Goal: Communication & Community: Answer question/provide support

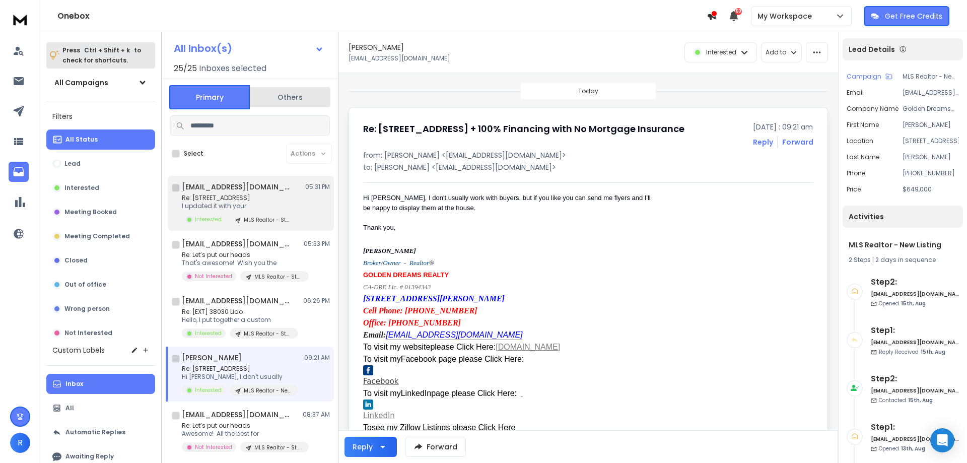
drag, startPoint x: 236, startPoint y: 190, endPoint x: 230, endPoint y: 192, distance: 6.5
click at [236, 190] on h1 "[EMAIL_ADDRESS][DOMAIN_NAME]" at bounding box center [237, 187] width 111 height 10
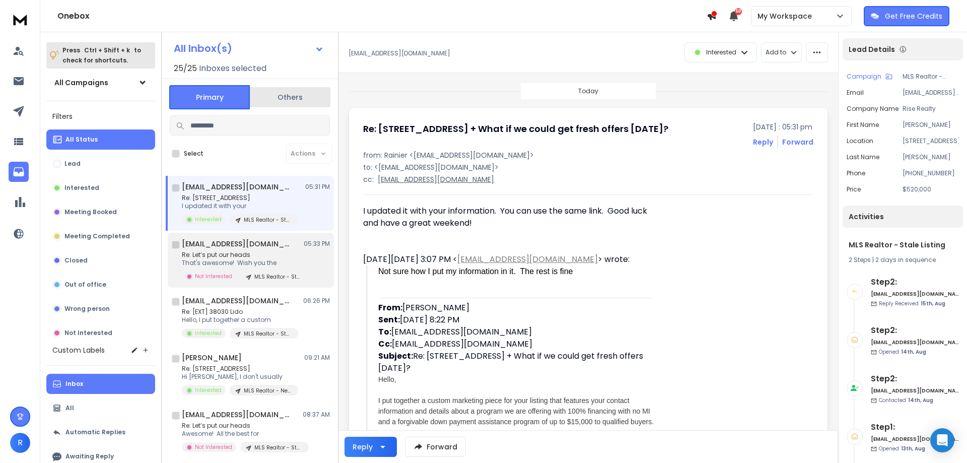
click at [216, 256] on p "Re: Let’s put our heads" at bounding box center [242, 255] width 121 height 8
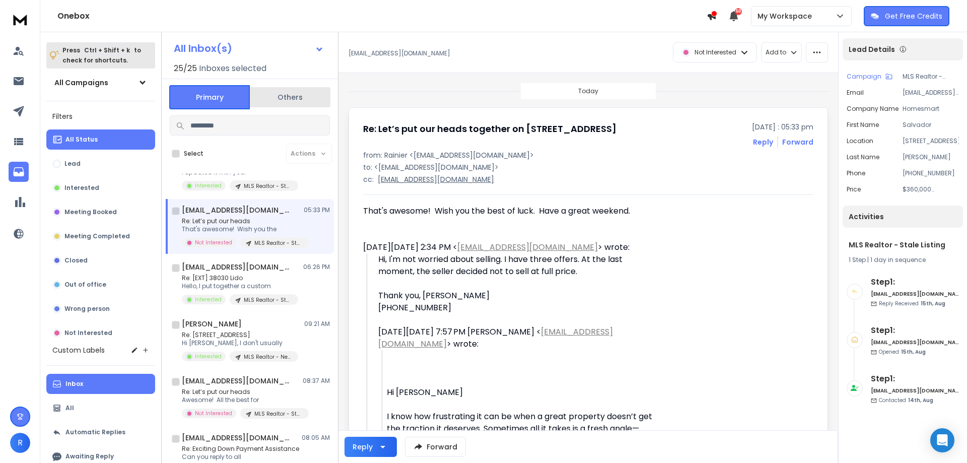
scroll to position [50, 0]
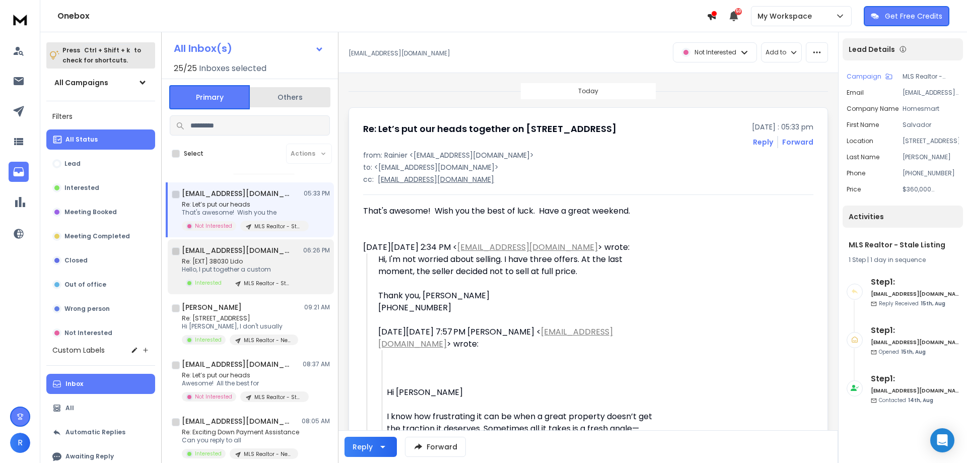
click at [227, 258] on p "Re: [EXT] 38030 Lido" at bounding box center [240, 261] width 116 height 8
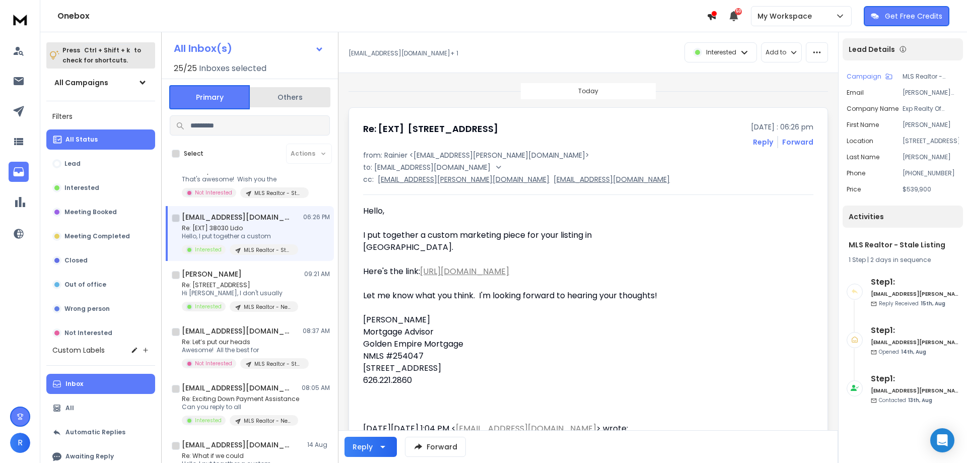
scroll to position [101, 0]
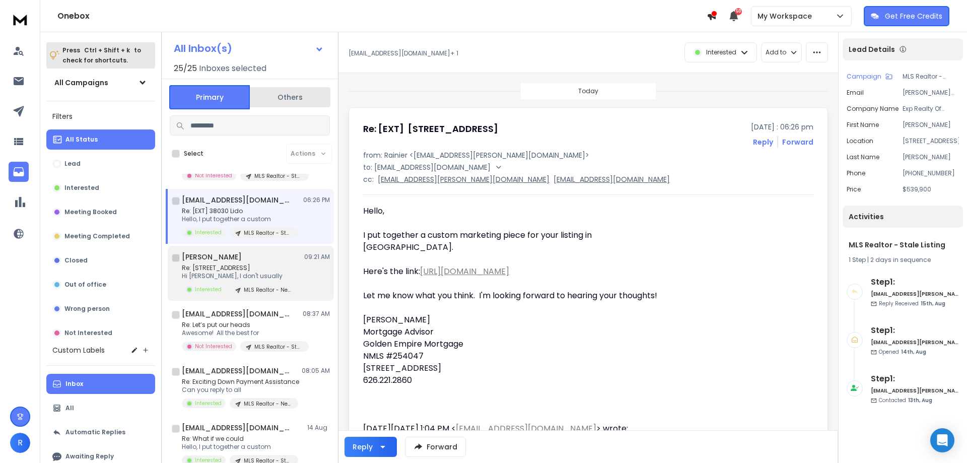
click at [227, 258] on h1 "[PERSON_NAME]" at bounding box center [212, 257] width 60 height 10
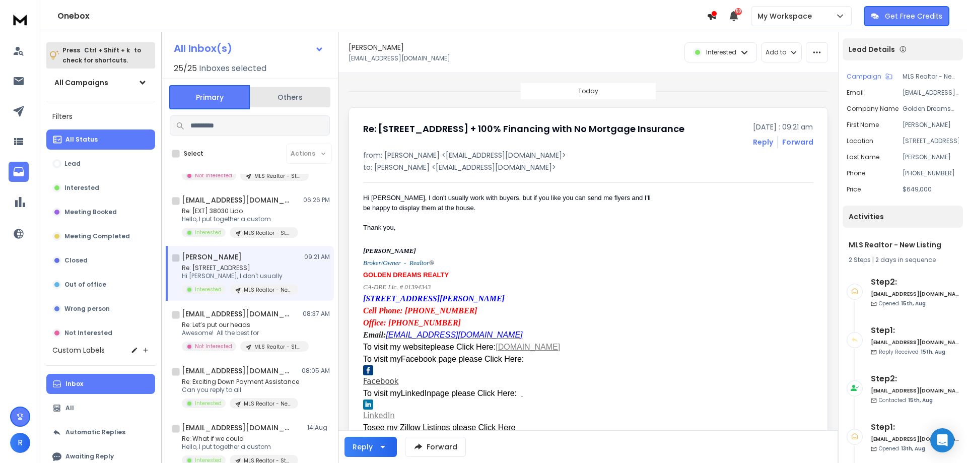
click at [921, 140] on p "902 E 6Th St, Pomona 91766" at bounding box center [930, 141] width 56 height 8
click at [910, 126] on p "Noe" at bounding box center [930, 125] width 56 height 8
drag, startPoint x: 921, startPoint y: 159, endPoint x: 932, endPoint y: 152, distance: 13.3
click at [921, 159] on p "Rodriguez" at bounding box center [930, 157] width 56 height 8
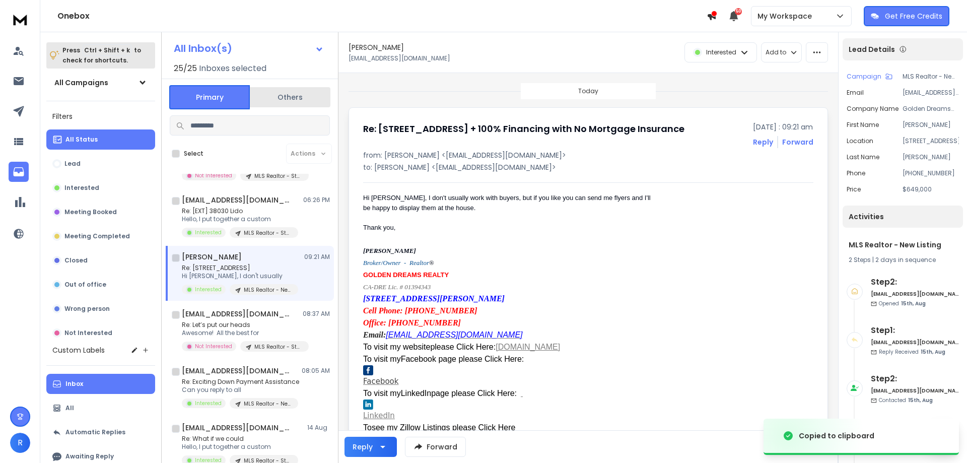
drag, startPoint x: 905, startPoint y: 109, endPoint x: 960, endPoint y: 121, distance: 55.8
click at [905, 109] on p "Golden Dreams Realty" at bounding box center [930, 109] width 56 height 8
drag, startPoint x: 921, startPoint y: 175, endPoint x: 955, endPoint y: 182, distance: 34.6
click at [921, 175] on p "909-821-4718" at bounding box center [930, 173] width 56 height 8
click at [927, 92] on p "[EMAIL_ADDRESS][DOMAIN_NAME]" at bounding box center [930, 93] width 56 height 8
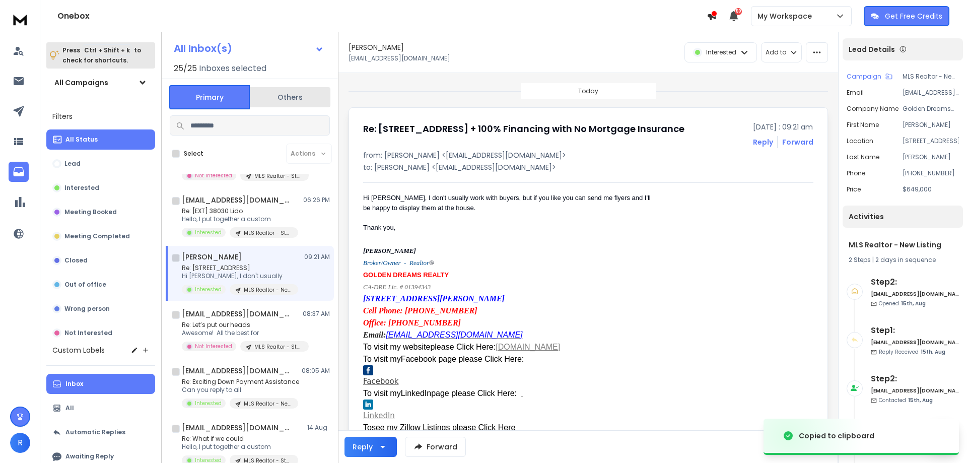
drag, startPoint x: 911, startPoint y: 141, endPoint x: 961, endPoint y: 133, distance: 50.5
click at [911, 141] on p "902 E 6Th St, Pomona 91766" at bounding box center [930, 141] width 56 height 8
click at [915, 187] on p "$649,000" at bounding box center [930, 189] width 56 height 8
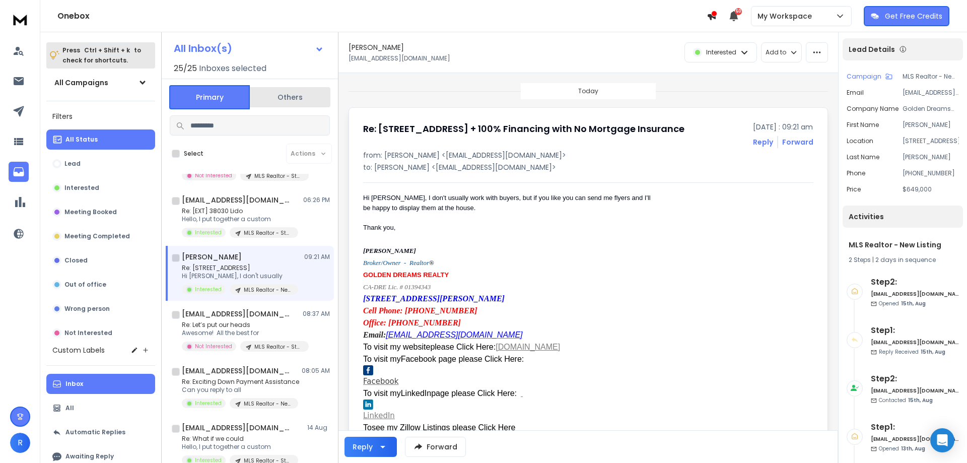
click at [916, 190] on p "$649,000" at bounding box center [930, 189] width 56 height 8
click at [381, 446] on icon "button" at bounding box center [382, 447] width 5 height 3
click at [377, 426] on p "Reply All" at bounding box center [367, 421] width 45 height 14
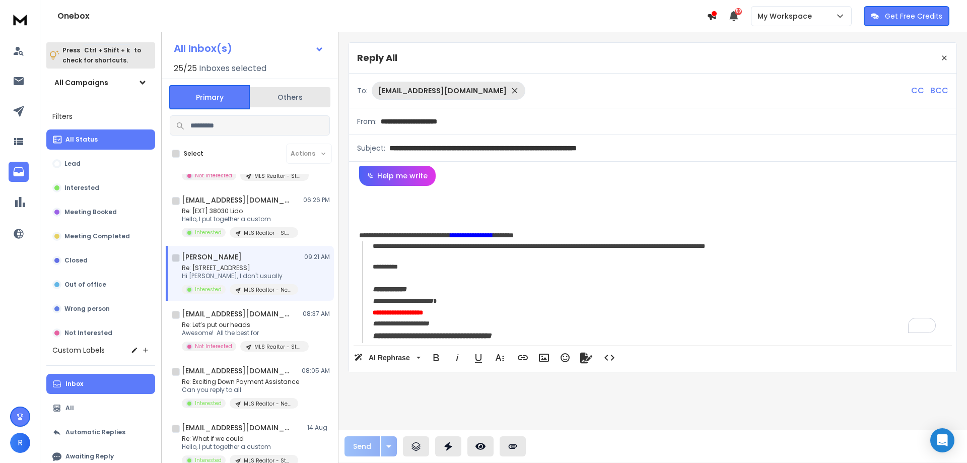
click at [915, 90] on p "CC" at bounding box center [917, 91] width 13 height 12
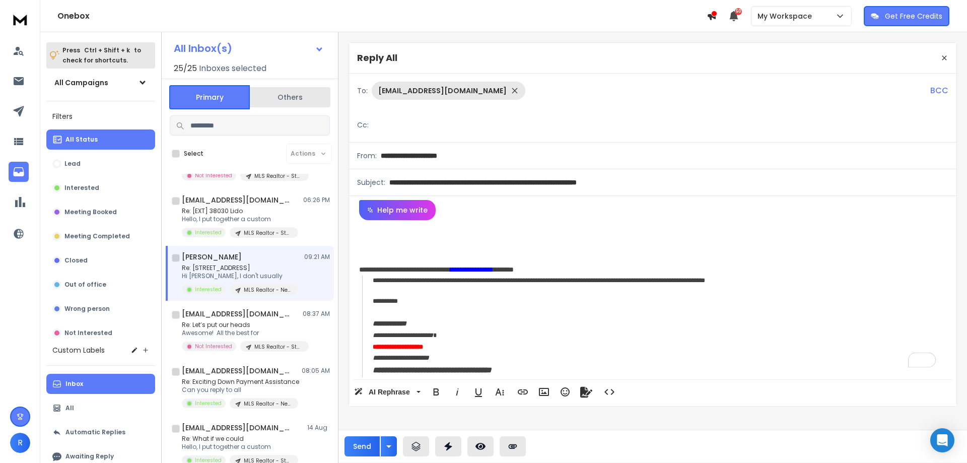
click at [494, 122] on div at bounding box center [660, 125] width 575 height 18
type input "*"
click at [493, 121] on div at bounding box center [660, 125] width 575 height 18
type input "****"
click at [493, 121] on div at bounding box center [660, 125] width 575 height 18
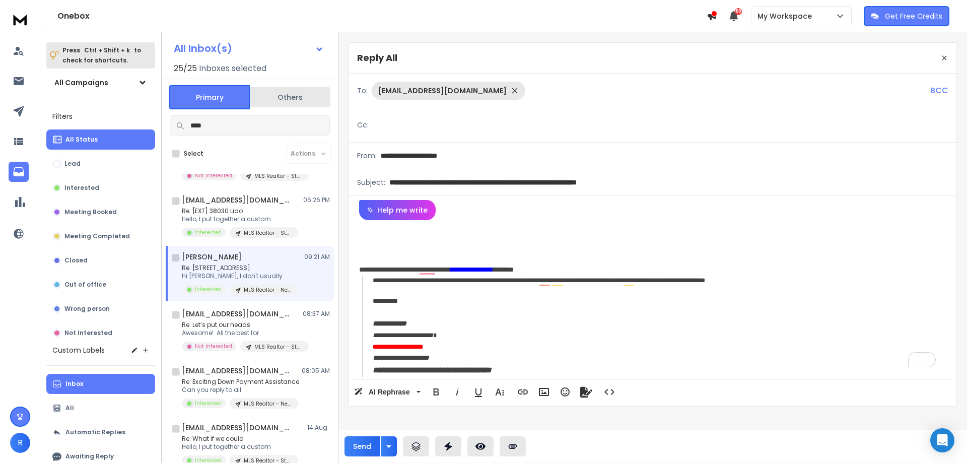
drag, startPoint x: 442, startPoint y: 128, endPoint x: 452, endPoint y: 122, distance: 11.5
click at [442, 127] on input at bounding box center [408, 125] width 70 height 18
type input "**********"
click at [419, 236] on div "**********" at bounding box center [652, 298] width 607 height 157
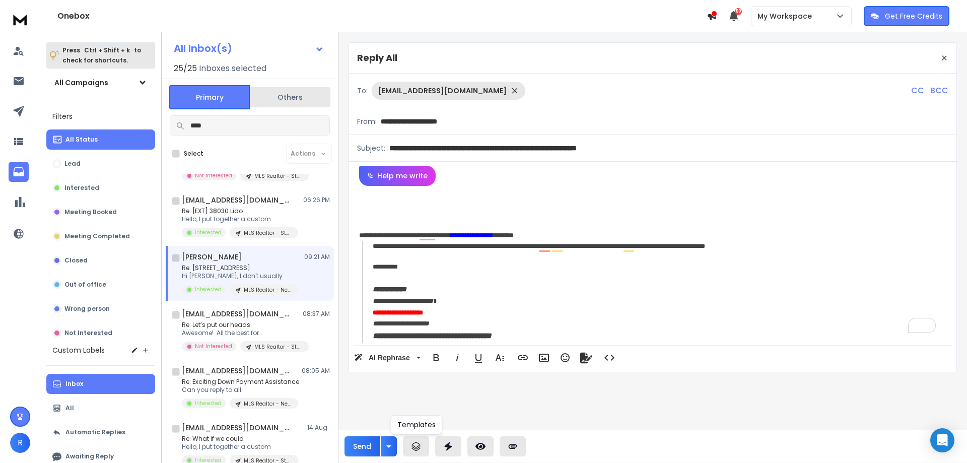
click at [418, 447] on icon at bounding box center [415, 447] width 9 height 3
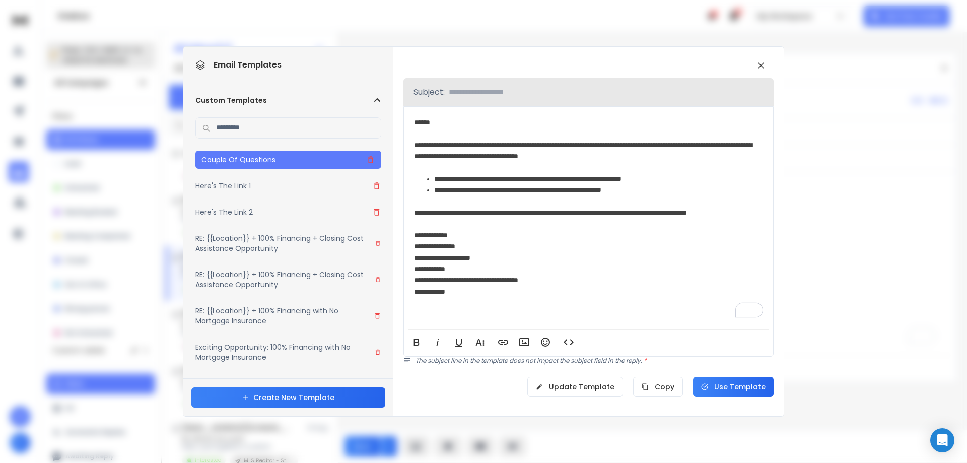
click at [311, 165] on div "Here's The Link 1" at bounding box center [288, 160] width 174 height 10
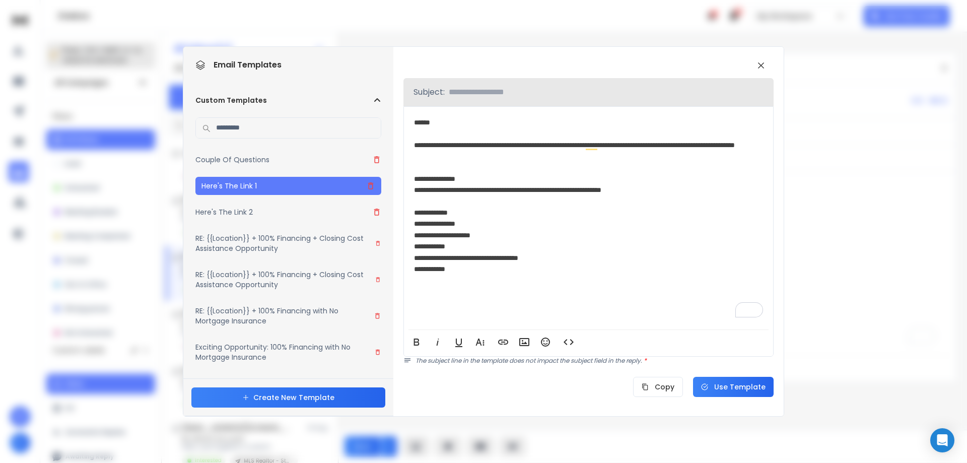
click at [481, 180] on div "**********" at bounding box center [588, 178] width 349 height 11
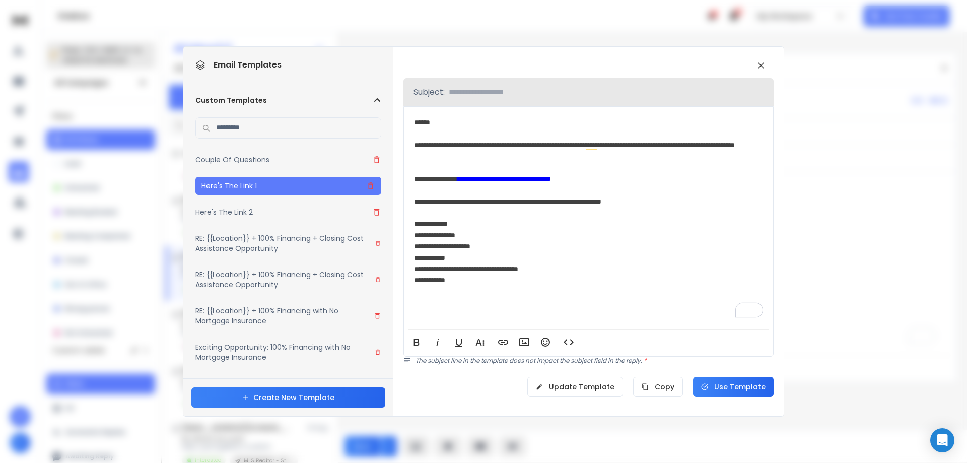
drag, startPoint x: 710, startPoint y: 387, endPoint x: 953, endPoint y: 293, distance: 260.1
click at [711, 387] on button "Use Template" at bounding box center [733, 387] width 81 height 20
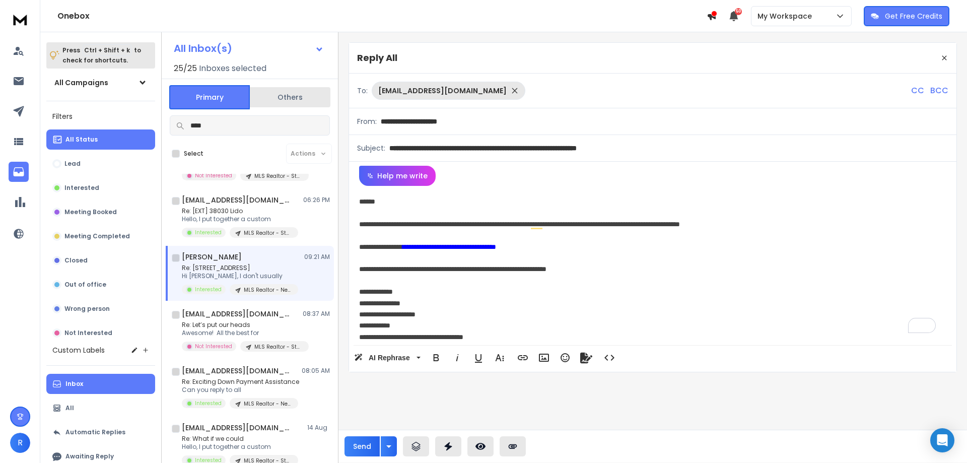
click at [352, 446] on button "Send" at bounding box center [361, 446] width 35 height 20
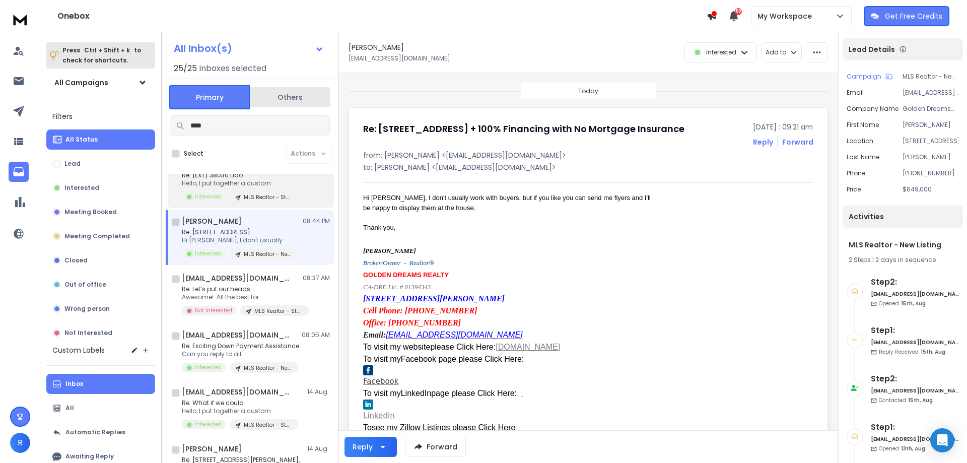
scroll to position [151, 0]
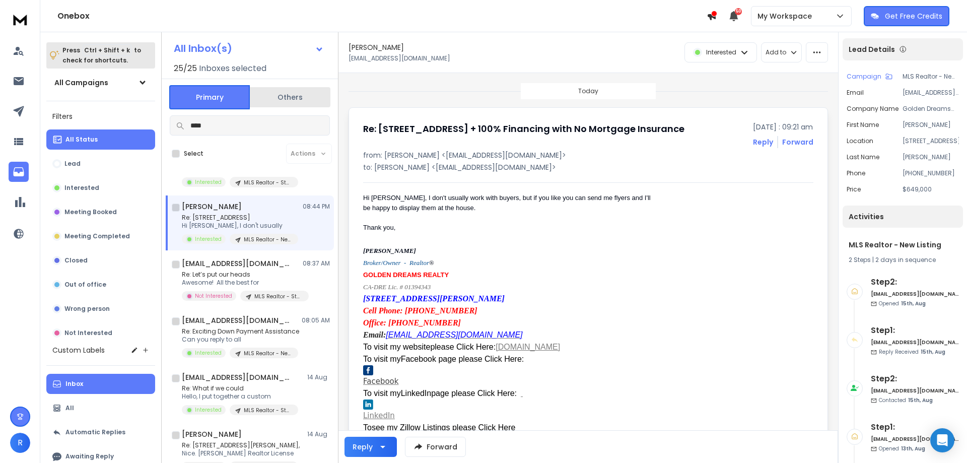
click at [204, 224] on p "Hi [PERSON_NAME], I don't usually" at bounding box center [240, 226] width 116 height 8
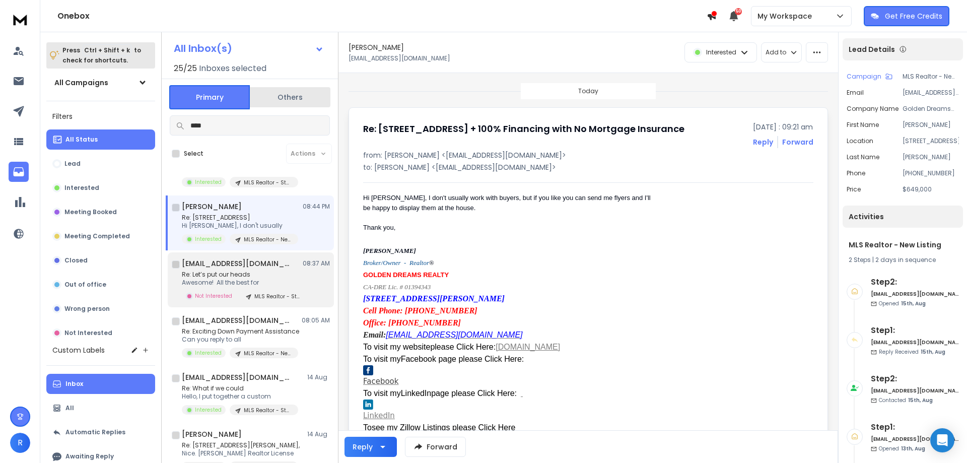
drag, startPoint x: 205, startPoint y: 280, endPoint x: 198, endPoint y: 274, distance: 9.0
click at [205, 279] on p "Awesome! All the best for" at bounding box center [242, 282] width 121 height 8
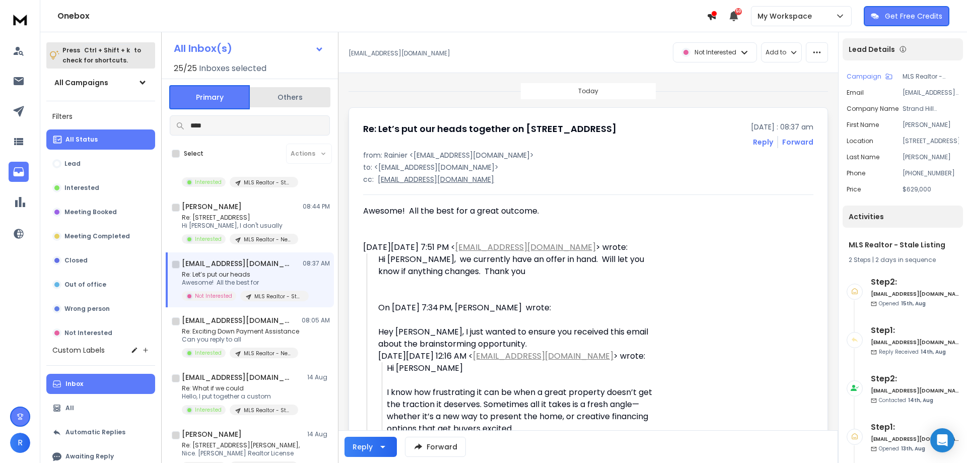
scroll to position [201, 0]
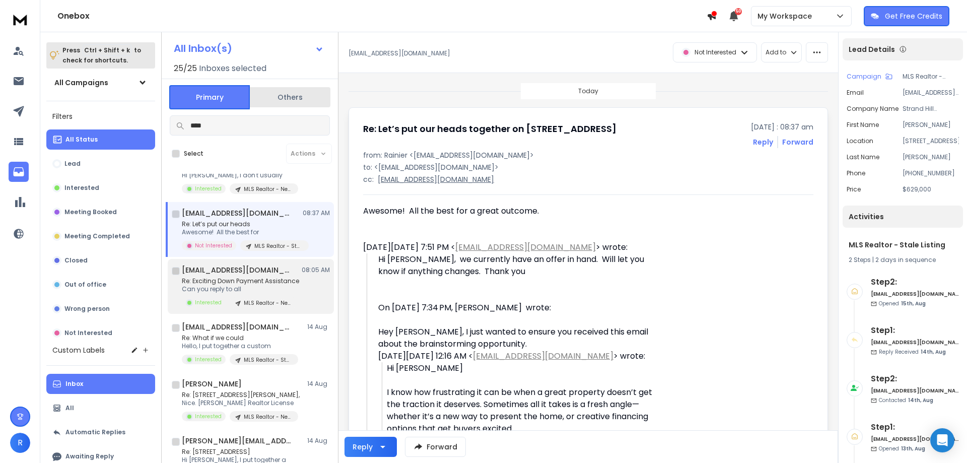
click at [225, 278] on p "Re: Exciting Down Payment Assistance" at bounding box center [240, 281] width 117 height 8
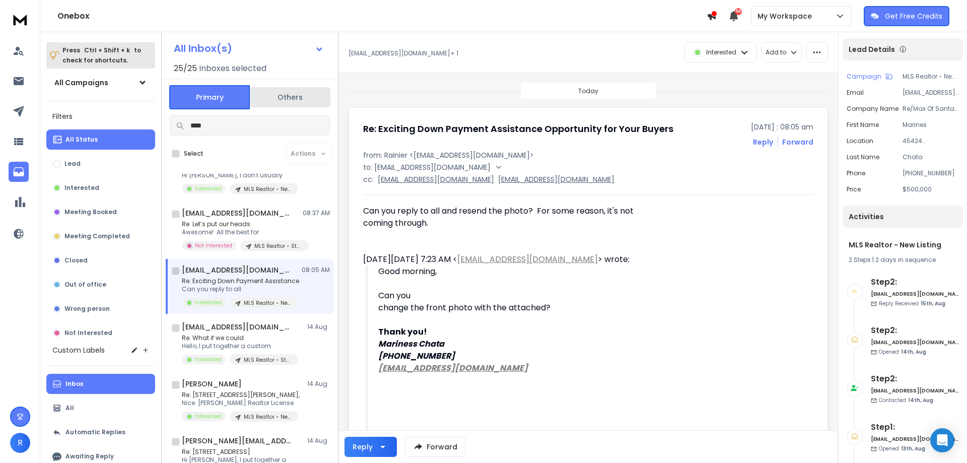
scroll to position [252, 0]
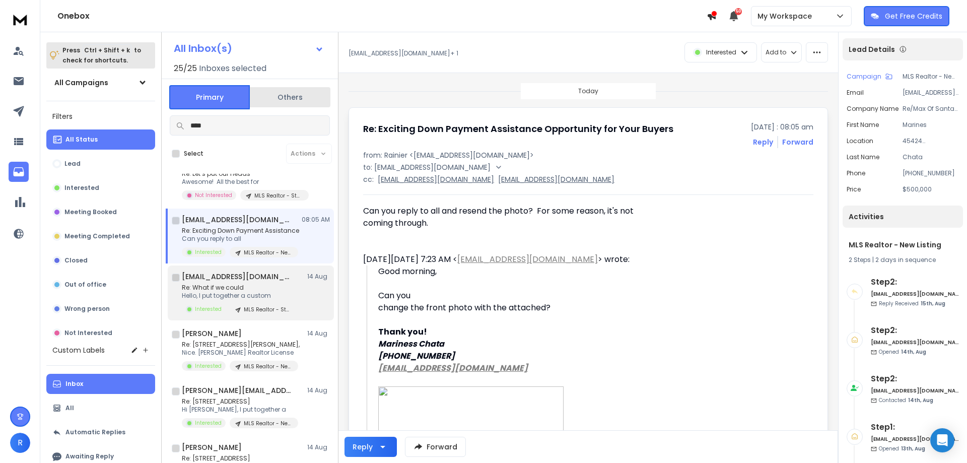
click at [206, 279] on h1 "[EMAIL_ADDRESS][DOMAIN_NAME]" at bounding box center [237, 276] width 111 height 10
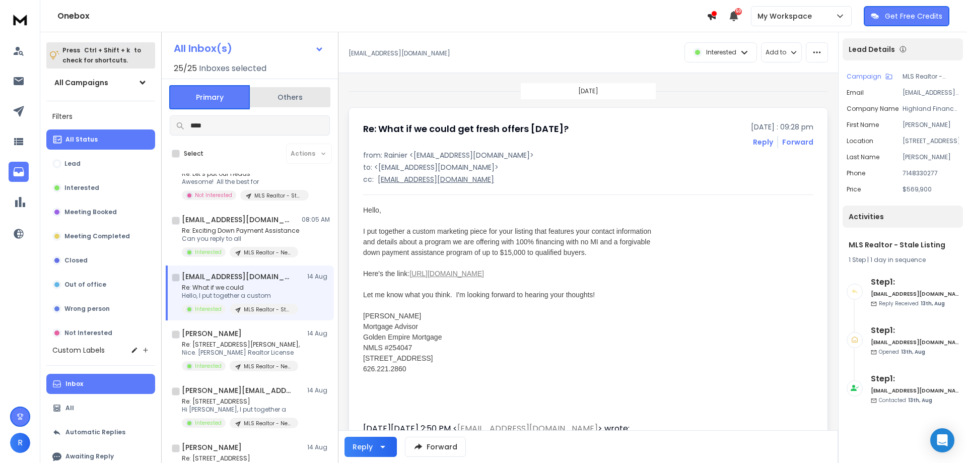
scroll to position [302, 0]
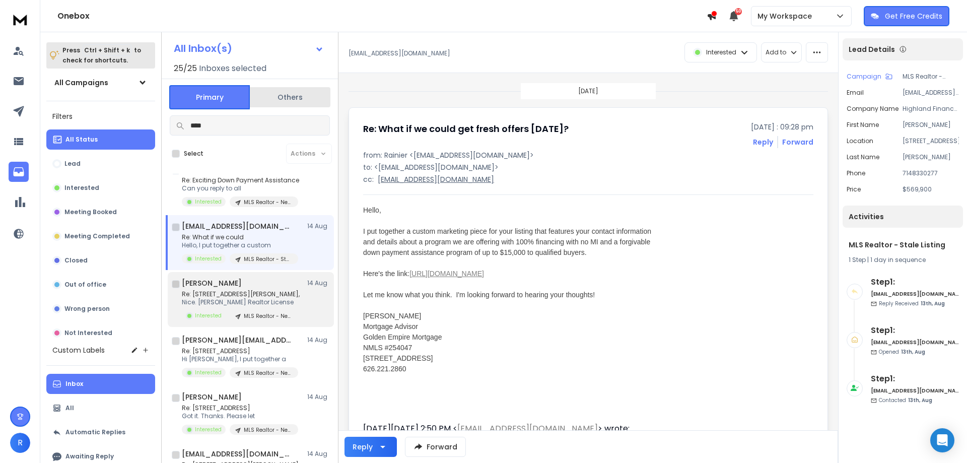
click at [201, 294] on p "Re: [STREET_ADDRESS][PERSON_NAME]," at bounding box center [241, 294] width 118 height 8
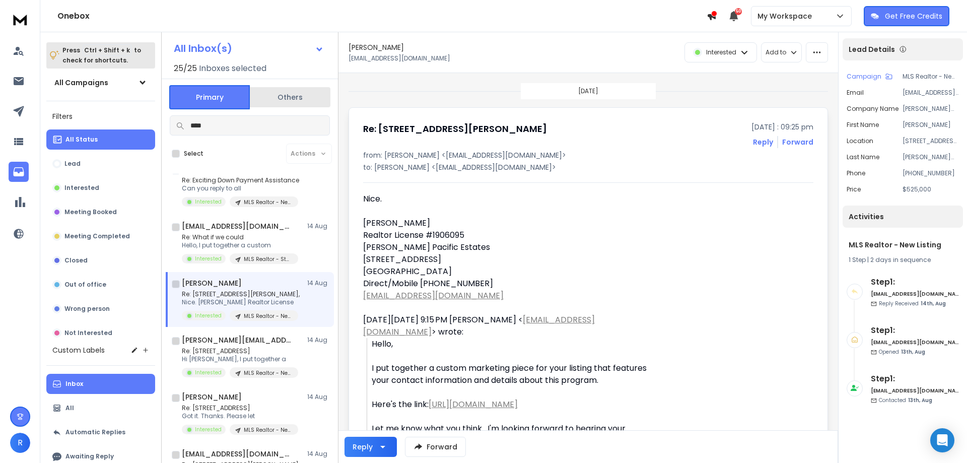
scroll to position [352, 0]
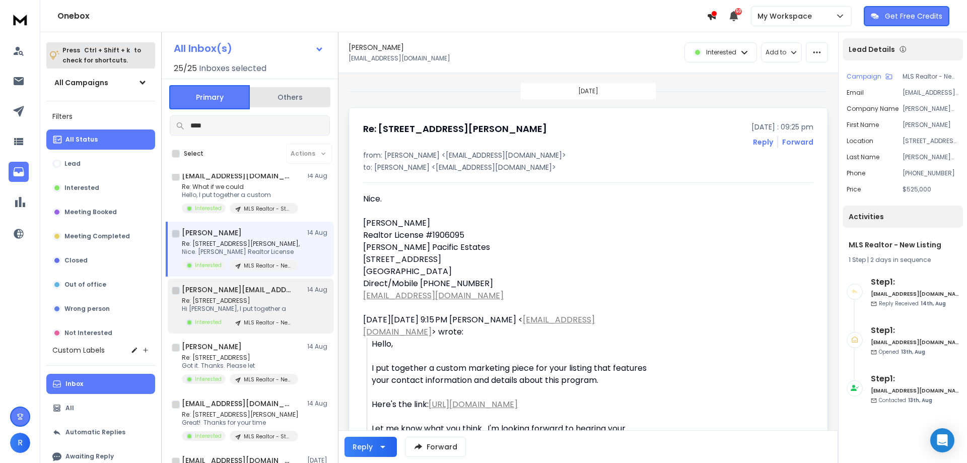
click at [204, 296] on div "andrews@therise.group 14 Aug Re: 37046 Sabal Ave, Palmdale Hi Andrew, I put tog…" at bounding box center [256, 305] width 148 height 43
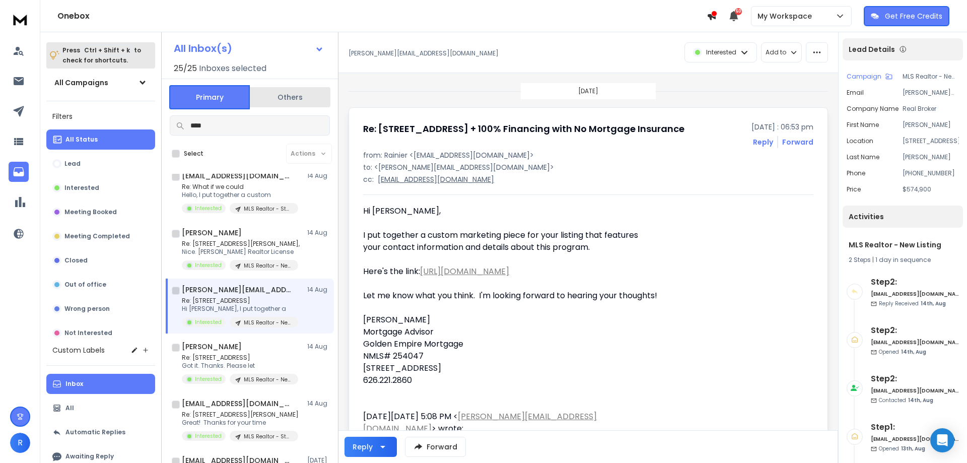
scroll to position [403, 0]
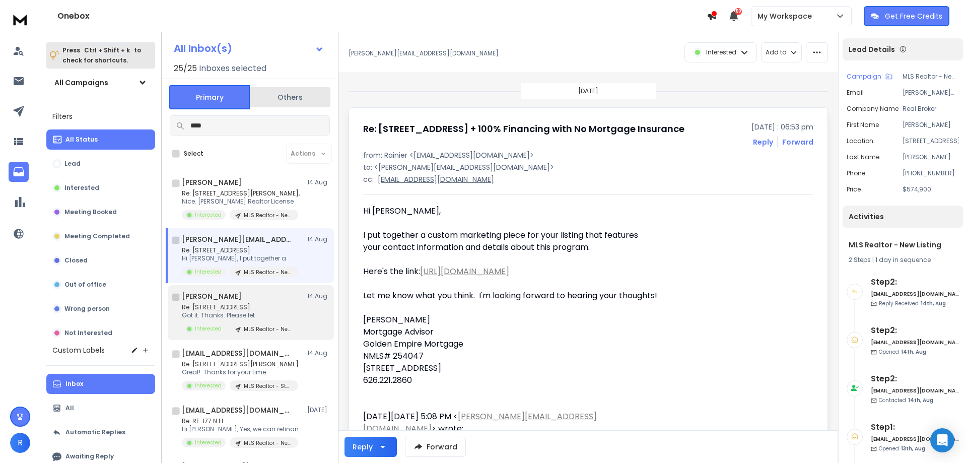
click at [216, 306] on p "Re: [STREET_ADDRESS]" at bounding box center [240, 307] width 116 height 8
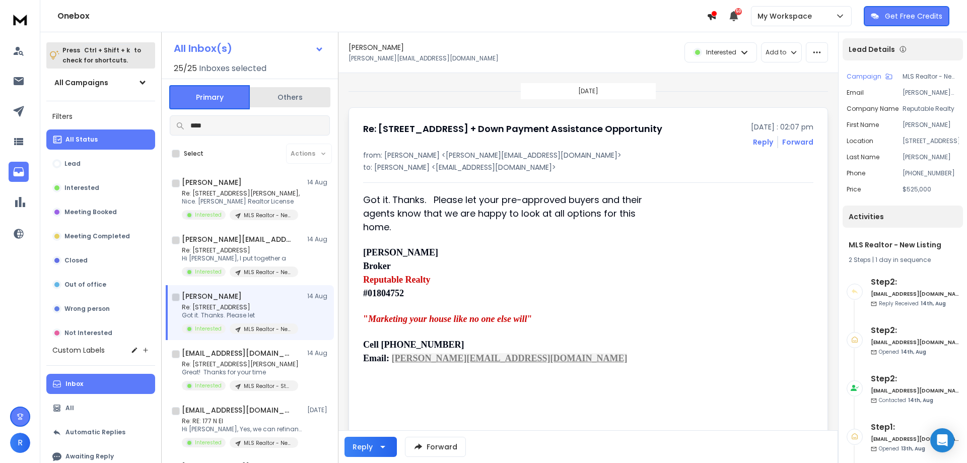
click at [917, 140] on p "8448 Milpas Dr, Apple Valley 92308" at bounding box center [930, 141] width 56 height 8
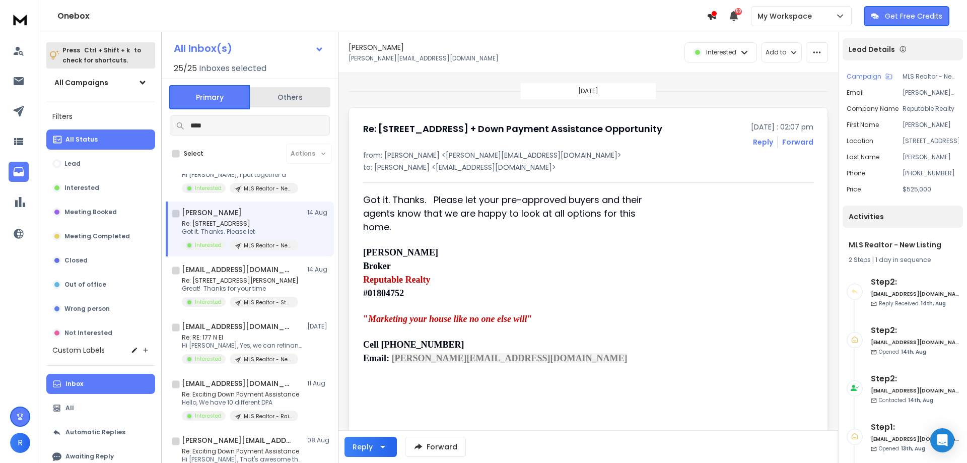
scroll to position [503, 0]
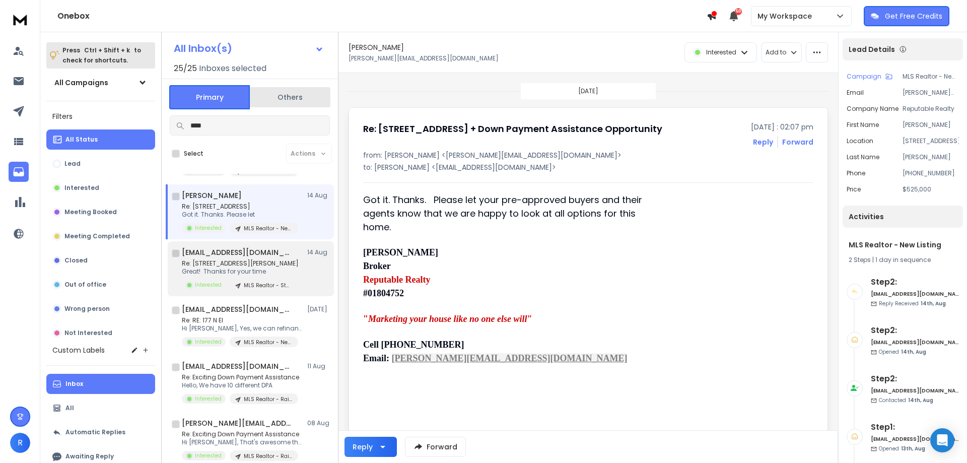
click at [267, 207] on p "Re: [STREET_ADDRESS]" at bounding box center [240, 206] width 116 height 8
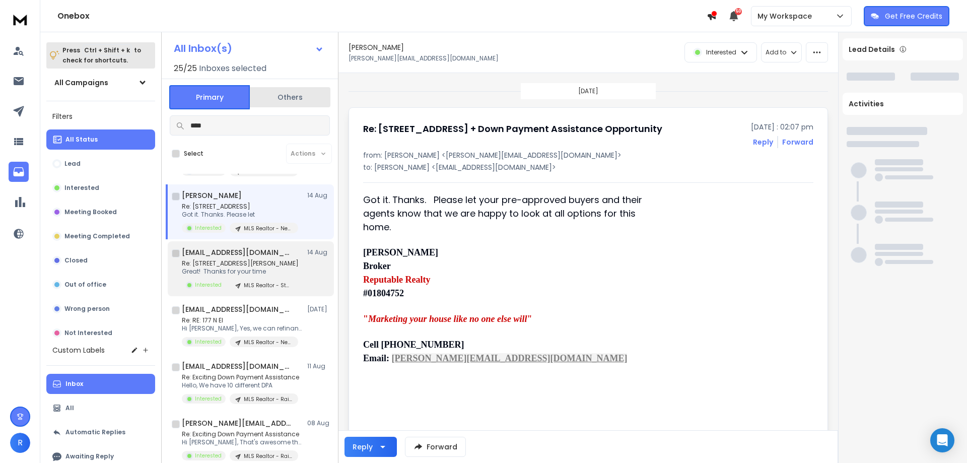
click at [266, 258] on div "sallen99@gmail.com 14 Aug Re: 945 N Hudson Ave Great! Thanks for your time Inte…" at bounding box center [256, 268] width 148 height 43
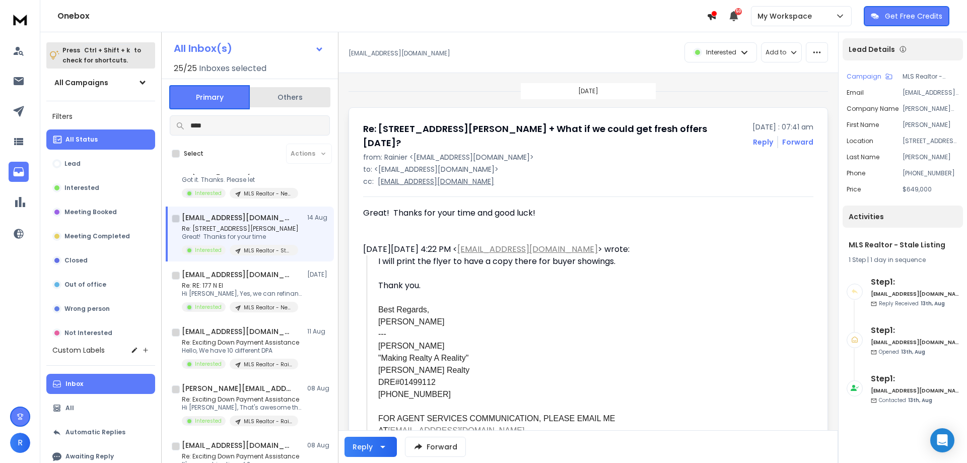
scroll to position [554, 0]
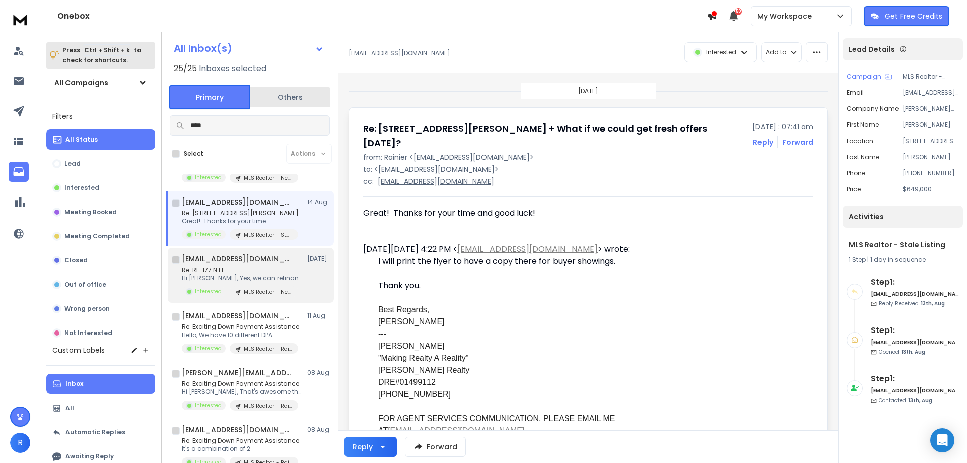
click at [270, 261] on h1 "[EMAIL_ADDRESS][DOMAIN_NAME]" at bounding box center [237, 259] width 111 height 10
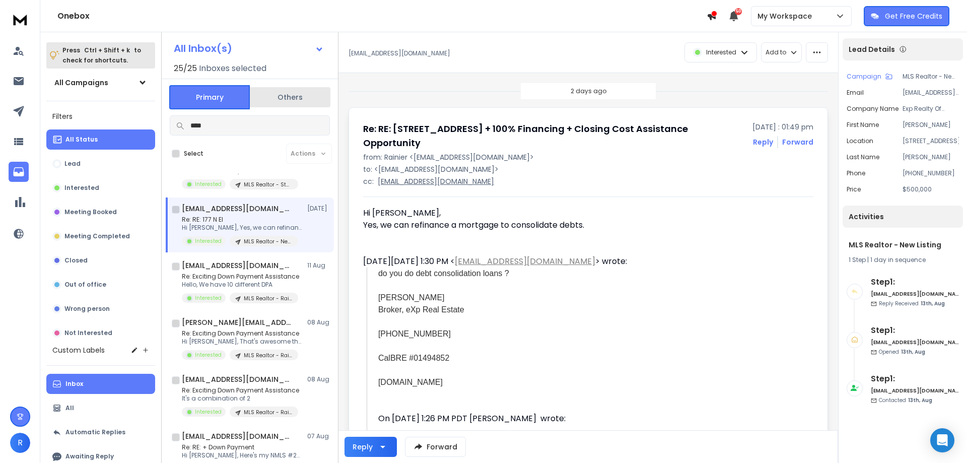
scroll to position [654, 0]
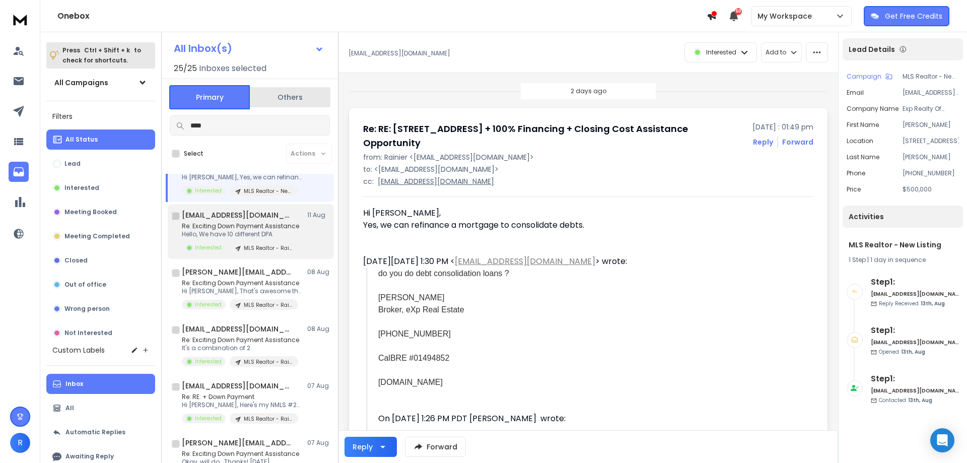
click at [270, 238] on p "Hello, We have 10 different DPA" at bounding box center [240, 234] width 117 height 8
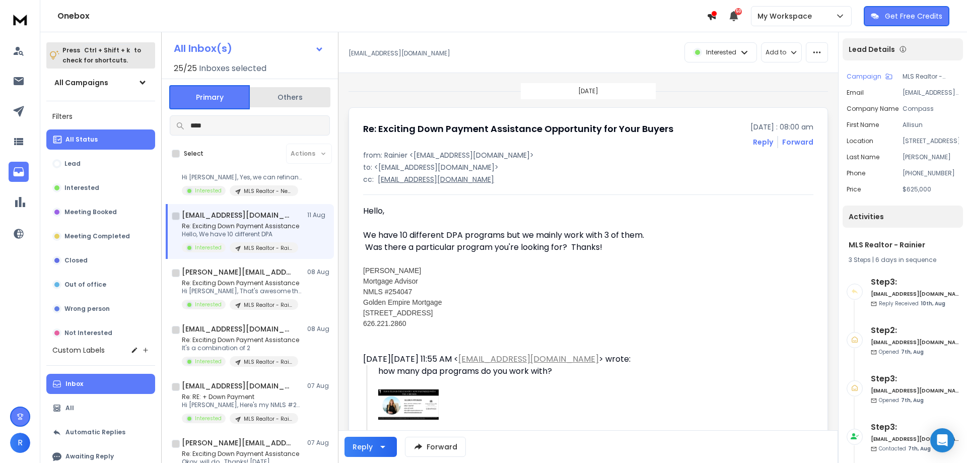
scroll to position [705, 0]
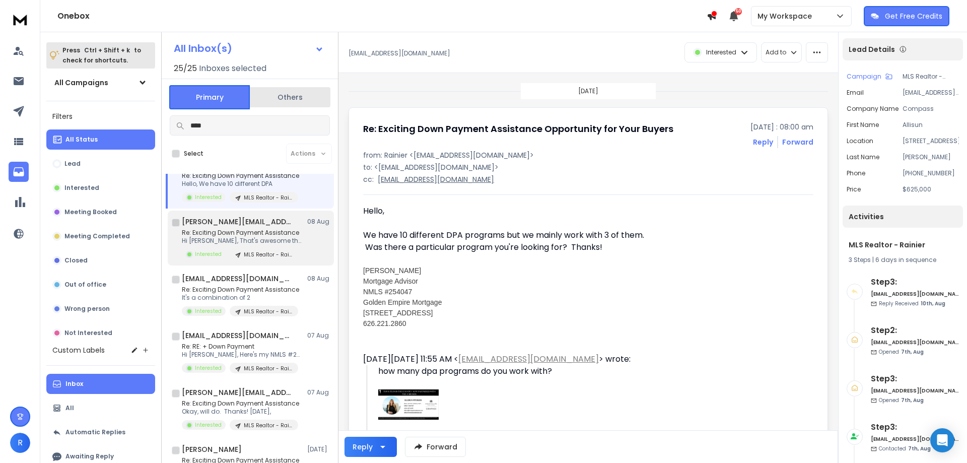
click at [269, 239] on p "Hi [PERSON_NAME], That's awesome that you" at bounding box center [242, 241] width 121 height 8
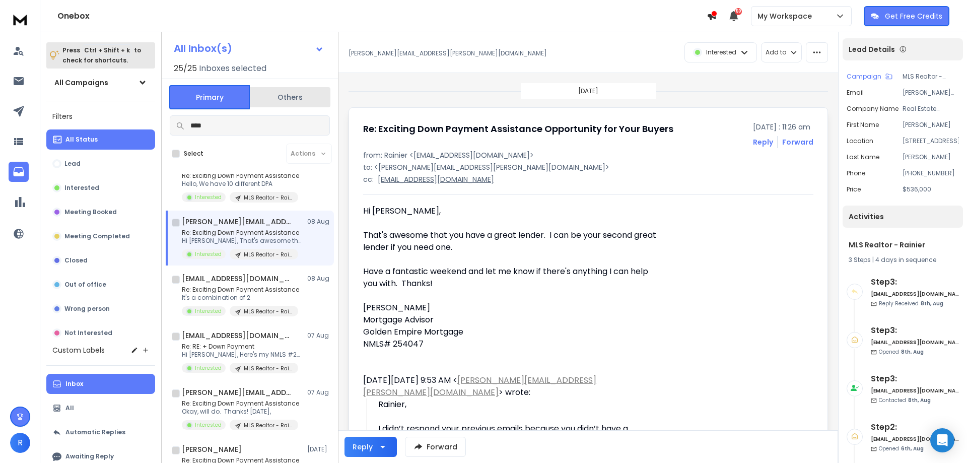
click at [276, 231] on p "Re: Exciting Down Payment Assistance" at bounding box center [242, 233] width 121 height 8
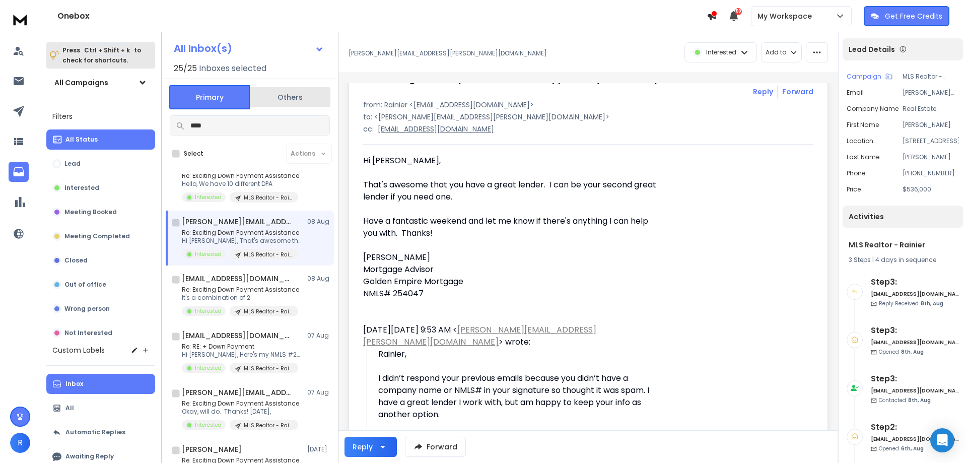
scroll to position [101, 0]
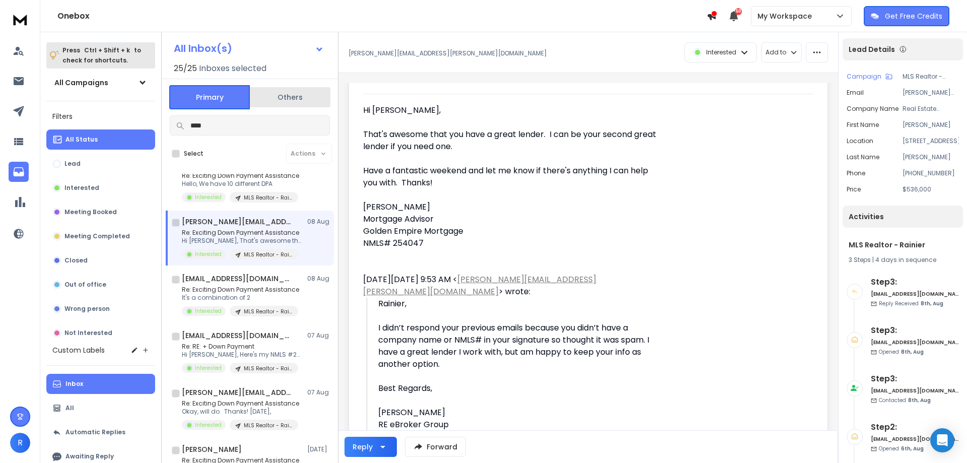
click at [913, 140] on p "1744 Forum Way C, Corona 92881" at bounding box center [930, 141] width 56 height 8
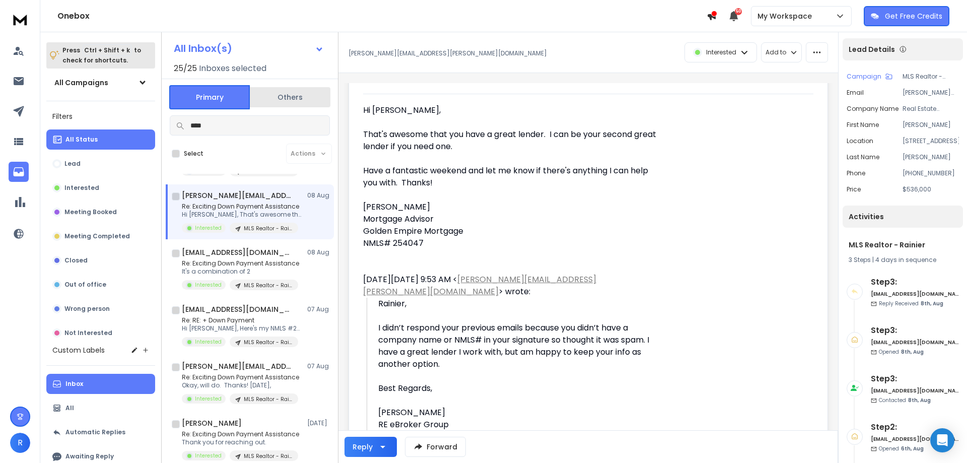
scroll to position [755, 0]
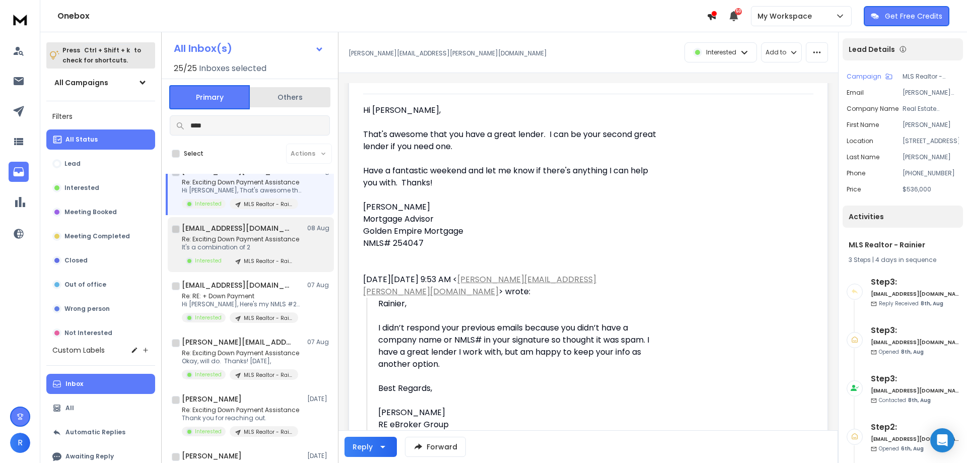
click at [232, 228] on h1 "[EMAIL_ADDRESS][DOMAIN_NAME]" at bounding box center [237, 228] width 111 height 10
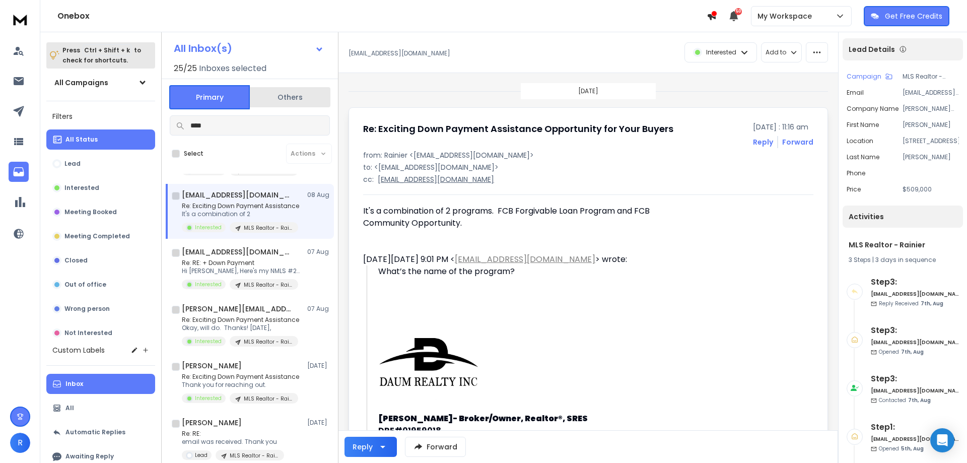
scroll to position [806, 0]
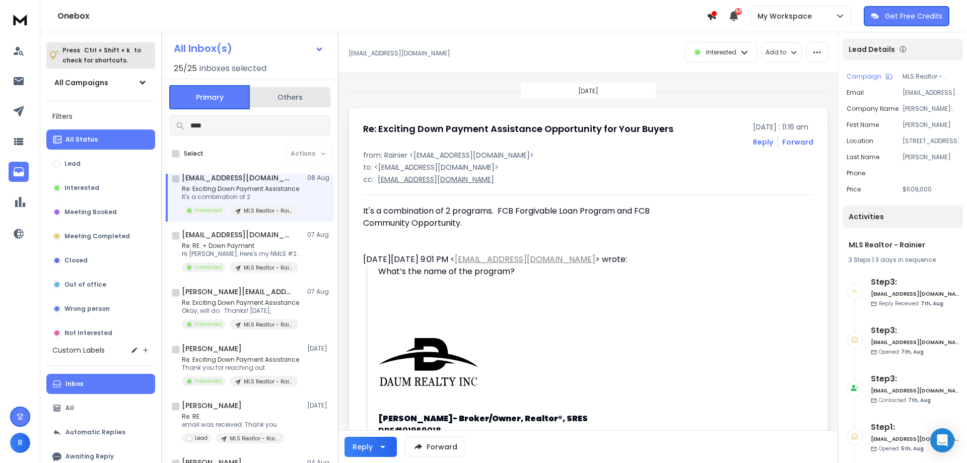
click at [236, 191] on p "Re: Exciting Down Payment Assistance" at bounding box center [240, 189] width 117 height 8
click at [913, 140] on p "20920 Community St 7, Canoga Park 91304" at bounding box center [930, 141] width 56 height 8
click at [914, 124] on p "Jeremy" at bounding box center [930, 125] width 56 height 8
drag, startPoint x: 906, startPoint y: 157, endPoint x: 931, endPoint y: 153, distance: 26.1
click at [906, 157] on p "Daum" at bounding box center [930, 157] width 56 height 8
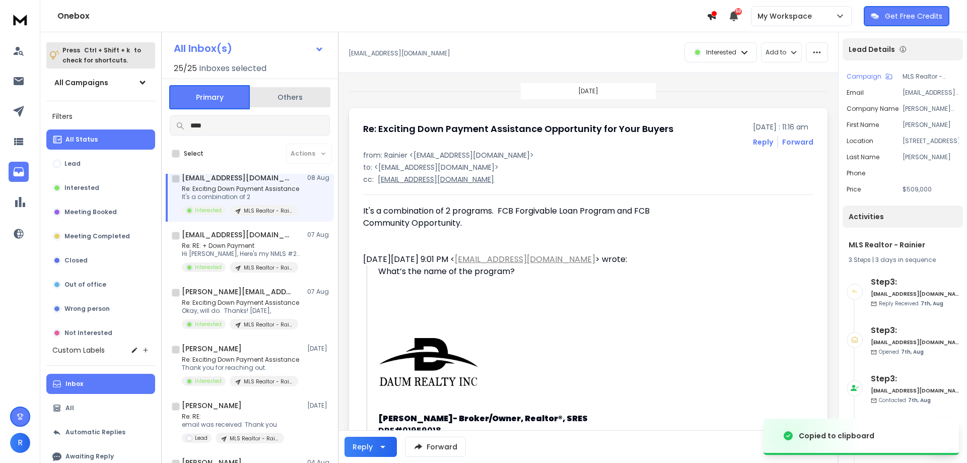
drag, startPoint x: 916, startPoint y: 106, endPoint x: 952, endPoint y: 107, distance: 35.8
click at [916, 106] on p "Daum Realty Inc" at bounding box center [930, 109] width 56 height 8
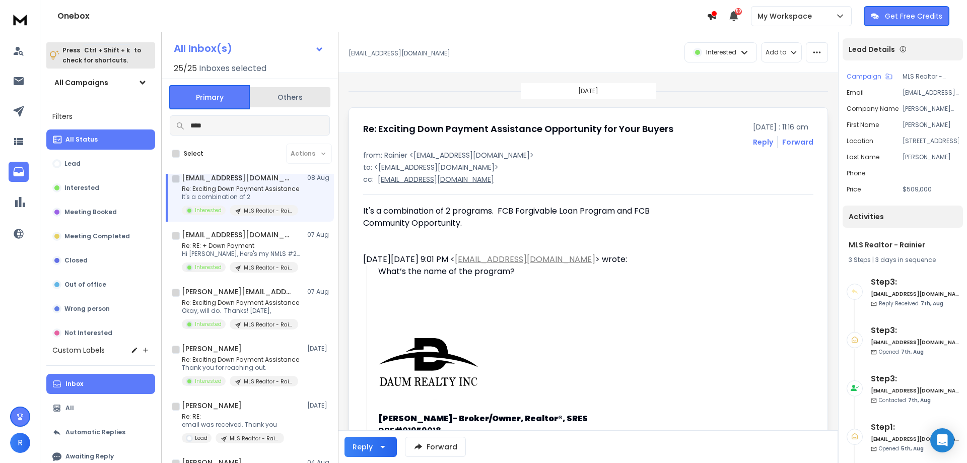
click at [920, 92] on p "[EMAIL_ADDRESS][DOMAIN_NAME]" at bounding box center [930, 93] width 56 height 8
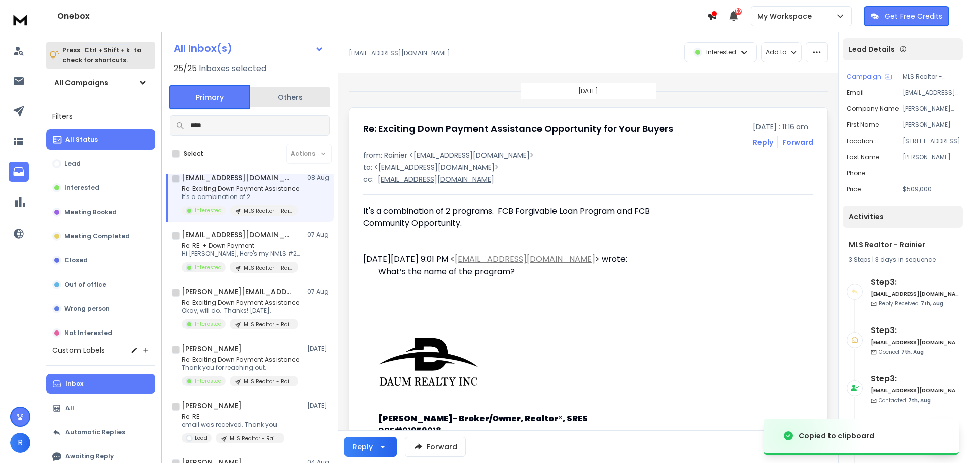
drag, startPoint x: 926, startPoint y: 142, endPoint x: 959, endPoint y: 138, distance: 33.0
click at [928, 140] on p "20920 Community St 7, Canoga Park 91304" at bounding box center [930, 141] width 56 height 8
drag, startPoint x: 914, startPoint y: 188, endPoint x: 964, endPoint y: 198, distance: 50.8
click at [916, 188] on p "$509,000" at bounding box center [930, 189] width 56 height 8
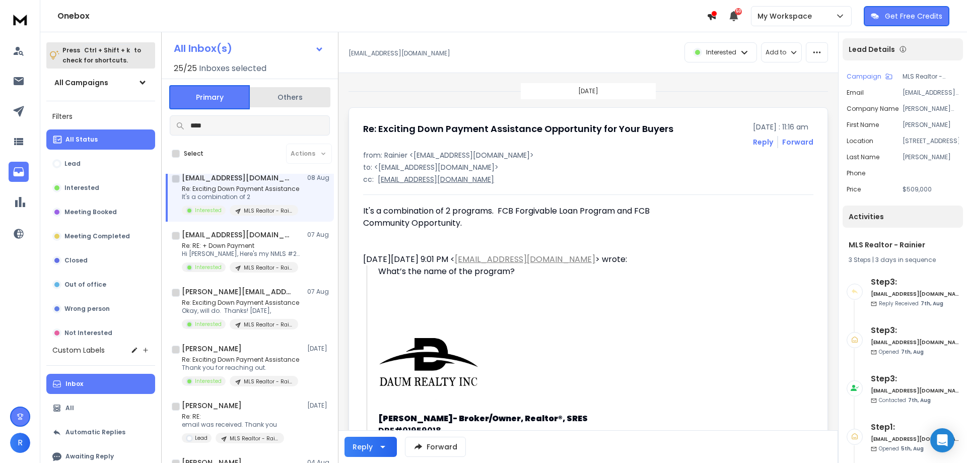
click at [910, 189] on p "$509,000" at bounding box center [930, 189] width 56 height 8
click at [384, 447] on icon "button" at bounding box center [383, 447] width 12 height 12
click at [373, 424] on p "Reply All" at bounding box center [374, 421] width 28 height 10
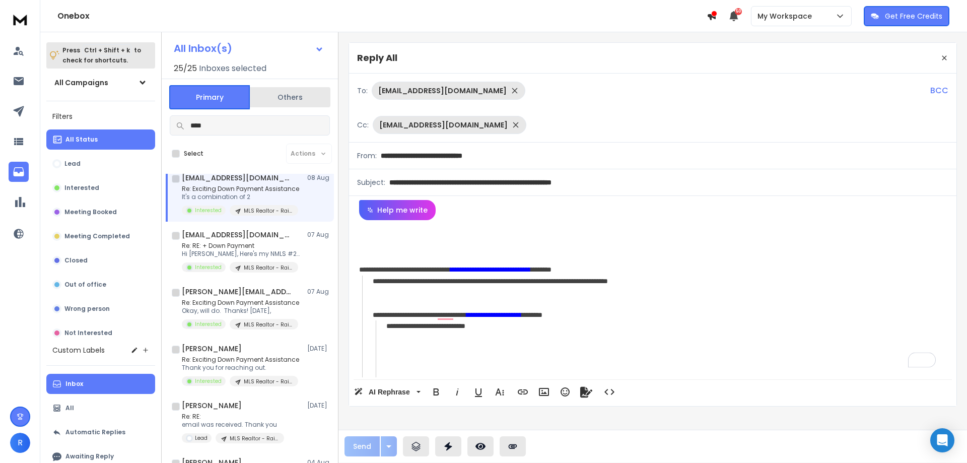
click at [421, 235] on div "**********" at bounding box center [652, 298] width 607 height 157
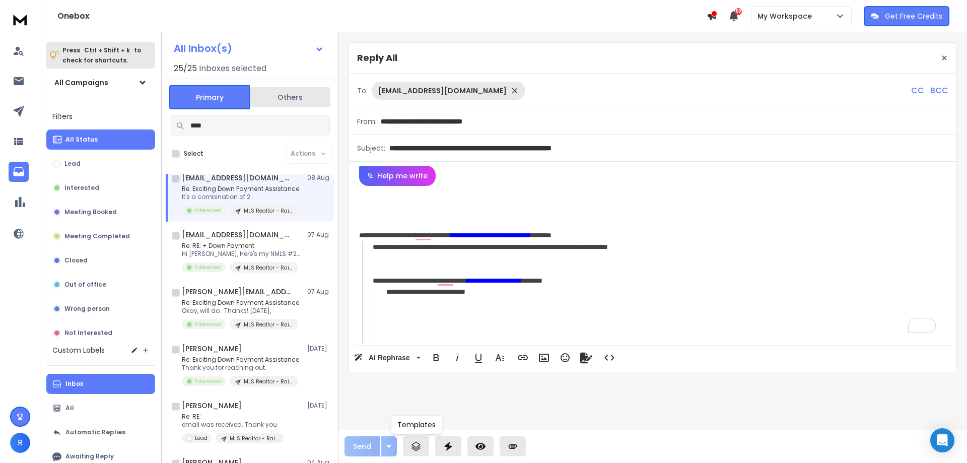
click at [414, 445] on icon at bounding box center [416, 446] width 10 height 10
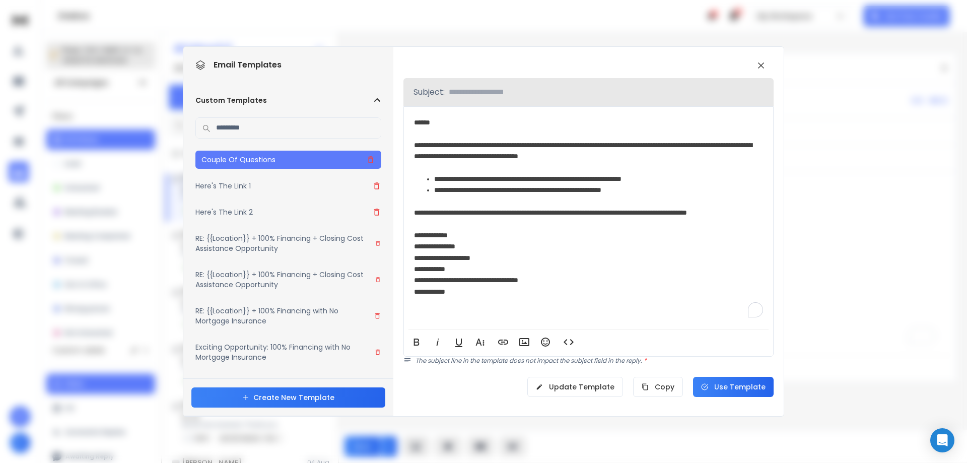
click at [306, 165] on div "Here's The Link 1" at bounding box center [288, 160] width 174 height 10
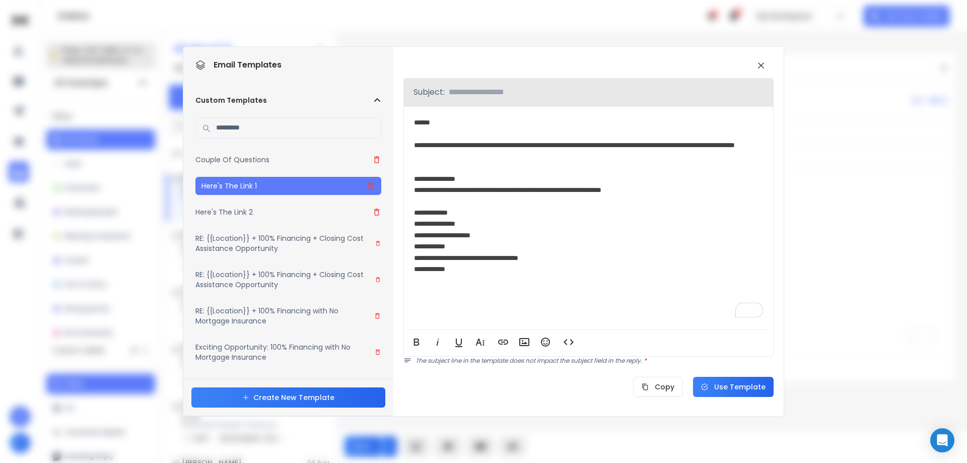
click at [480, 179] on div "**********" at bounding box center [588, 178] width 349 height 11
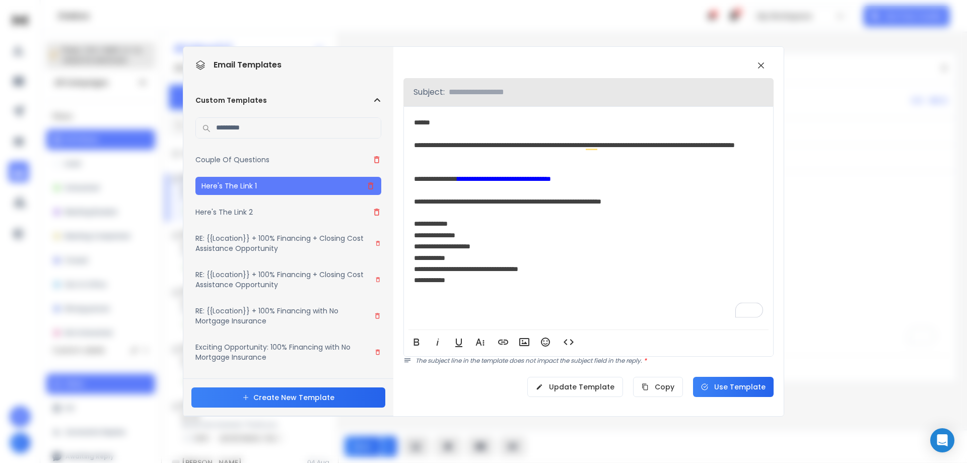
click at [729, 387] on button "Use Template" at bounding box center [733, 387] width 81 height 20
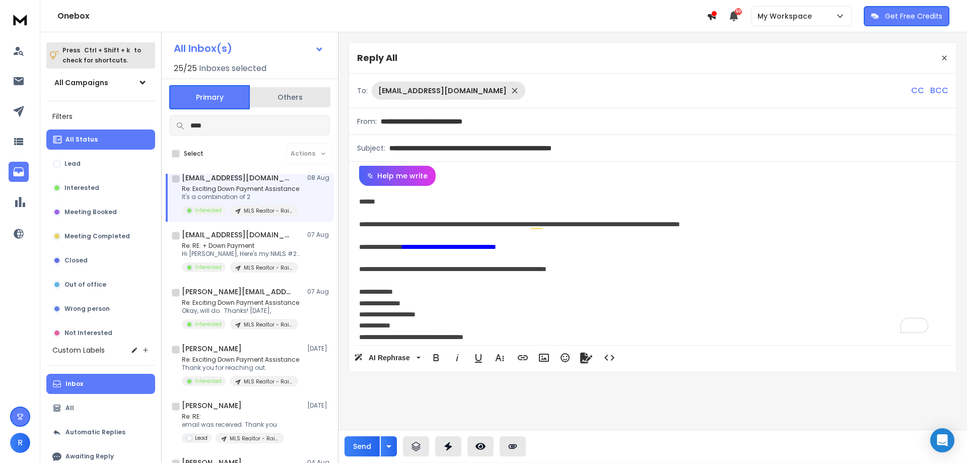
click at [356, 449] on button "Send" at bounding box center [361, 446] width 35 height 20
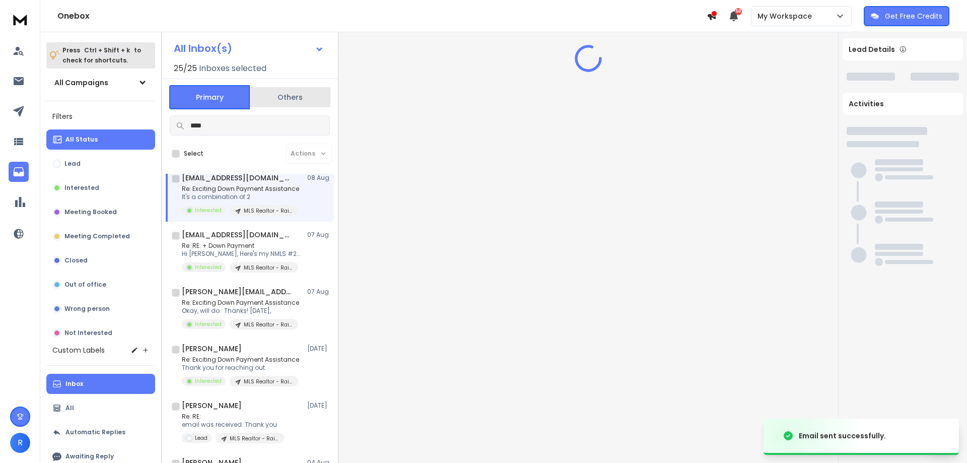
click at [208, 186] on p "Re: Exciting Down Payment Assistance" at bounding box center [240, 189] width 117 height 8
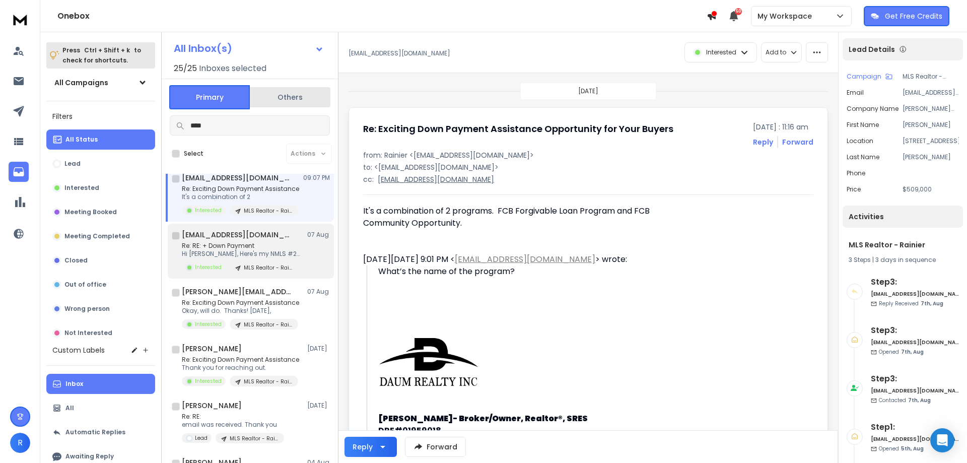
click at [233, 253] on p "Hi [PERSON_NAME], Here's my NMLS #254047." at bounding box center [242, 254] width 121 height 8
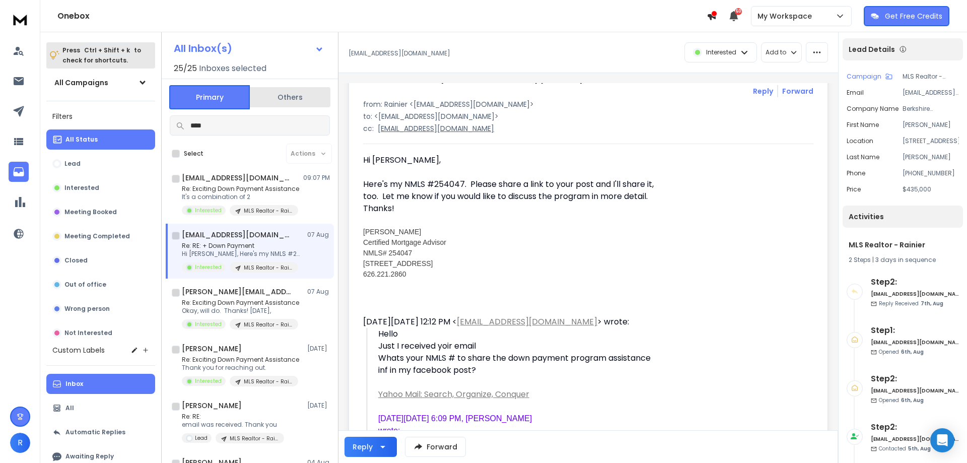
scroll to position [0, 0]
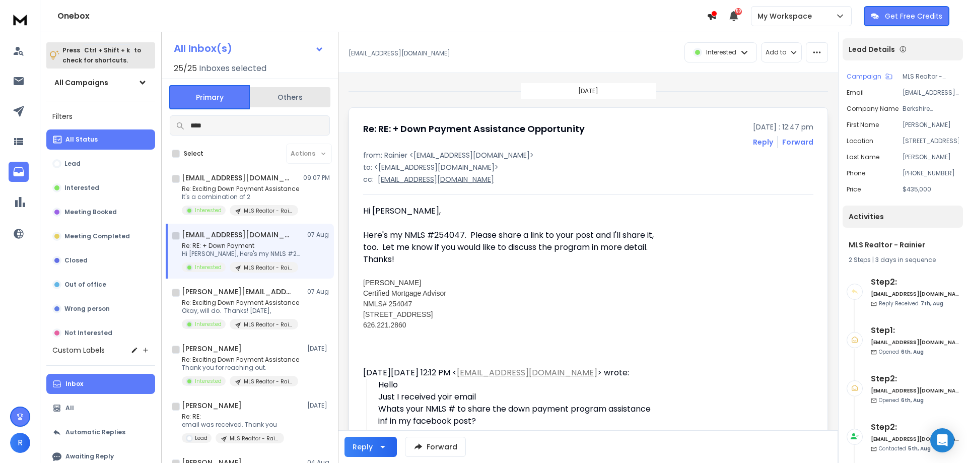
click at [935, 138] on p "20301 Jefferson St, Perris 92570" at bounding box center [930, 141] width 56 height 8
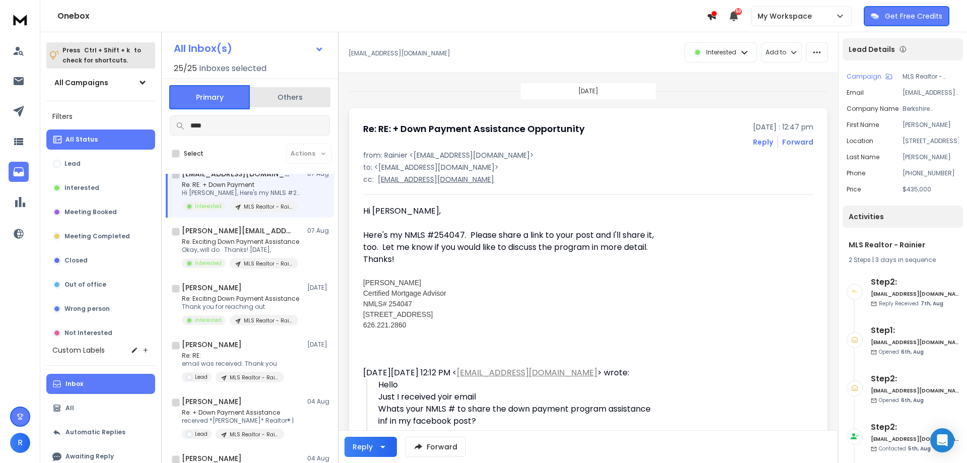
scroll to position [856, 0]
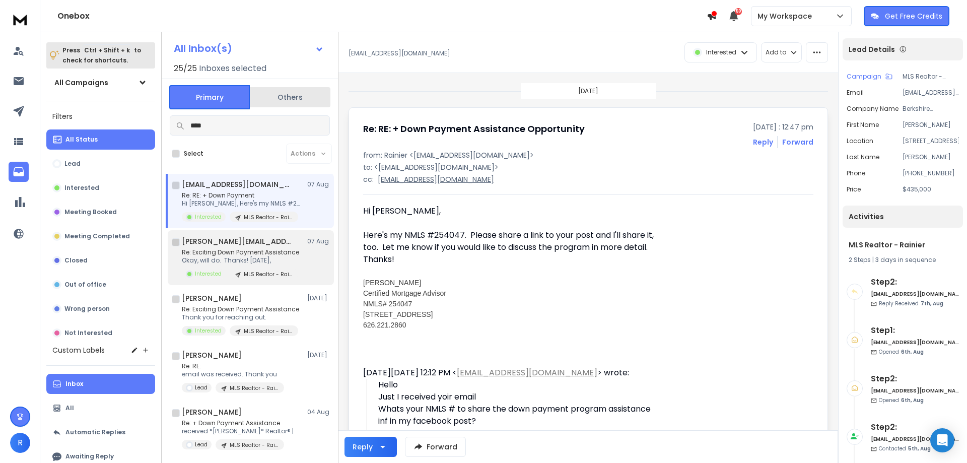
click at [248, 247] on div "ronil@77investments.com 07 Aug Re: Exciting Down Payment Assistance Okay, will …" at bounding box center [256, 257] width 148 height 43
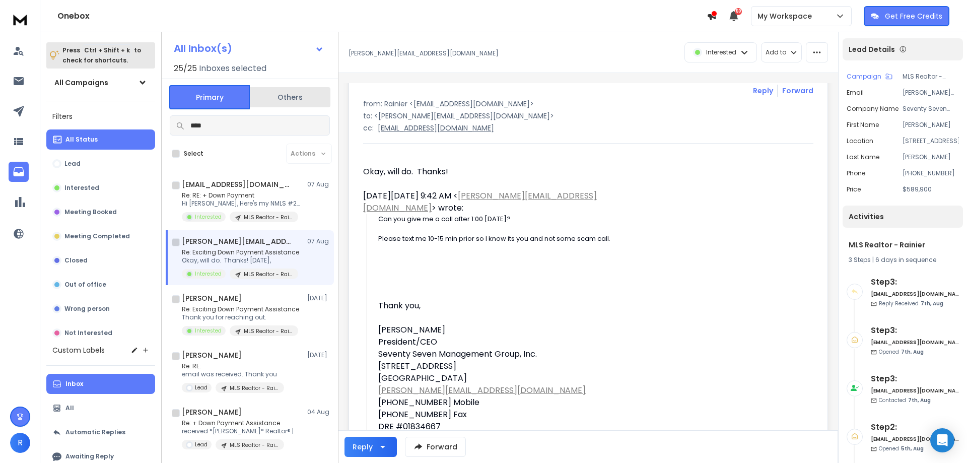
scroll to position [50, 0]
click at [260, 242] on h1 "[PERSON_NAME][EMAIL_ADDRESS][DOMAIN_NAME]" at bounding box center [237, 241] width 111 height 10
click at [913, 142] on p "36550 Palomino Ct, Palmdale 93550" at bounding box center [930, 141] width 56 height 8
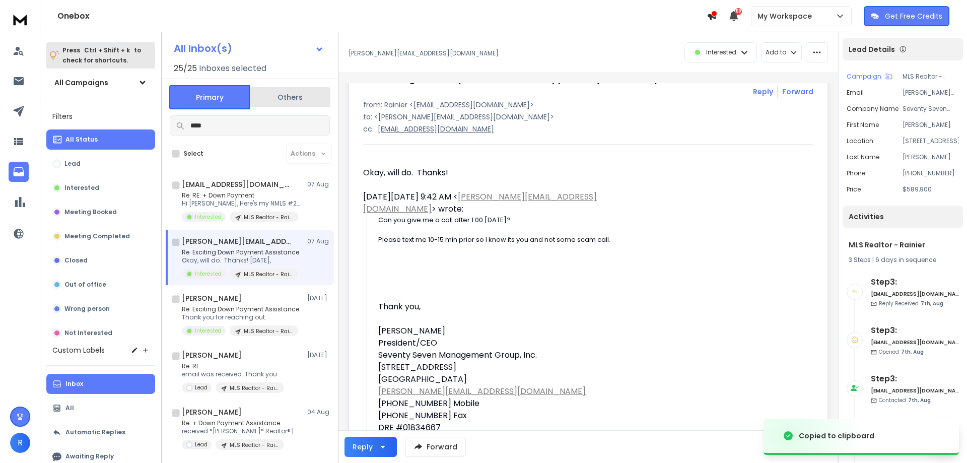
click at [902, 125] on p "Ronil" at bounding box center [930, 125] width 56 height 8
click at [906, 157] on p "Patel" at bounding box center [930, 157] width 56 height 8
click at [910, 108] on p "Seventy Seven Management Group" at bounding box center [930, 109] width 56 height 8
click at [918, 141] on p "36550 Palomino Ct, Palmdale 93550" at bounding box center [930, 141] width 56 height 8
click at [923, 173] on p "310-245-6855" at bounding box center [930, 173] width 56 height 8
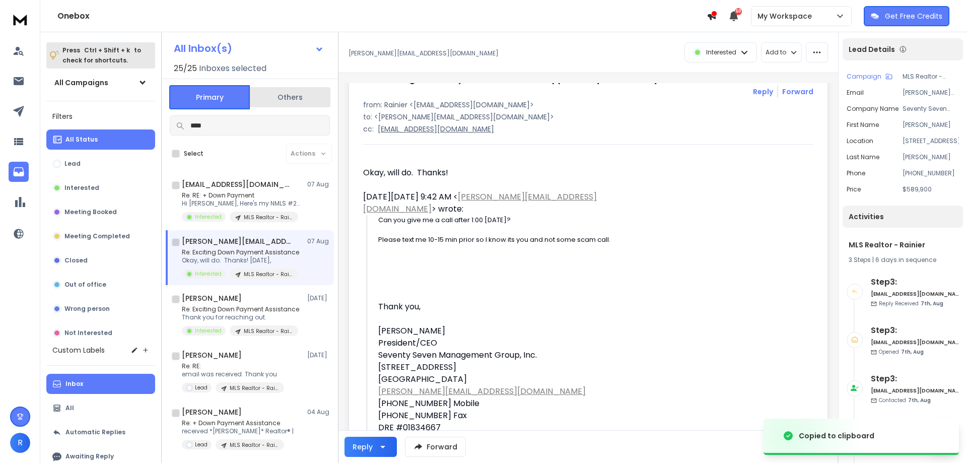
drag, startPoint x: 913, startPoint y: 92, endPoint x: 955, endPoint y: 115, distance: 48.5
click at [913, 92] on p "[PERSON_NAME][EMAIL_ADDRESS][DOMAIN_NAME]" at bounding box center [930, 93] width 56 height 8
click at [913, 141] on p "36550 Palomino Ct, Palmdale 93550" at bounding box center [930, 141] width 56 height 8
drag, startPoint x: 914, startPoint y: 188, endPoint x: 955, endPoint y: 200, distance: 43.2
click at [914, 188] on p "$589,900" at bounding box center [930, 189] width 56 height 8
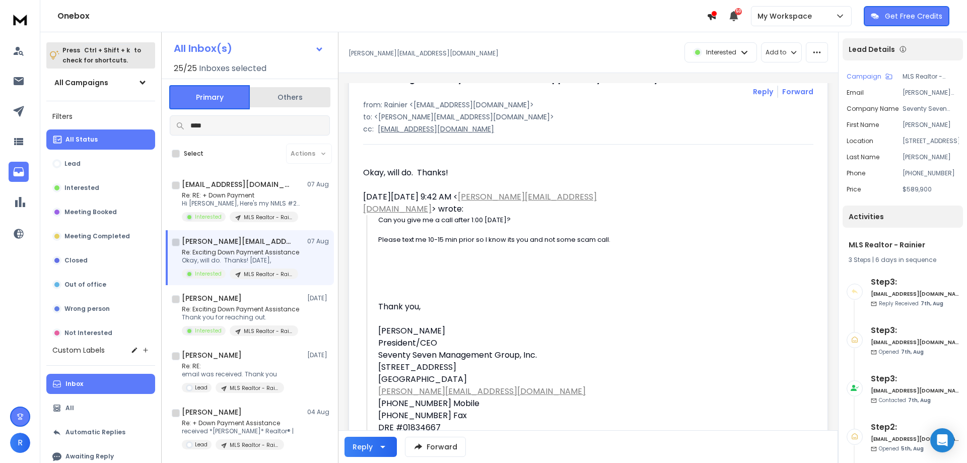
click at [911, 189] on p "$589,900" at bounding box center [930, 189] width 56 height 8
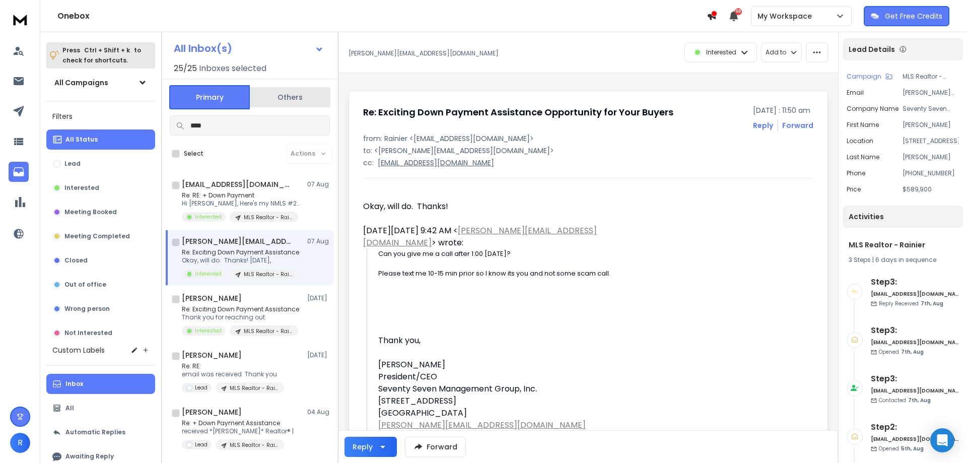
scroll to position [0, 0]
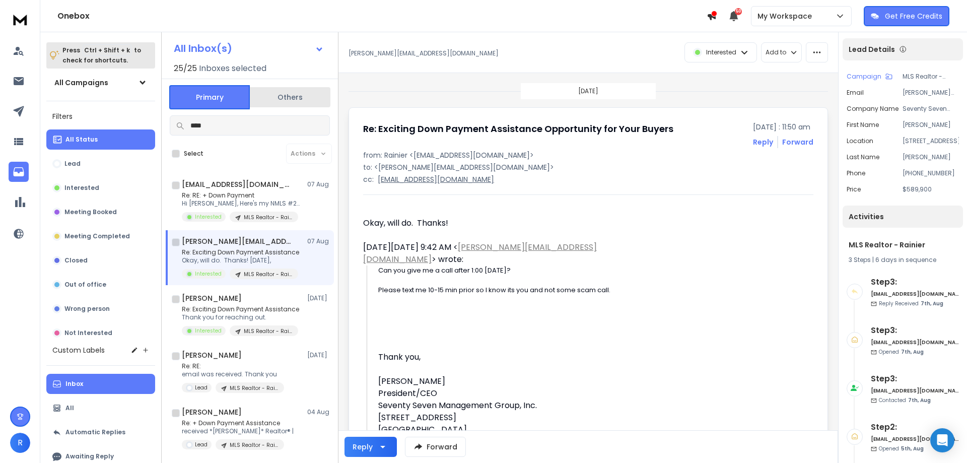
click at [383, 447] on icon "button" at bounding box center [382, 447] width 5 height 3
click at [380, 420] on p "Reply All" at bounding box center [374, 421] width 28 height 10
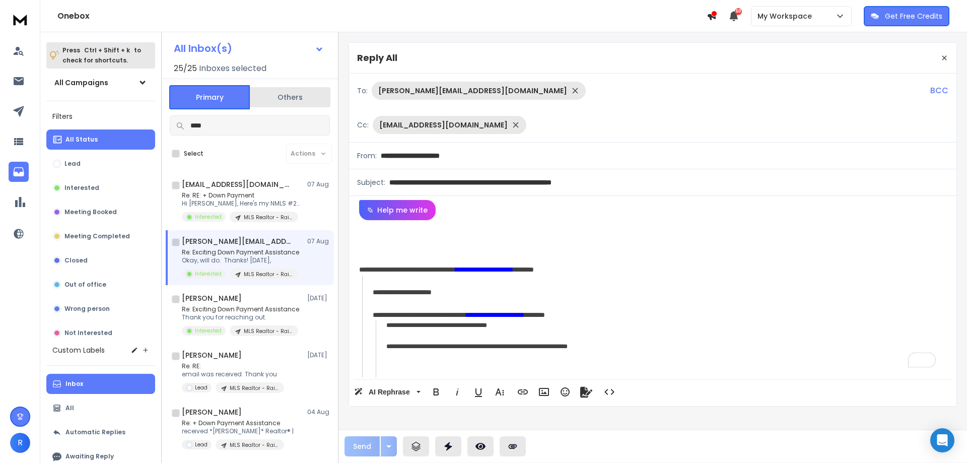
click at [409, 235] on div "**********" at bounding box center [652, 298] width 607 height 157
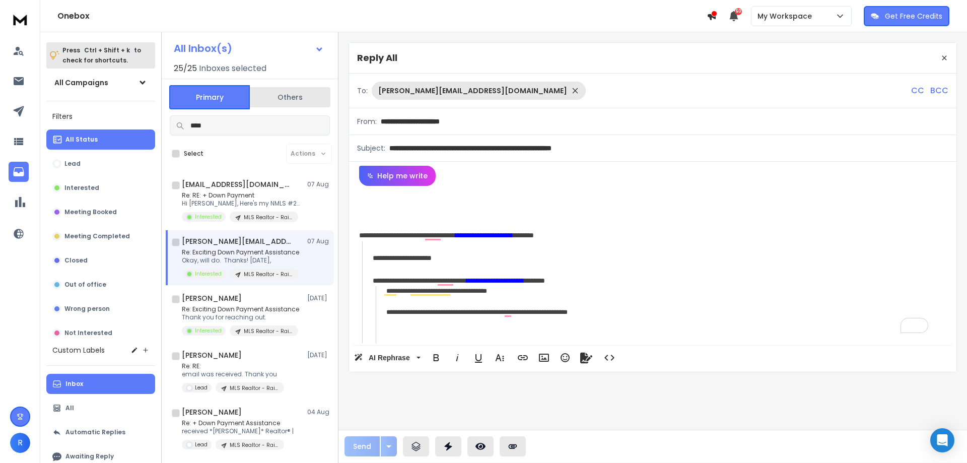
click at [386, 197] on div "To enrich screen reader interactions, please activate Accessibility in Grammarl…" at bounding box center [652, 201] width 587 height 11
click at [415, 444] on icon at bounding box center [416, 446] width 10 height 10
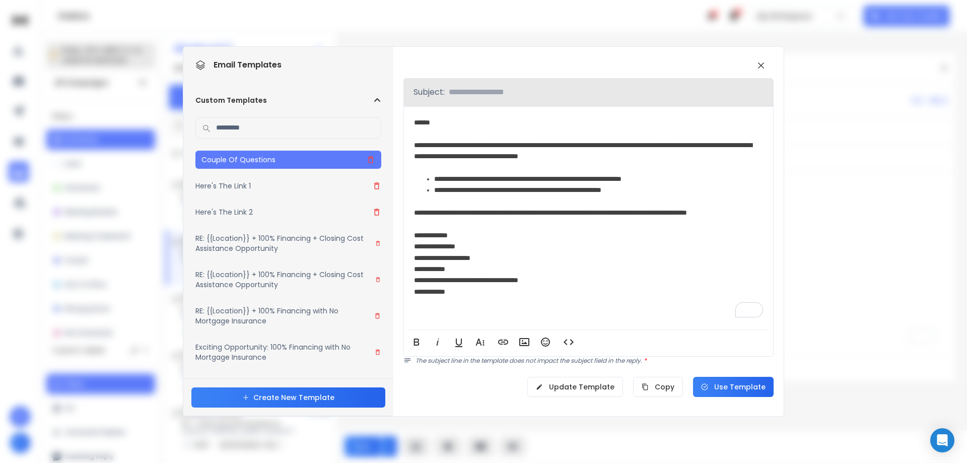
click at [322, 165] on div "Here's The Link 1" at bounding box center [288, 160] width 174 height 10
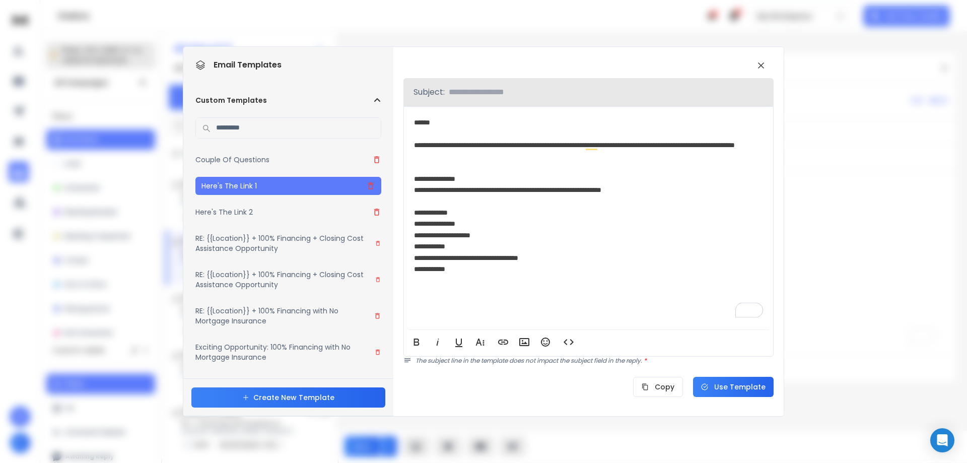
click at [473, 174] on div "**********" at bounding box center [588, 178] width 349 height 11
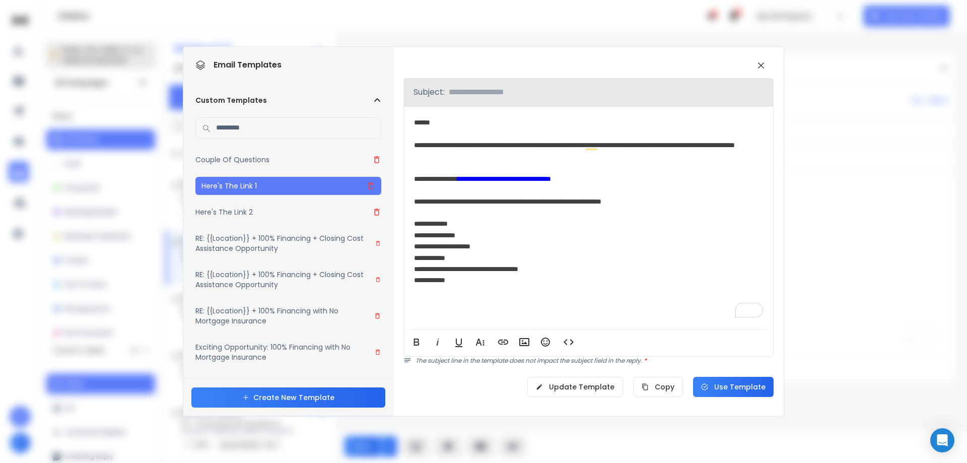
click at [738, 388] on button "Use Template" at bounding box center [733, 387] width 81 height 20
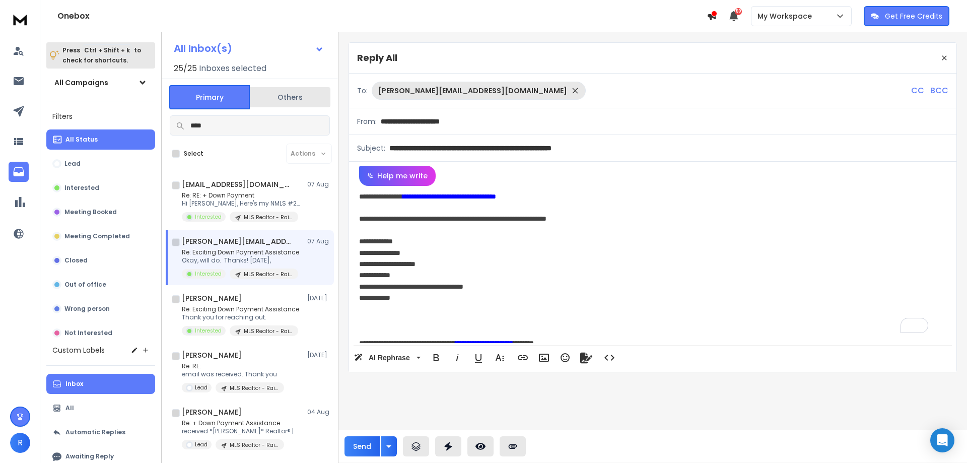
scroll to position [101, 0]
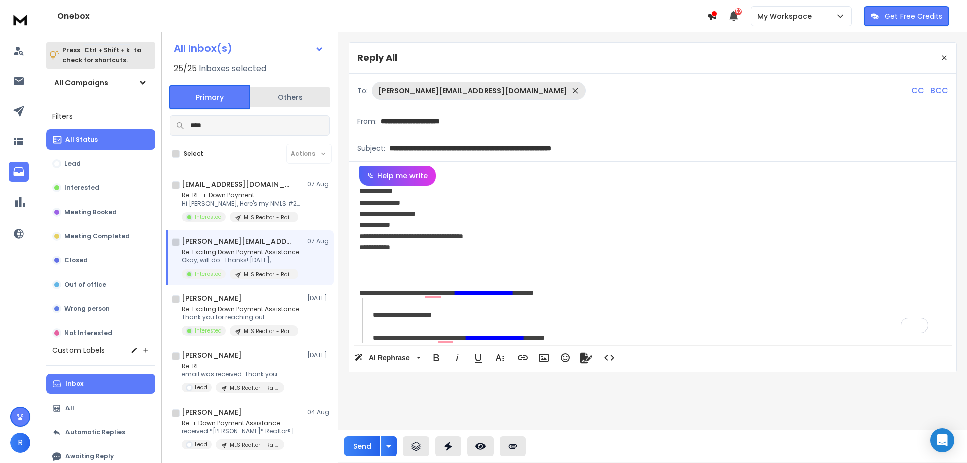
click at [369, 448] on button "Send" at bounding box center [361, 446] width 35 height 20
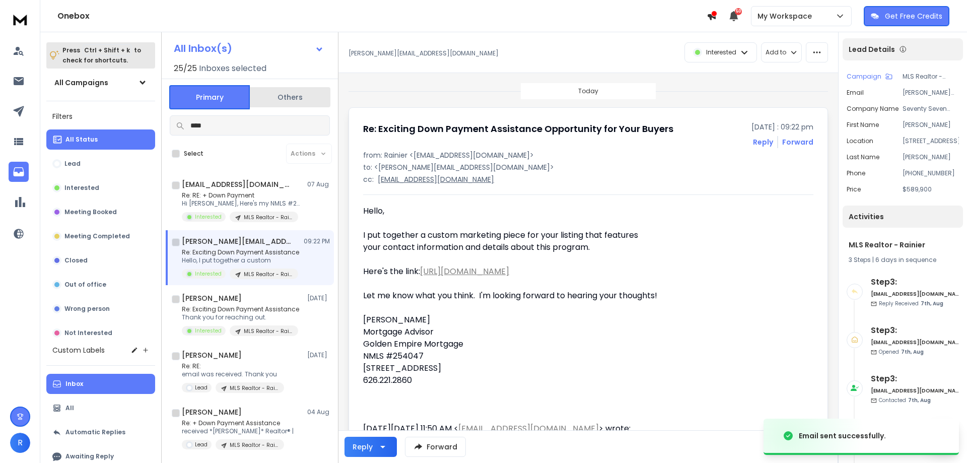
scroll to position [906, 0]
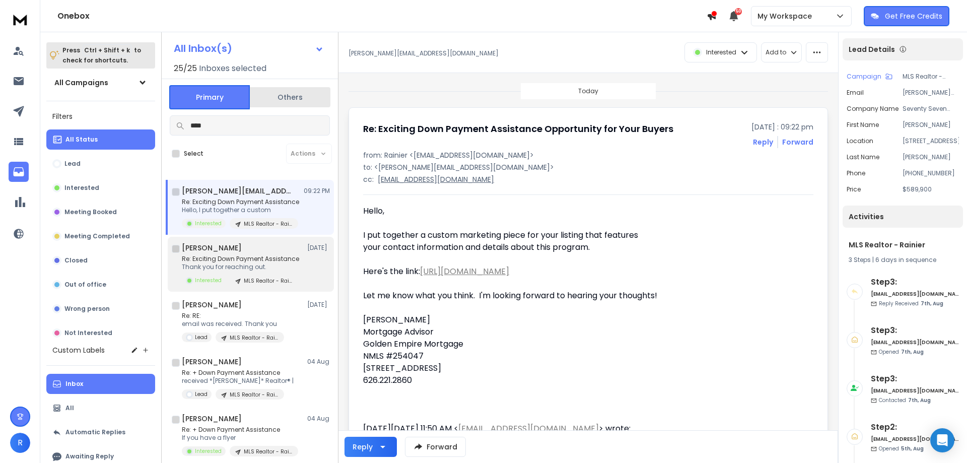
click at [220, 258] on p "Re: Exciting Down Payment Assistance" at bounding box center [240, 259] width 117 height 8
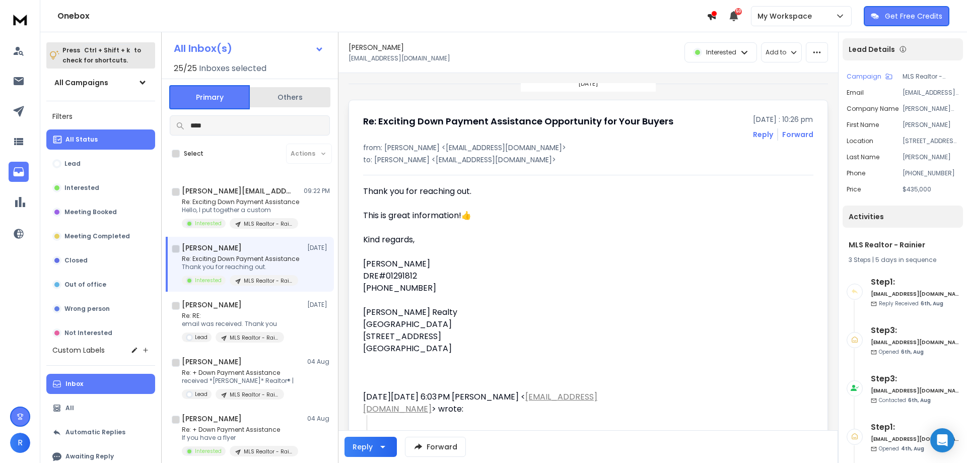
scroll to position [0, 0]
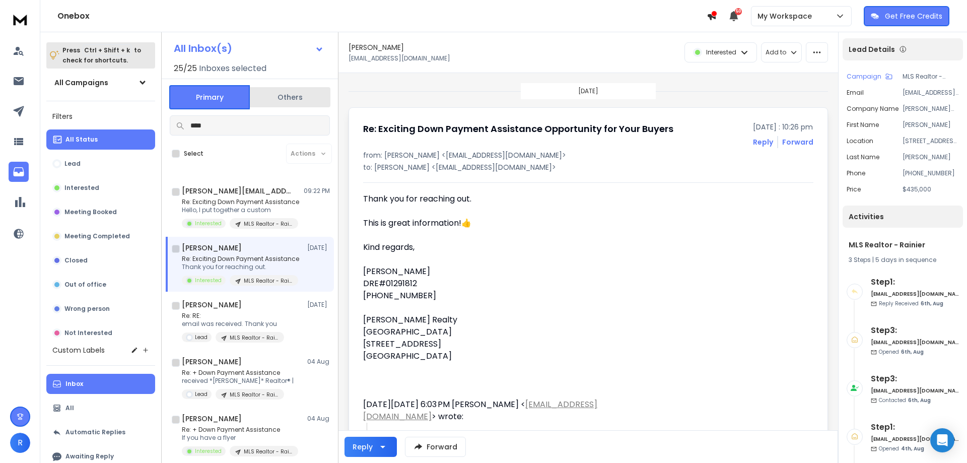
click at [913, 139] on p "855 Lightcap St, Lancaster 93535" at bounding box center [930, 141] width 56 height 8
click at [908, 125] on p "Linda" at bounding box center [930, 125] width 56 height 8
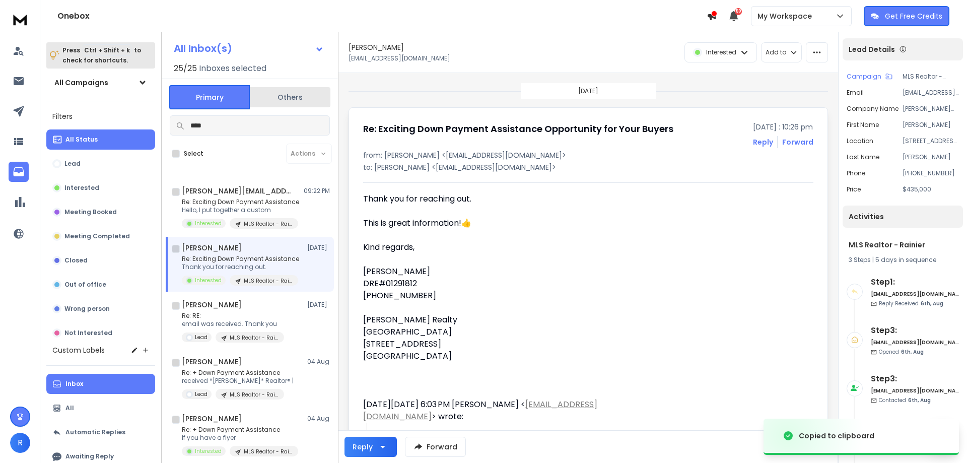
drag, startPoint x: 911, startPoint y: 154, endPoint x: 918, endPoint y: 150, distance: 7.7
click at [911, 154] on p "Garcia" at bounding box center [930, 157] width 56 height 8
click at [907, 109] on p "Keller Williams Realty-Studio City" at bounding box center [930, 109] width 56 height 8
click at [921, 174] on p "818-970-4242" at bounding box center [930, 173] width 56 height 8
click at [916, 91] on p "[EMAIL_ADDRESS][DOMAIN_NAME]" at bounding box center [930, 93] width 56 height 8
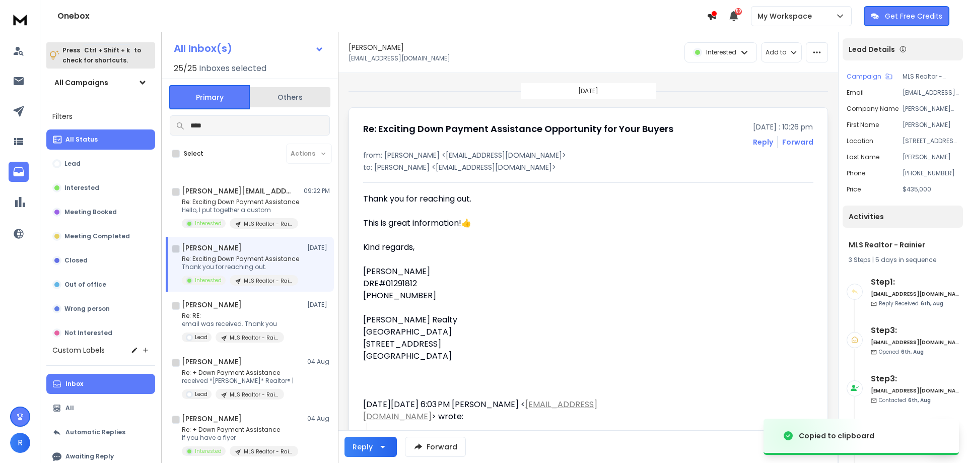
drag, startPoint x: 914, startPoint y: 142, endPoint x: 927, endPoint y: 136, distance: 14.4
click at [914, 142] on p "855 Lightcap St, Lancaster 93535" at bounding box center [930, 141] width 56 height 8
drag, startPoint x: 904, startPoint y: 190, endPoint x: 925, endPoint y: 195, distance: 22.1
click at [904, 190] on p "$435,000" at bounding box center [930, 189] width 56 height 8
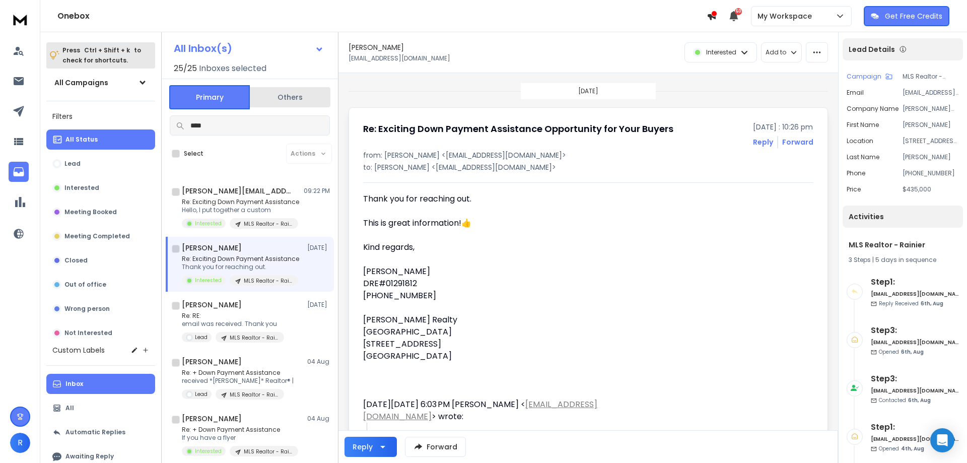
click at [913, 190] on p "$435,000" at bounding box center [930, 189] width 56 height 8
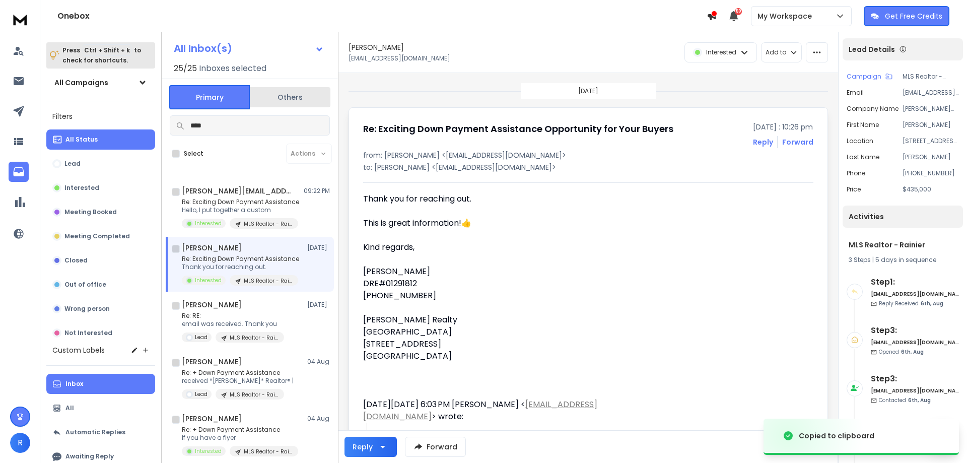
click at [911, 140] on p "855 Lightcap St, Lancaster 93535" at bounding box center [930, 141] width 56 height 8
drag, startPoint x: 232, startPoint y: 262, endPoint x: 298, endPoint y: 330, distance: 94.7
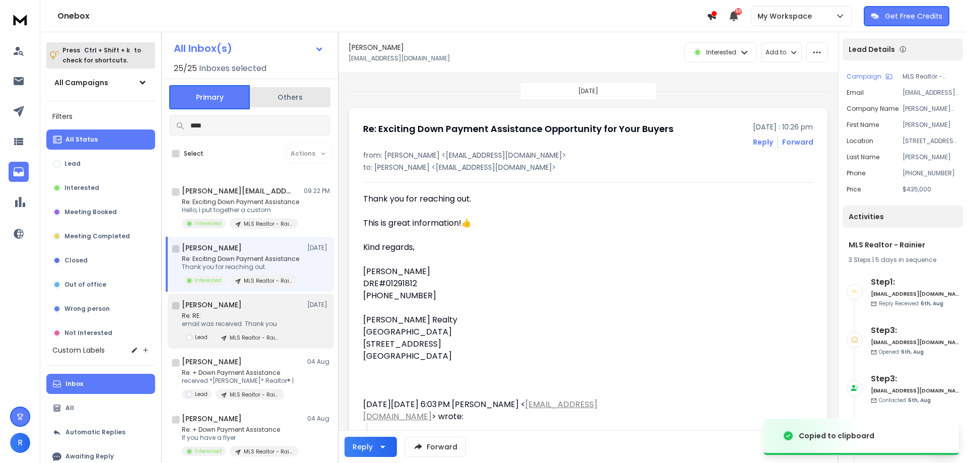
click at [232, 262] on p "Re: Exciting Down Payment Assistance" at bounding box center [240, 259] width 117 height 8
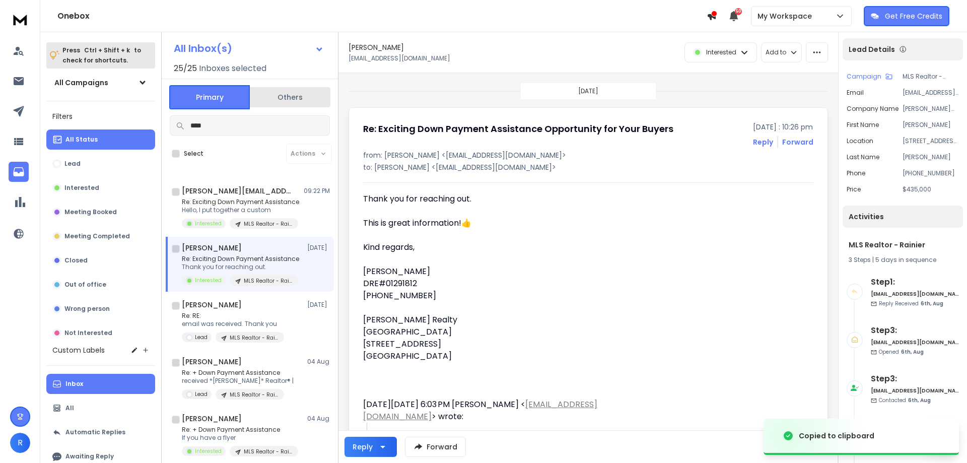
click at [383, 450] on icon "button" at bounding box center [383, 447] width 12 height 12
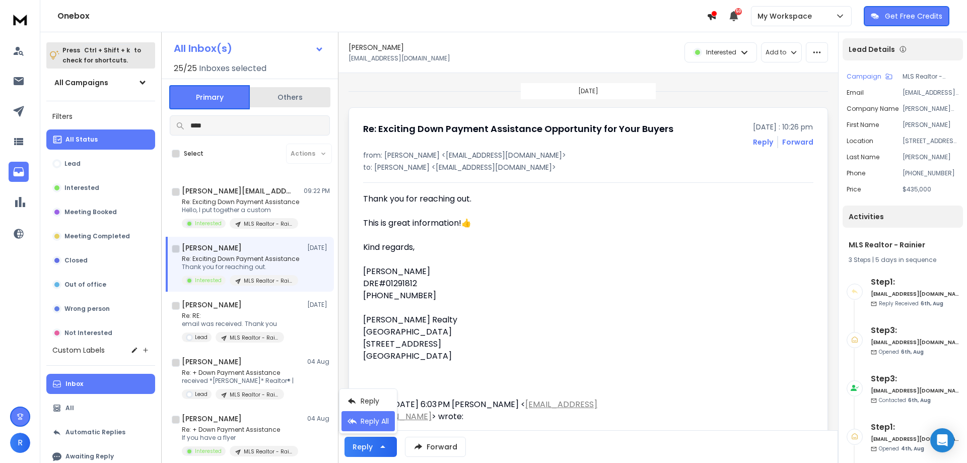
click at [378, 425] on p "Reply All" at bounding box center [374, 421] width 28 height 10
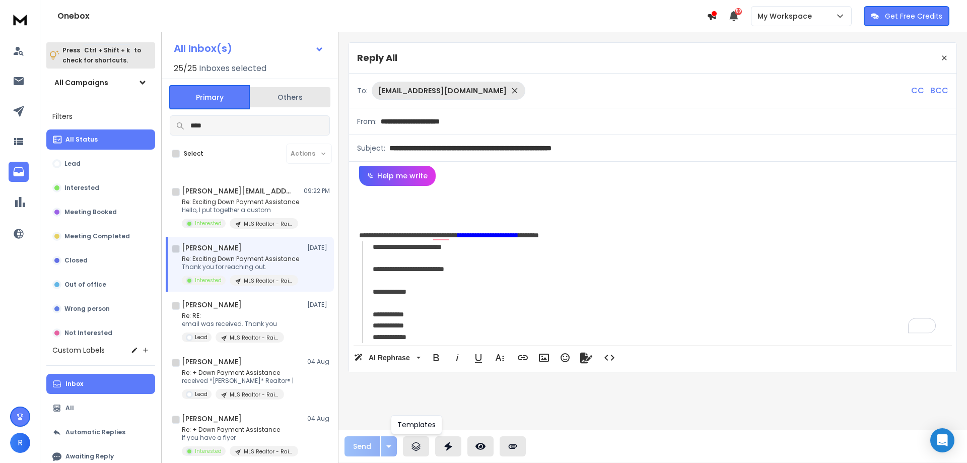
click at [414, 447] on icon at bounding box center [416, 446] width 10 height 10
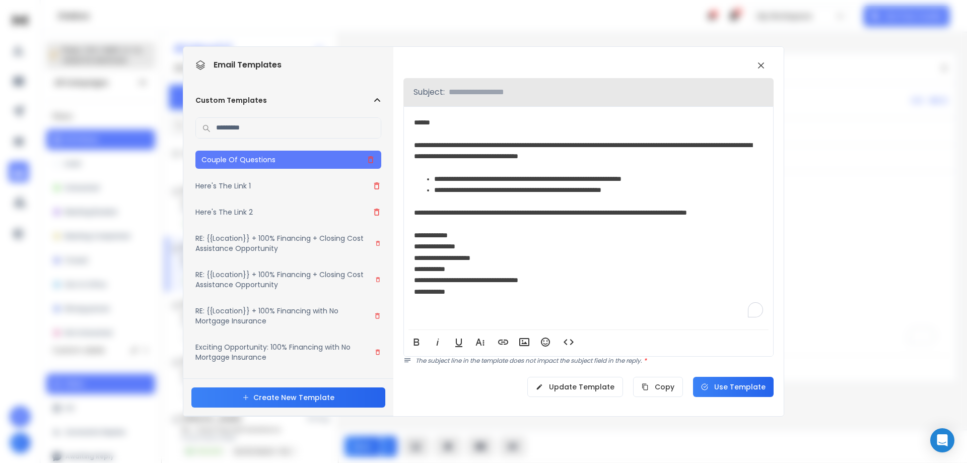
click at [305, 179] on div "Here's The Link 1" at bounding box center [288, 186] width 186 height 18
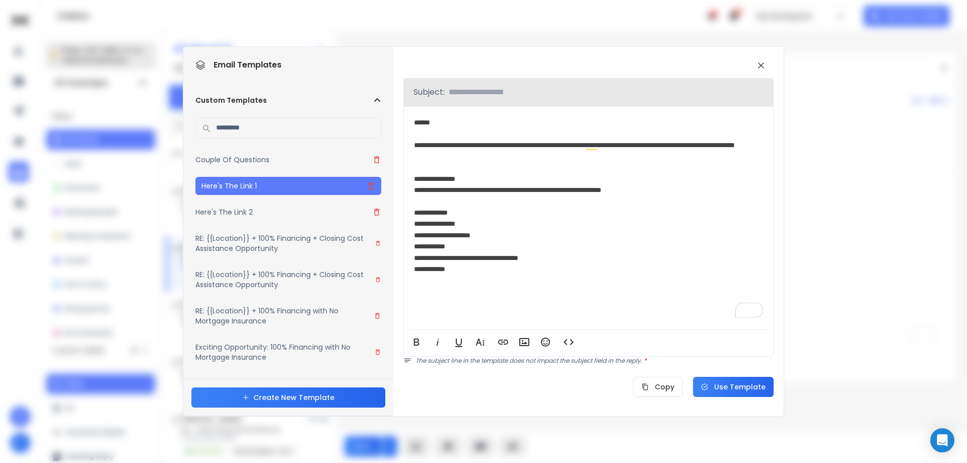
click at [490, 180] on div "**********" at bounding box center [588, 178] width 349 height 11
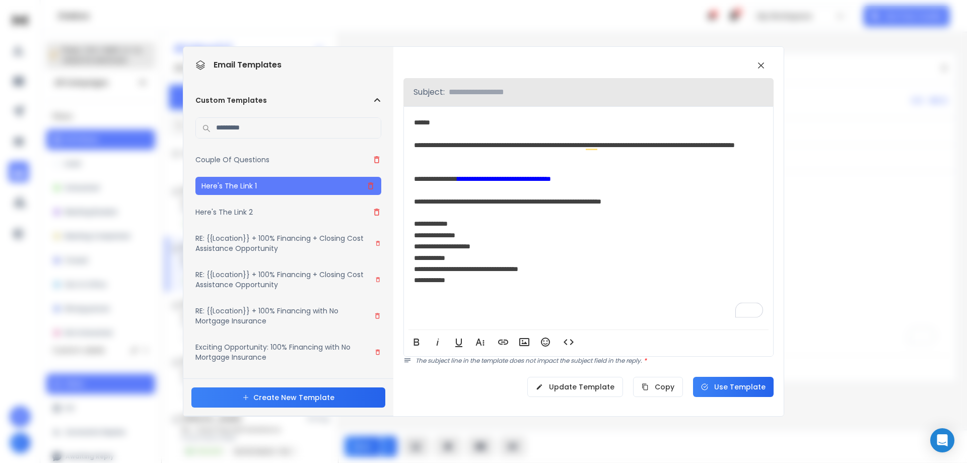
click at [724, 393] on button "Use Template" at bounding box center [733, 387] width 81 height 20
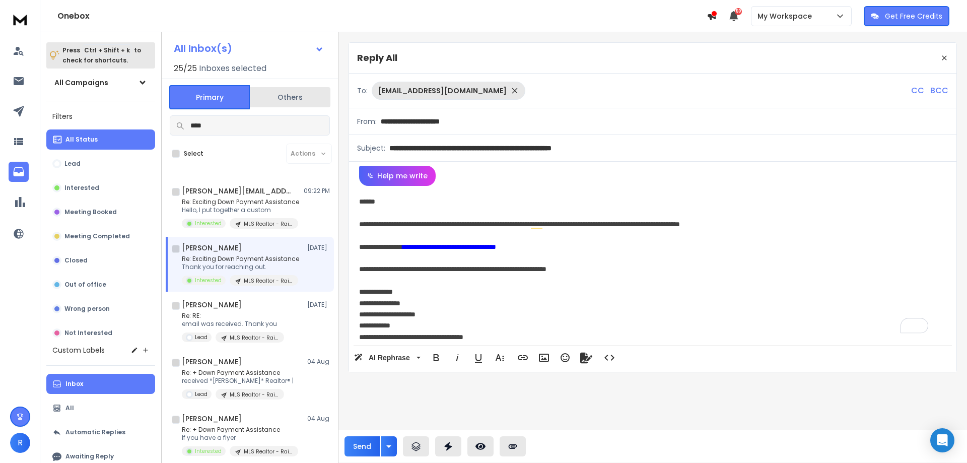
click at [911, 92] on p "CC" at bounding box center [917, 91] width 13 height 12
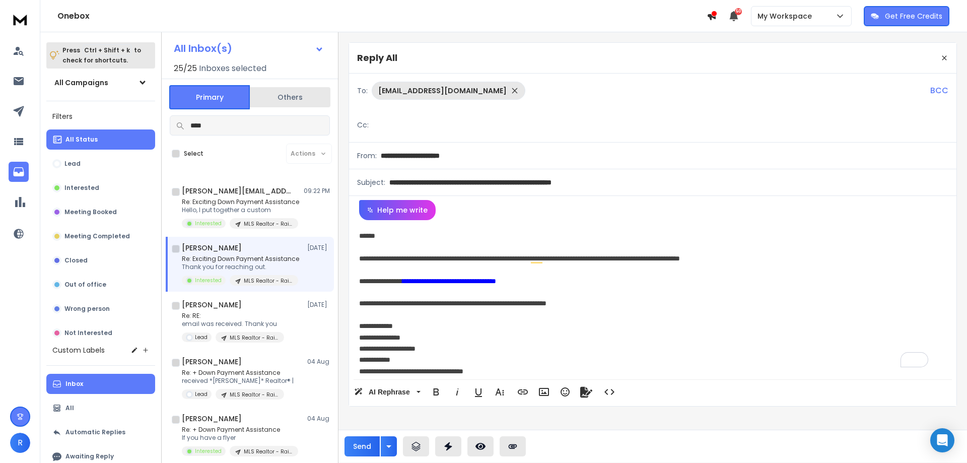
click at [479, 120] on div at bounding box center [660, 125] width 575 height 18
type input "*********"
click at [429, 130] on input at bounding box center [408, 125] width 70 height 18
type input "**********"
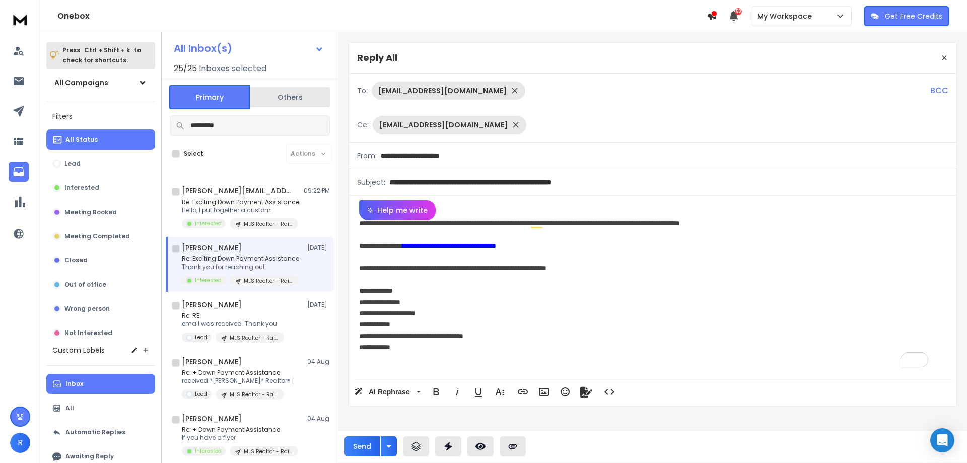
scroll to position [50, 0]
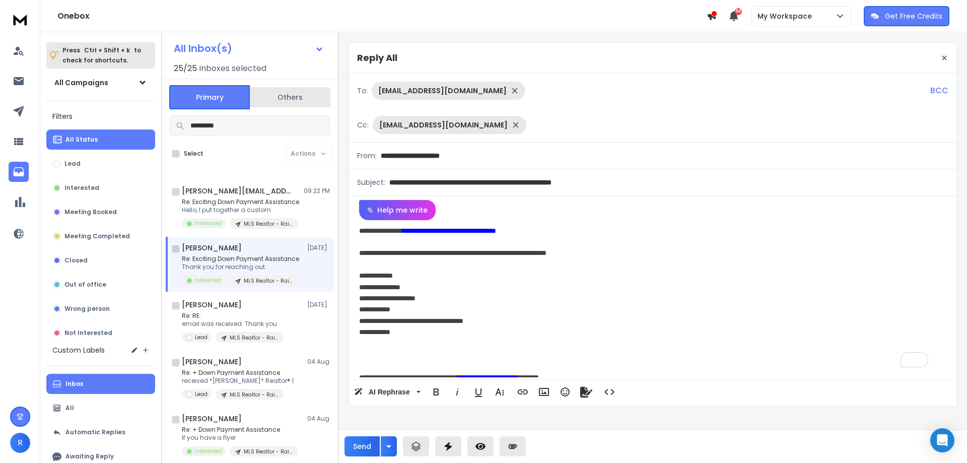
click at [368, 441] on button "Send" at bounding box center [361, 446] width 35 height 20
click at [230, 259] on p "Re: Exciting Down Payment Assistance" at bounding box center [240, 259] width 117 height 8
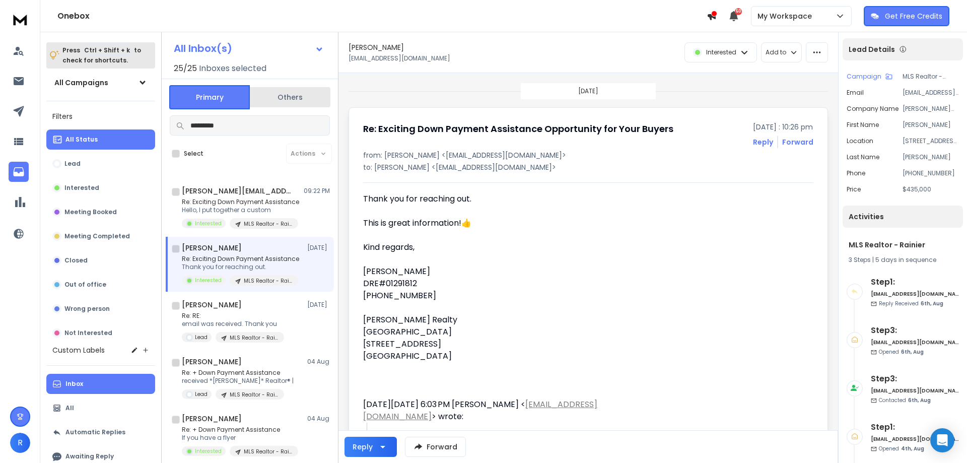
scroll to position [957, 0]
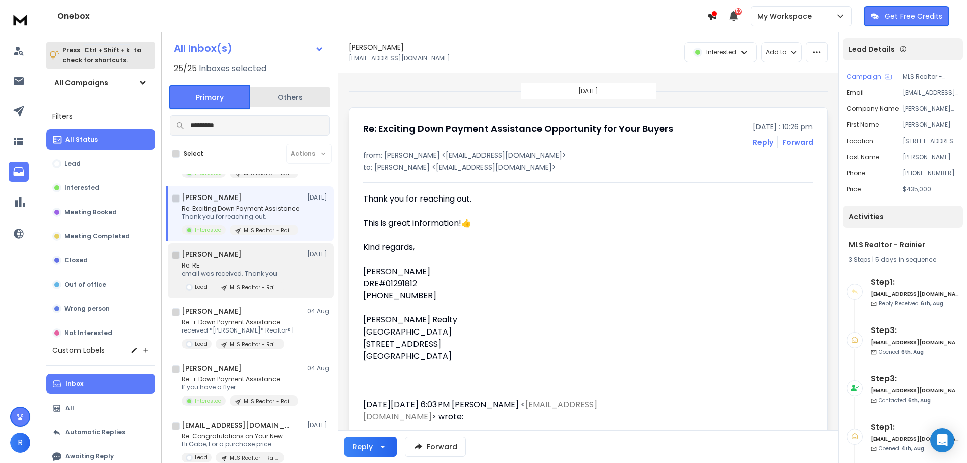
click at [238, 261] on p "Re: RE:" at bounding box center [233, 265] width 102 height 8
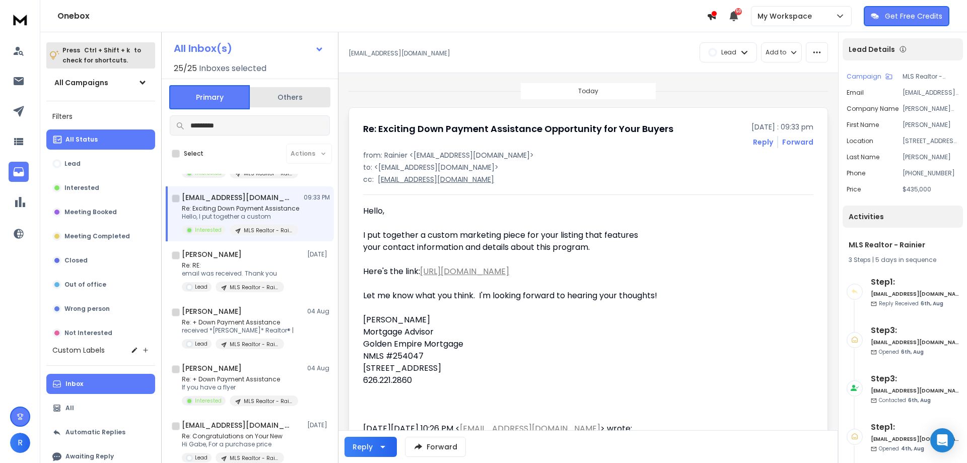
click at [249, 217] on p "Hello, I put together a custom" at bounding box center [240, 216] width 117 height 8
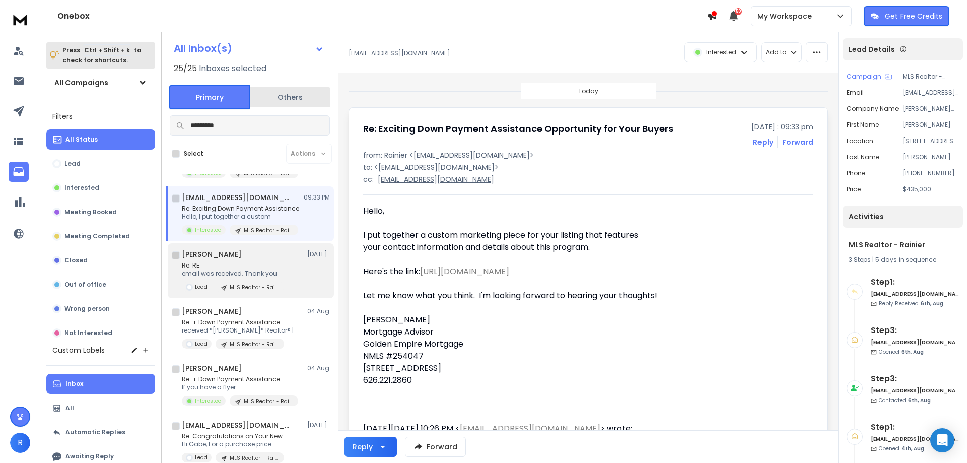
click at [261, 259] on div "Fernando Fernandez 05 Aug" at bounding box center [256, 254] width 148 height 10
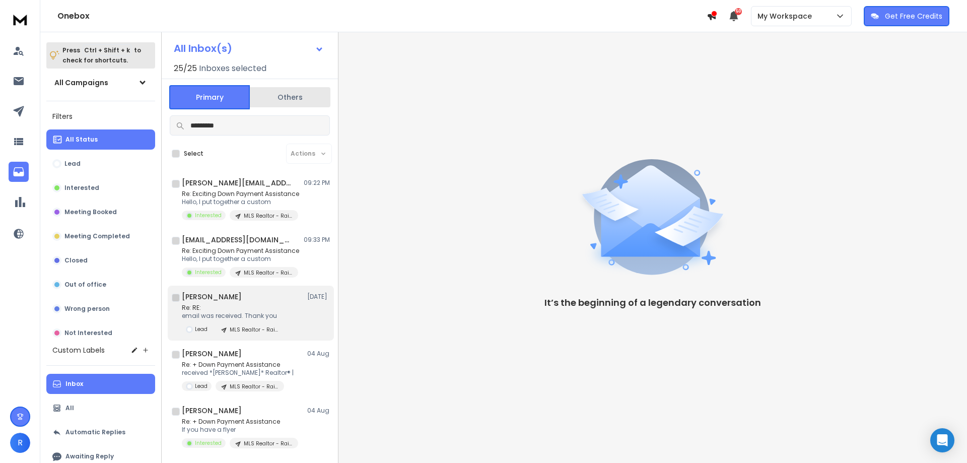
scroll to position [932, 0]
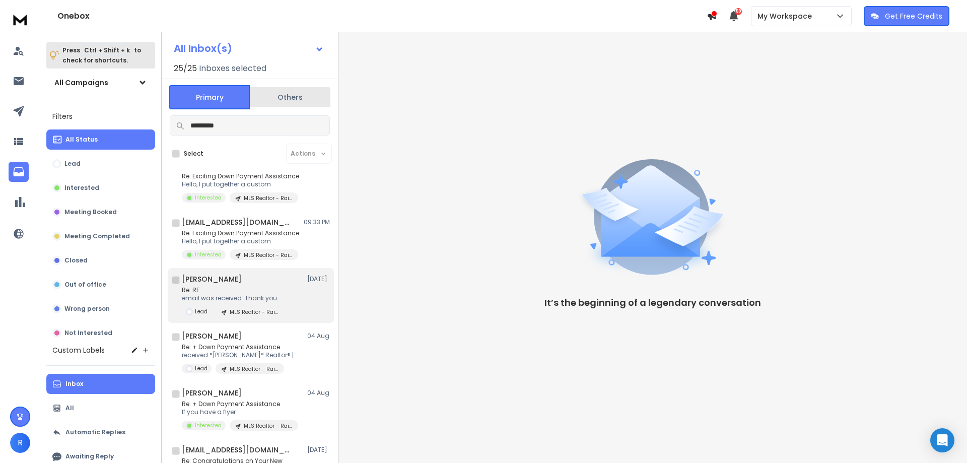
click at [254, 285] on div "[PERSON_NAME] [DATE] Re: RE: email was received. Thank you Lead MLS Realtor - R…" at bounding box center [256, 295] width 148 height 43
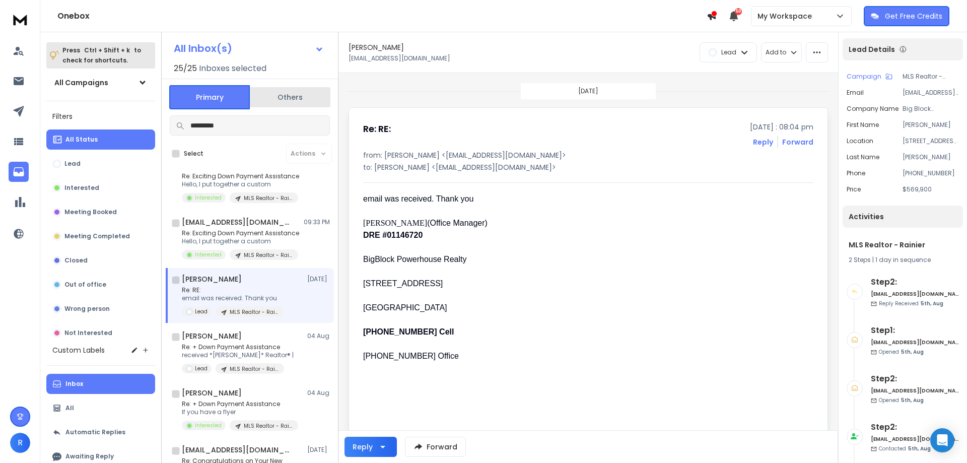
click at [909, 138] on p "[STREET_ADDRESS][PERSON_NAME]" at bounding box center [930, 141] width 56 height 8
click at [913, 124] on p "[PERSON_NAME]" at bounding box center [930, 125] width 56 height 8
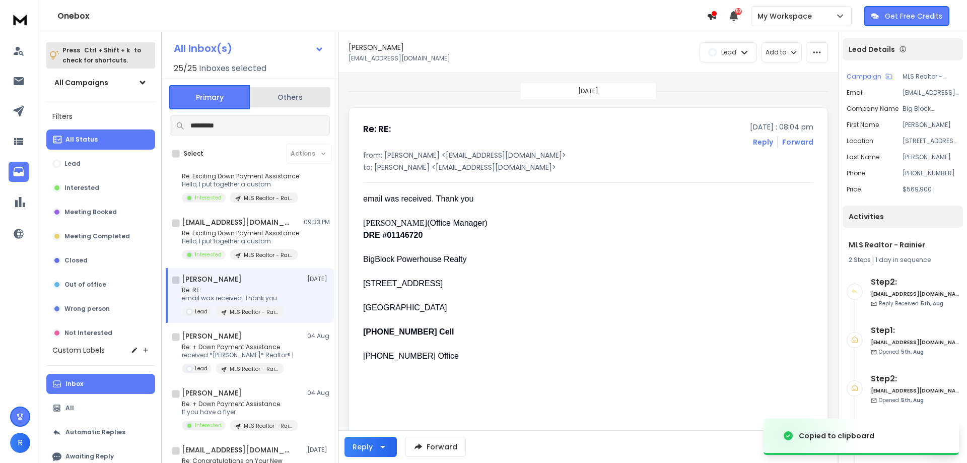
drag, startPoint x: 905, startPoint y: 157, endPoint x: 959, endPoint y: 159, distance: 53.9
click at [906, 157] on p "[PERSON_NAME]" at bounding box center [930, 157] width 56 height 8
click at [909, 109] on p "Big Block Powerhouse Realty" at bounding box center [930, 109] width 56 height 8
drag, startPoint x: 913, startPoint y: 172, endPoint x: 926, endPoint y: 172, distance: 13.1
click at [913, 172] on p "[PHONE_NUMBER]" at bounding box center [930, 173] width 56 height 8
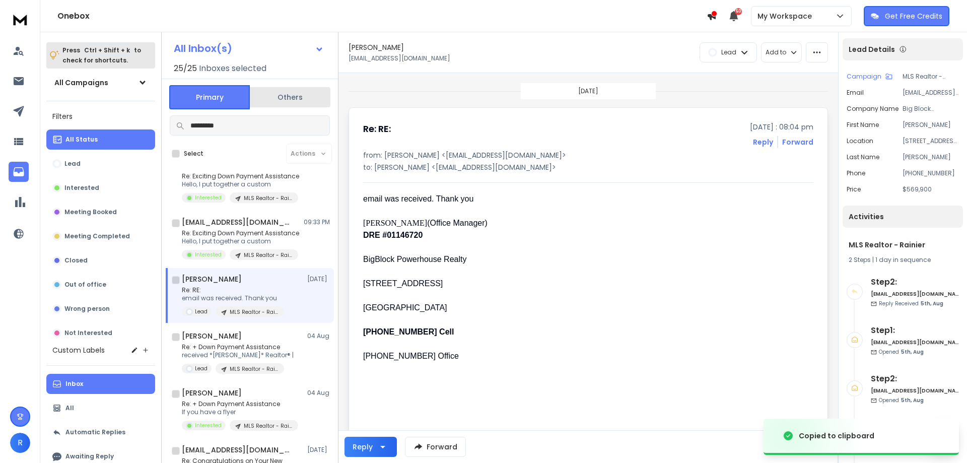
drag, startPoint x: 905, startPoint y: 91, endPoint x: 908, endPoint y: 95, distance: 5.4
click at [905, 91] on p "[EMAIL_ADDRESS][DOMAIN_NAME]" at bounding box center [930, 93] width 56 height 8
drag, startPoint x: 914, startPoint y: 140, endPoint x: 952, endPoint y: 134, distance: 37.7
click at [915, 140] on p "[STREET_ADDRESS][PERSON_NAME]" at bounding box center [930, 141] width 56 height 8
click at [919, 189] on p "$569,900" at bounding box center [930, 189] width 56 height 8
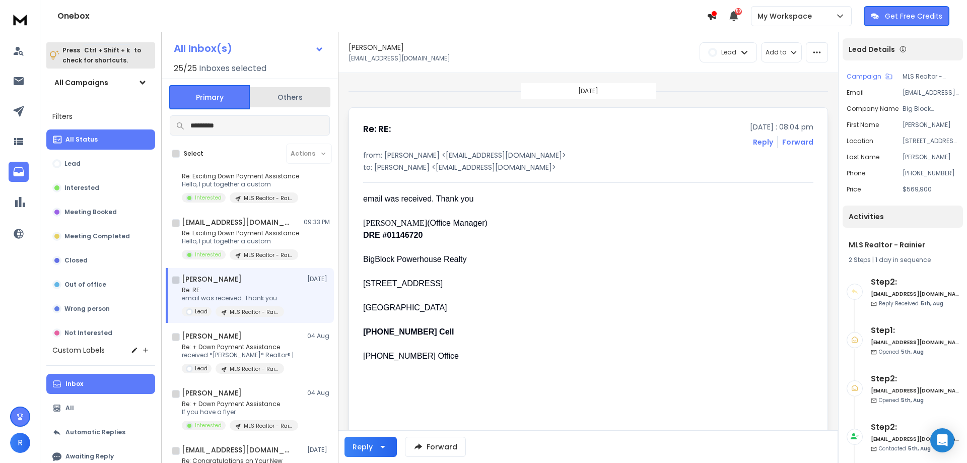
click at [908, 190] on p "$569,900" at bounding box center [930, 189] width 56 height 8
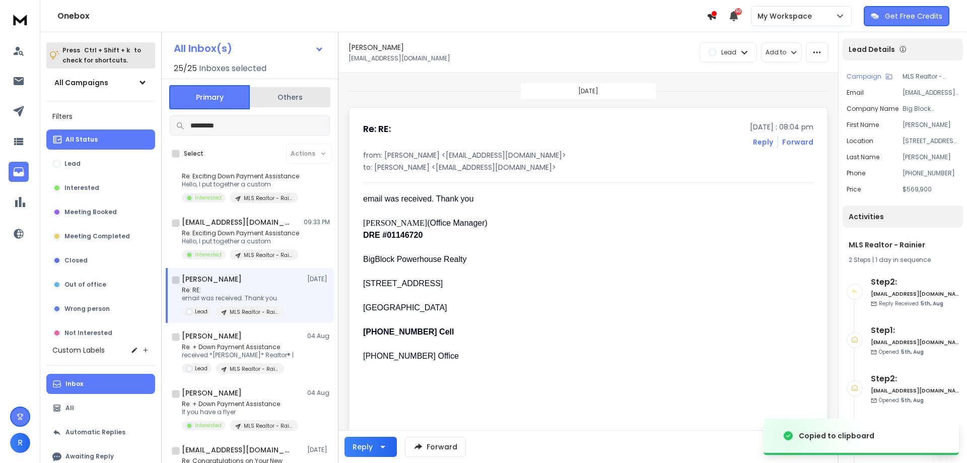
drag, startPoint x: 384, startPoint y: 447, endPoint x: 385, endPoint y: 455, distance: 8.1
click at [384, 447] on icon "button" at bounding box center [383, 447] width 12 height 12
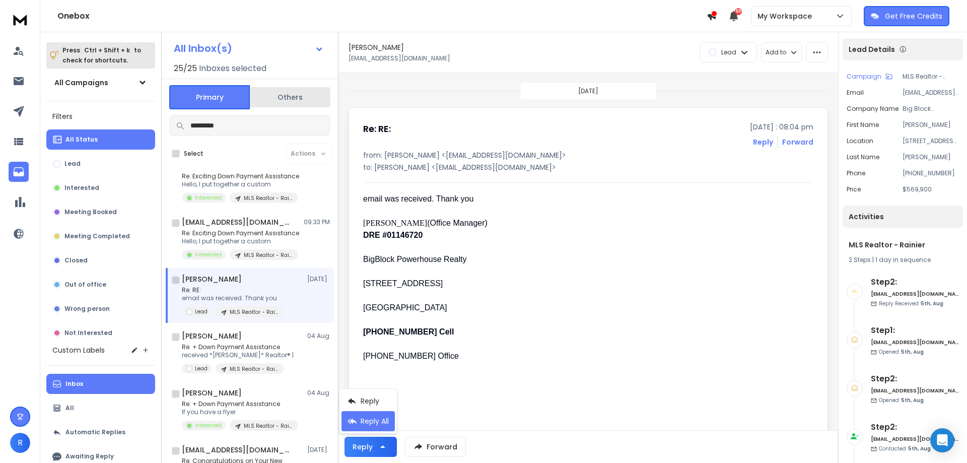
click at [372, 428] on div "Reply All" at bounding box center [367, 421] width 53 height 20
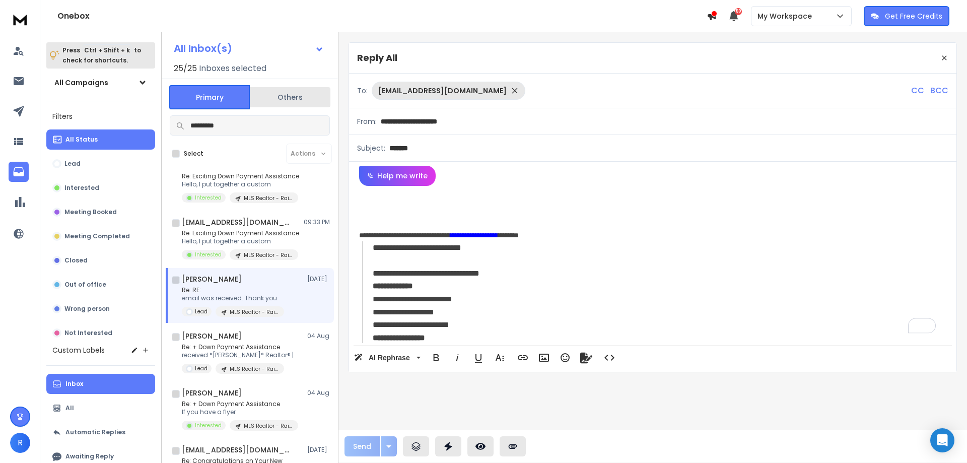
click at [912, 88] on p "CC" at bounding box center [917, 91] width 13 height 12
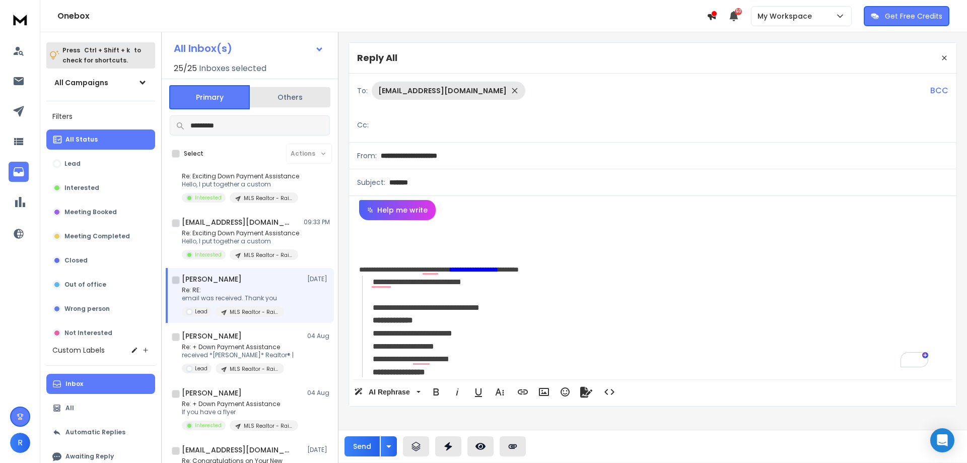
click at [474, 128] on div at bounding box center [660, 125] width 575 height 18
type input "**********"
click at [476, 129] on div at bounding box center [660, 125] width 575 height 18
click at [403, 124] on input at bounding box center [408, 125] width 70 height 18
type input "**********"
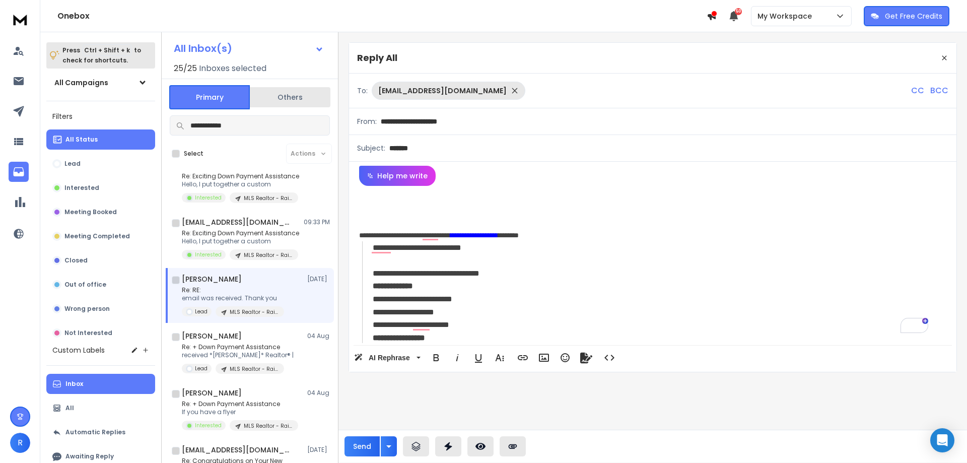
click at [911, 92] on p "CC" at bounding box center [917, 91] width 13 height 12
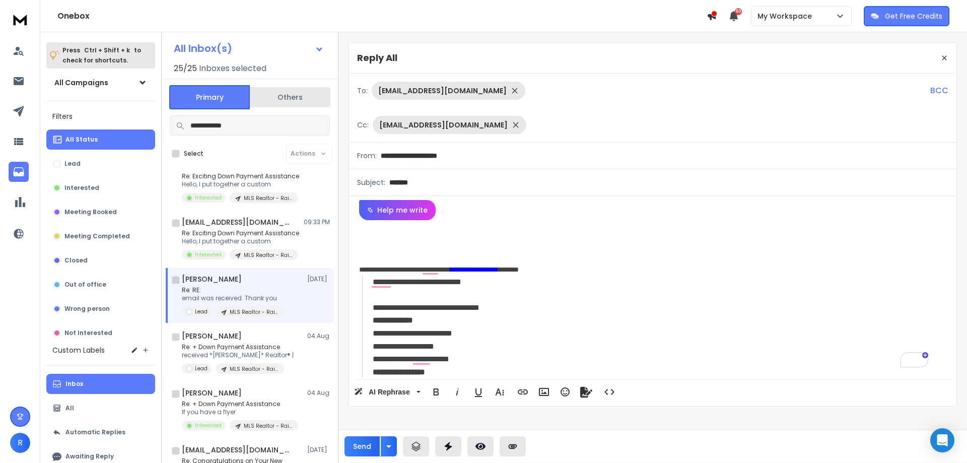
click at [450, 238] on div "**********" at bounding box center [652, 298] width 607 height 157
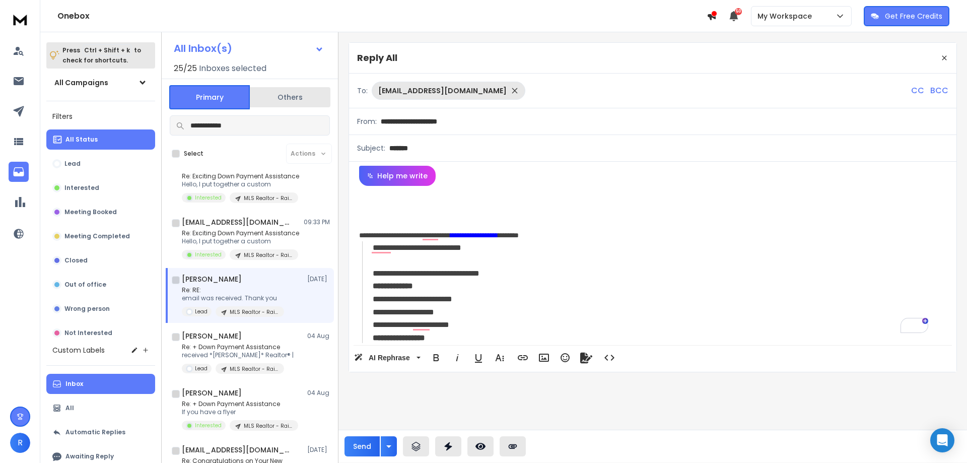
click at [374, 207] on div "To enrich screen reader interactions, please activate Accessibility in Grammarl…" at bounding box center [652, 212] width 587 height 11
click at [377, 204] on div "To enrich screen reader interactions, please activate Accessibility in Grammarl…" at bounding box center [652, 201] width 587 height 11
click at [394, 447] on icon "button" at bounding box center [389, 446] width 12 height 12
click at [410, 449] on button at bounding box center [416, 446] width 26 height 20
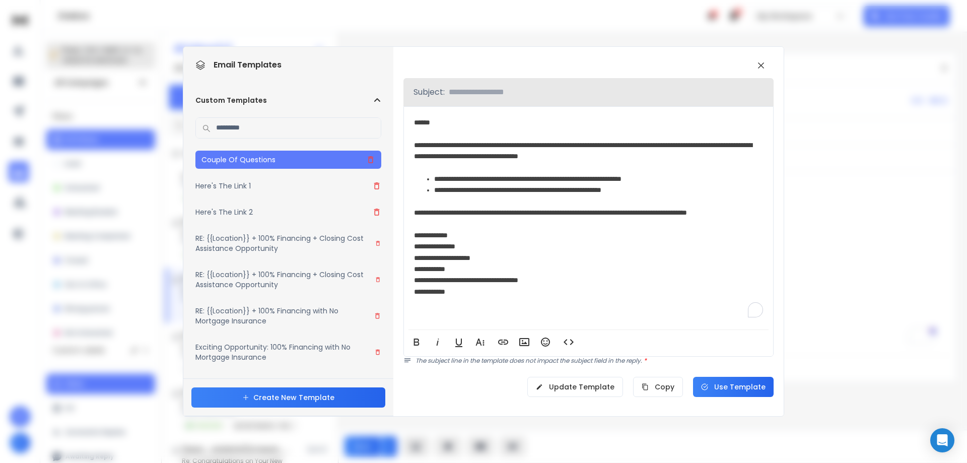
click at [297, 165] on div "Here's The Link 1" at bounding box center [288, 160] width 174 height 10
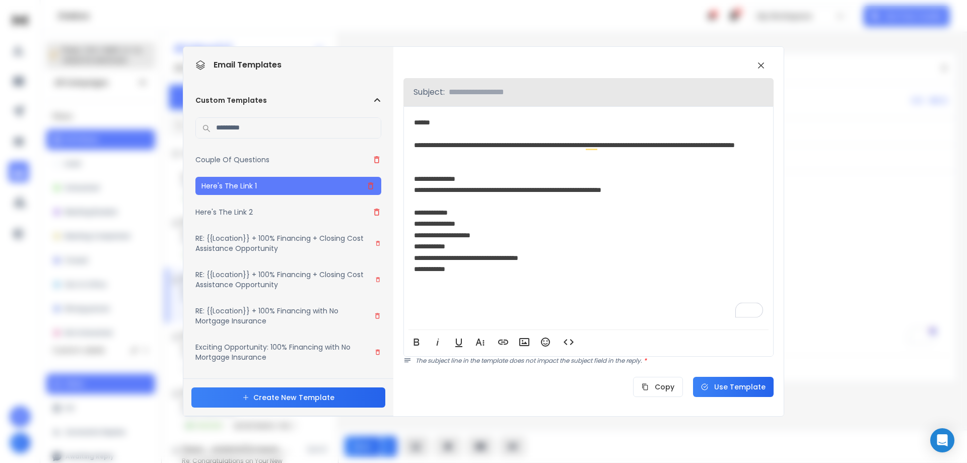
click at [470, 176] on div "**********" at bounding box center [588, 178] width 349 height 11
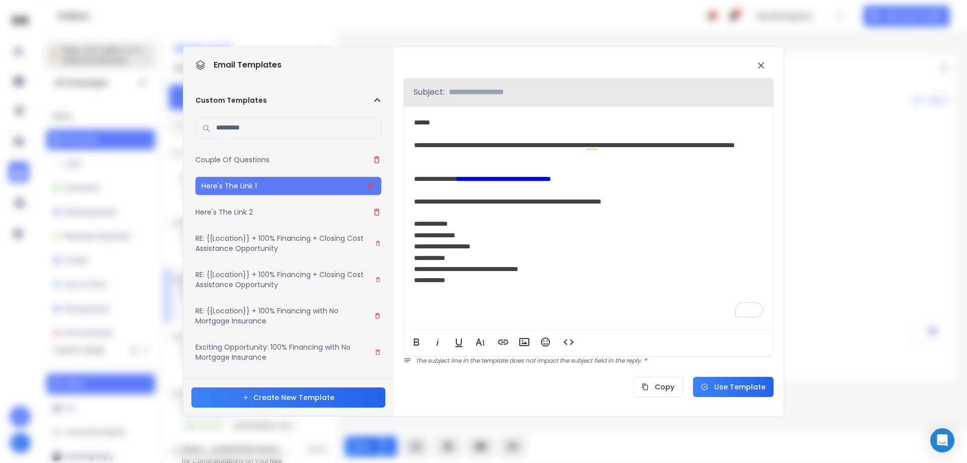
click at [722, 388] on button "Use Template" at bounding box center [733, 387] width 81 height 20
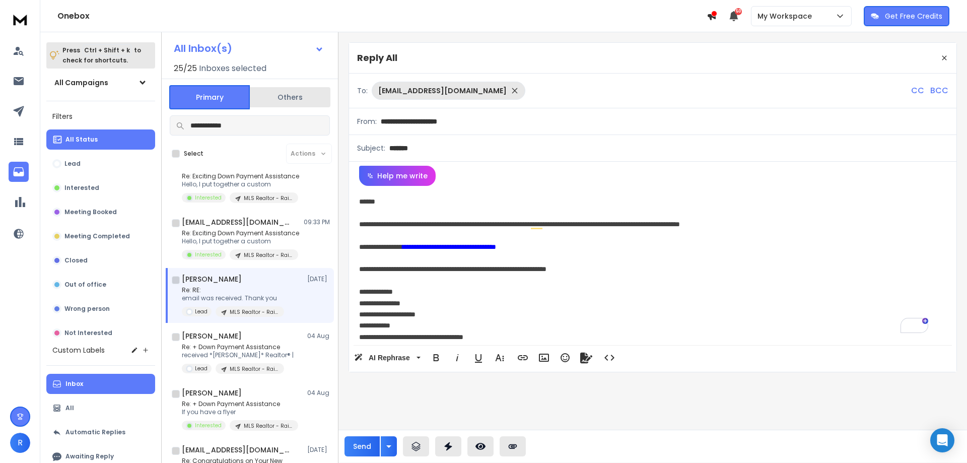
click at [359, 446] on button "Send" at bounding box center [361, 446] width 35 height 20
click at [257, 288] on p "Re: RE:" at bounding box center [233, 290] width 102 height 8
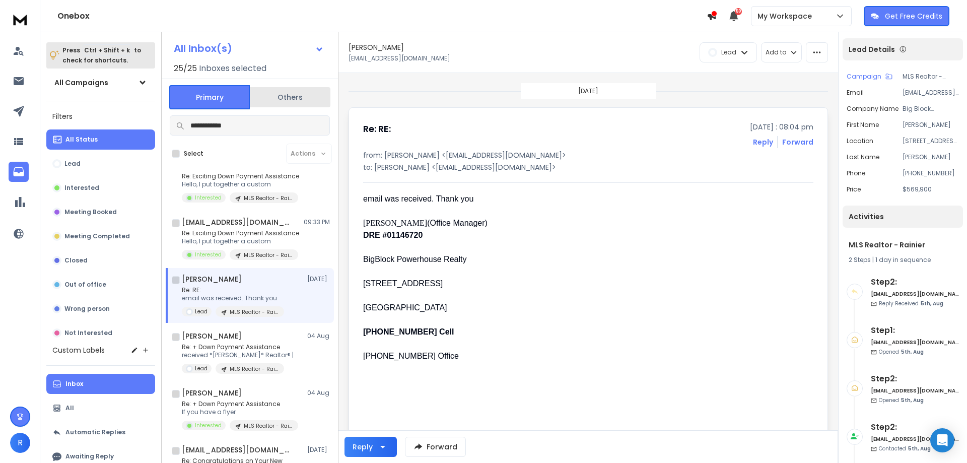
scroll to position [982, 0]
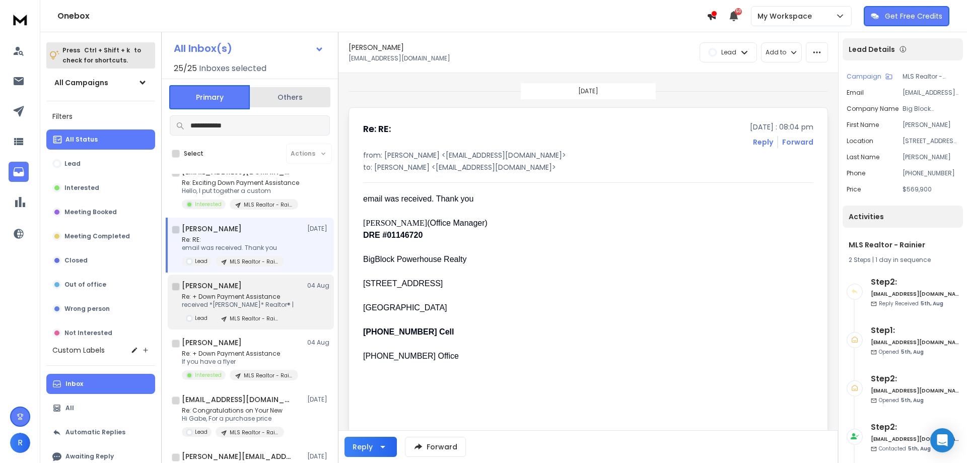
click at [262, 299] on p "Re: + Down Payment Assistance" at bounding box center [238, 297] width 112 height 8
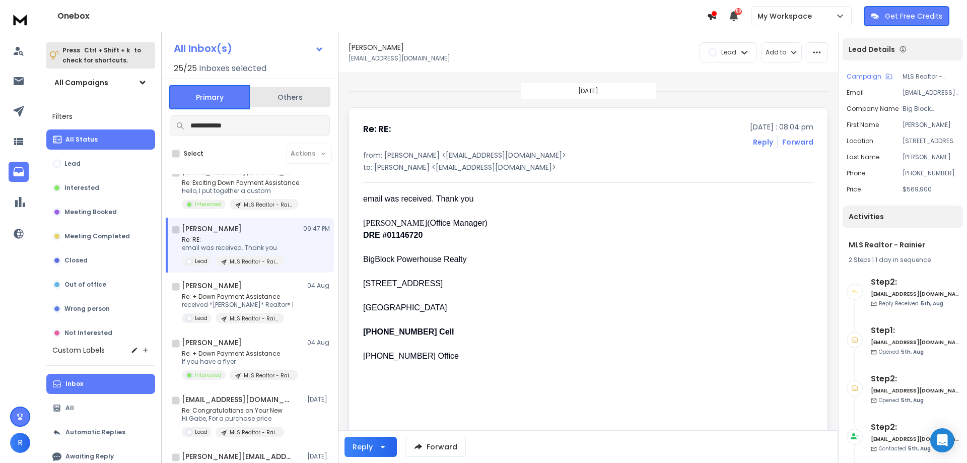
click at [232, 244] on p "email was received. Thank you" at bounding box center [233, 248] width 102 height 8
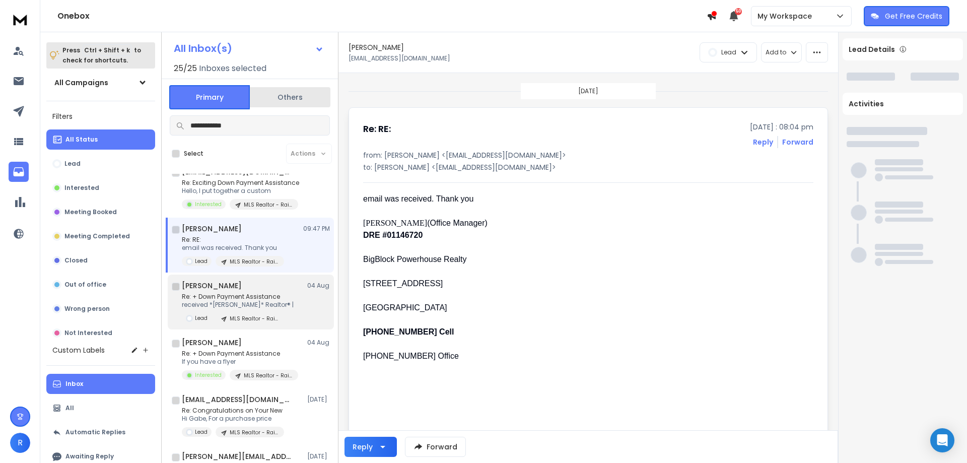
click at [240, 287] on div "[PERSON_NAME] [DATE]" at bounding box center [256, 285] width 148 height 10
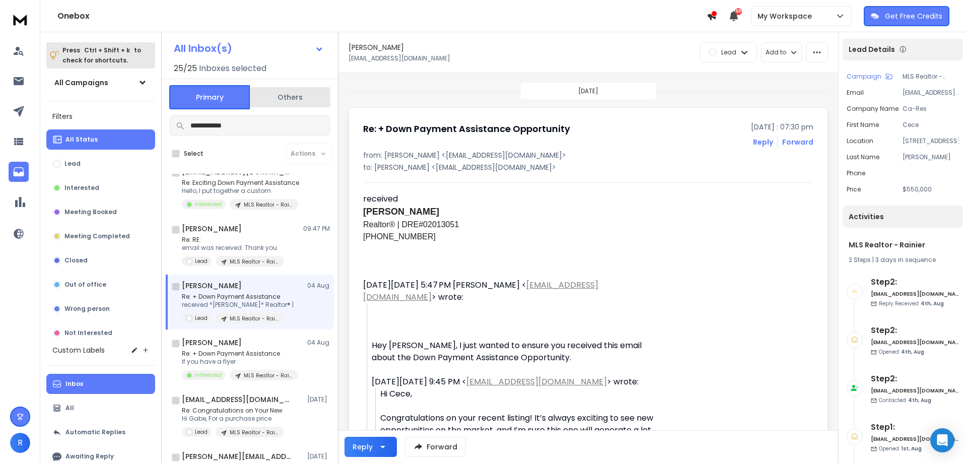
scroll to position [1033, 0]
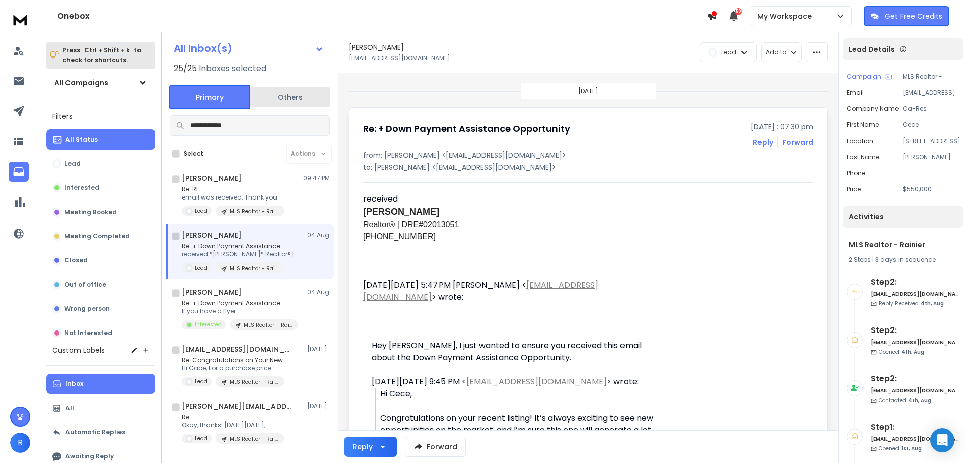
click at [912, 140] on p "[STREET_ADDRESS]" at bounding box center [930, 141] width 56 height 8
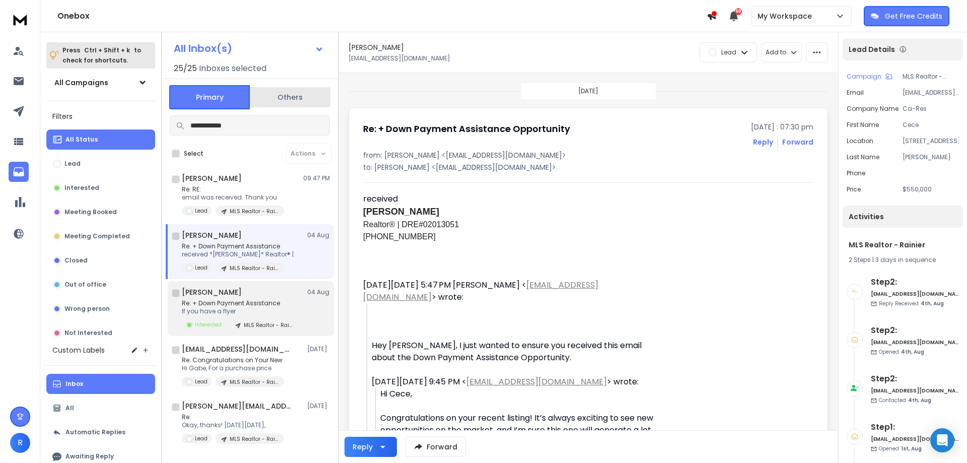
click at [243, 298] on div "[PERSON_NAME] [DATE] Re: + Down Payment Assistance If you have a flyer Interest…" at bounding box center [256, 308] width 148 height 43
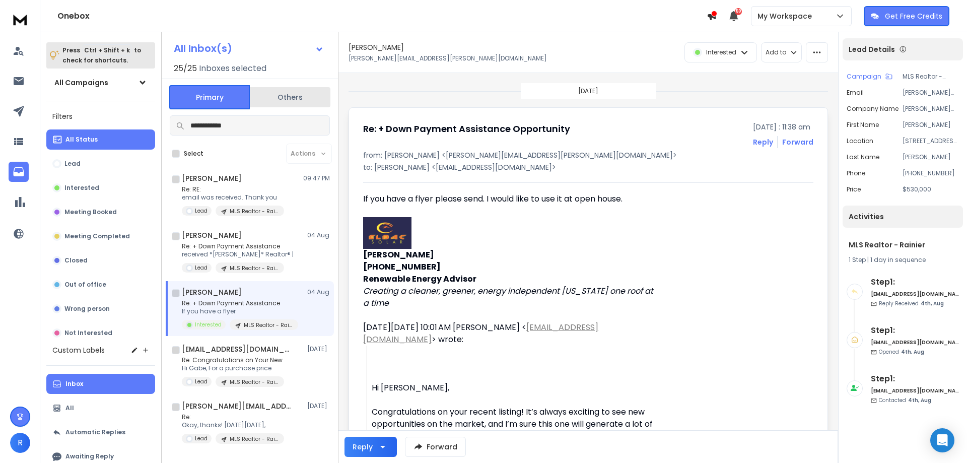
click at [909, 142] on p "[STREET_ADDRESS][PERSON_NAME]" at bounding box center [930, 141] width 56 height 8
click at [913, 124] on p "[PERSON_NAME]" at bounding box center [930, 125] width 56 height 8
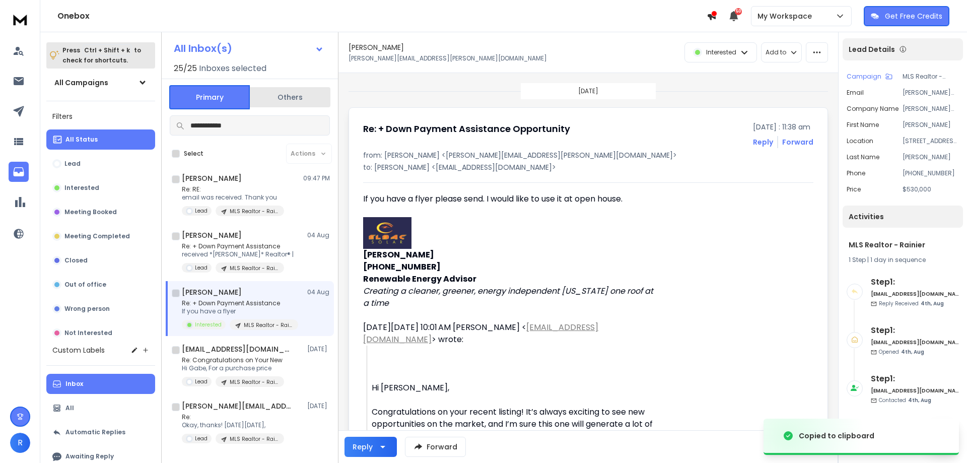
drag, startPoint x: 906, startPoint y: 156, endPoint x: 910, endPoint y: 151, distance: 6.1
click at [906, 156] on p "[PERSON_NAME]" at bounding box center [930, 157] width 56 height 8
click at [914, 109] on p "[PERSON_NAME] Broker" at bounding box center [930, 109] width 56 height 8
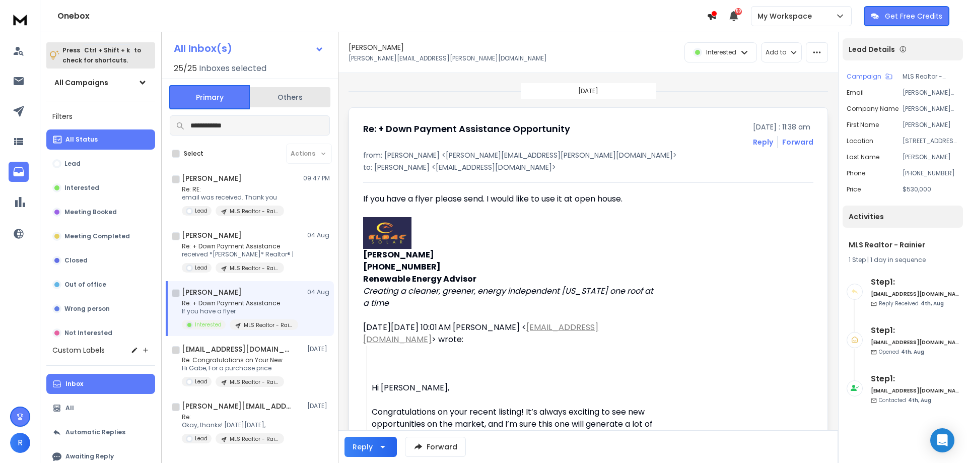
click at [917, 169] on p "[PHONE_NUMBER]" at bounding box center [930, 173] width 56 height 8
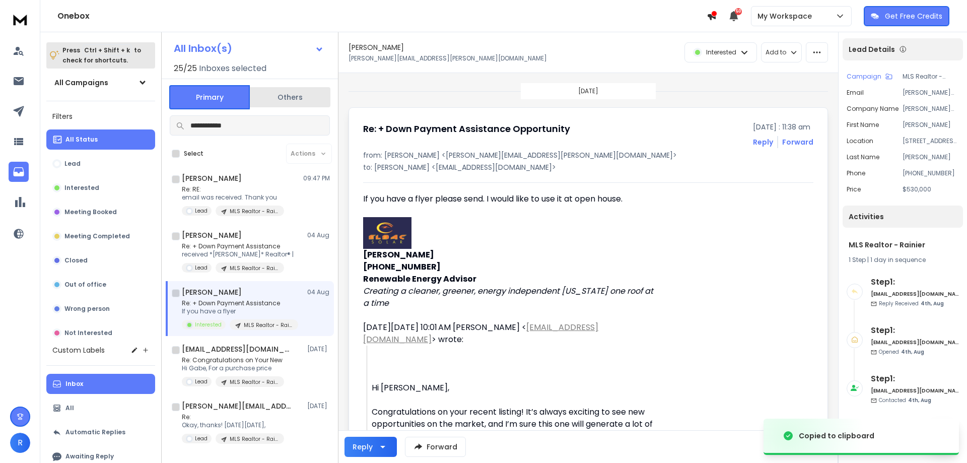
click at [903, 92] on p "[PERSON_NAME][EMAIL_ADDRESS][PERSON_NAME][DOMAIN_NAME]" at bounding box center [930, 93] width 56 height 8
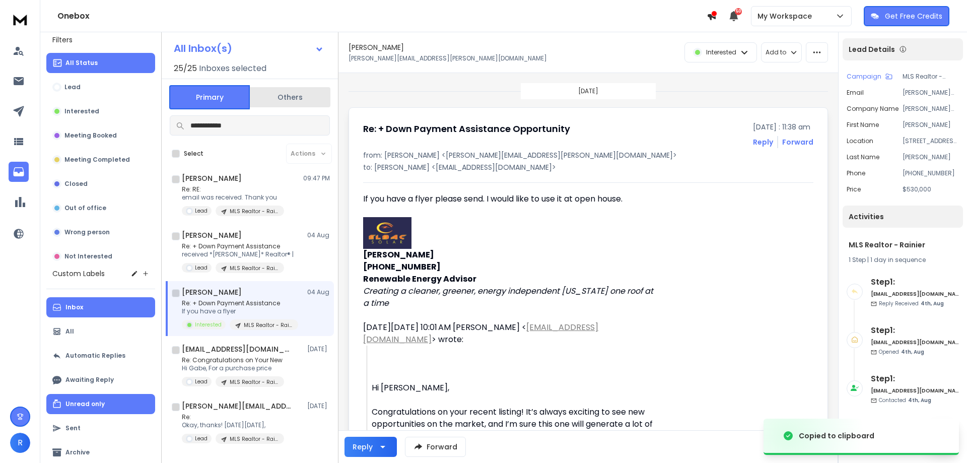
scroll to position [92, 0]
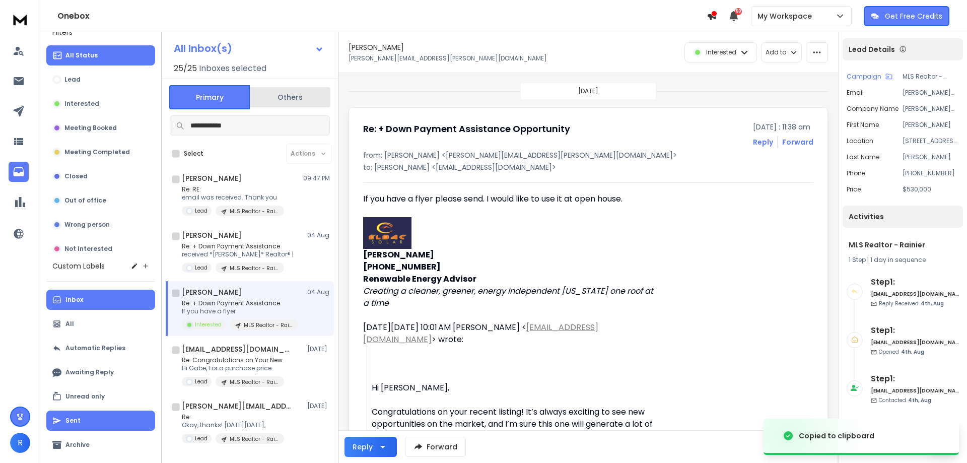
click at [106, 410] on button "Sent" at bounding box center [100, 420] width 109 height 20
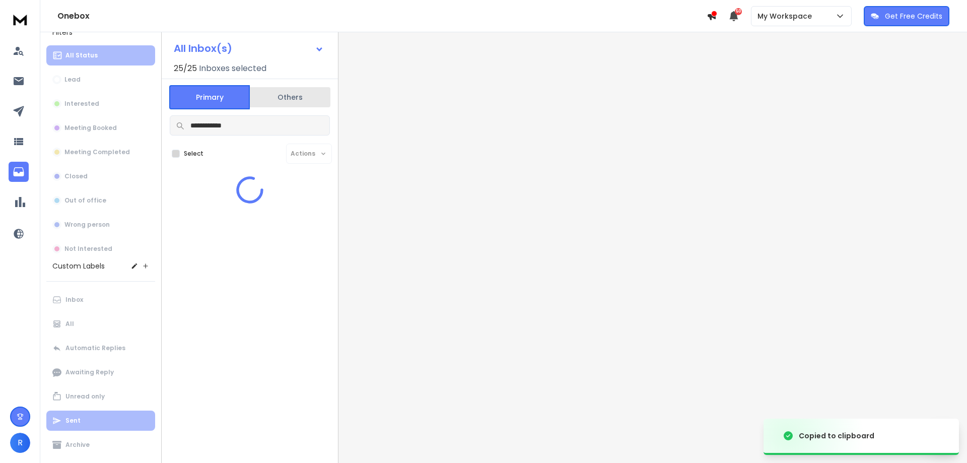
scroll to position [0, 0]
drag, startPoint x: 253, startPoint y: 123, endPoint x: 177, endPoint y: 112, distance: 76.8
click at [177, 112] on div "**********" at bounding box center [250, 123] width 168 height 24
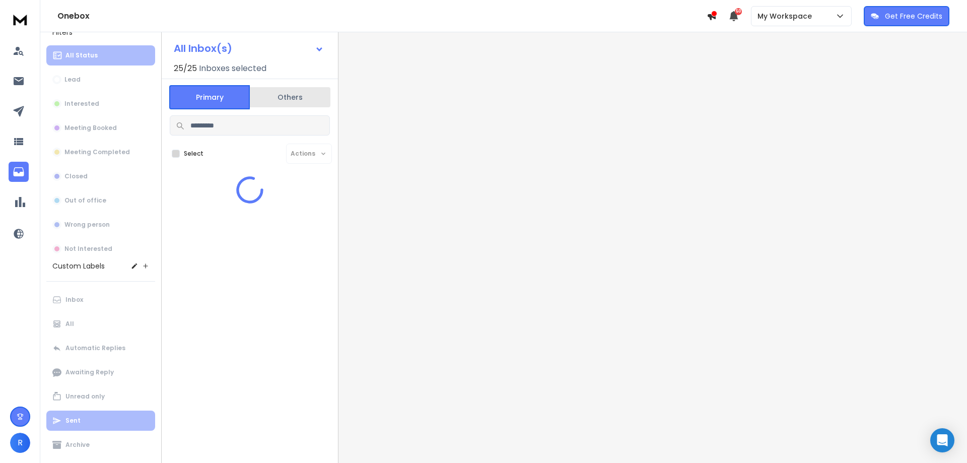
click at [83, 290] on div "Inbox All Automatic Replies Awaiting Reply Unread only Sent Archive" at bounding box center [100, 371] width 109 height 165
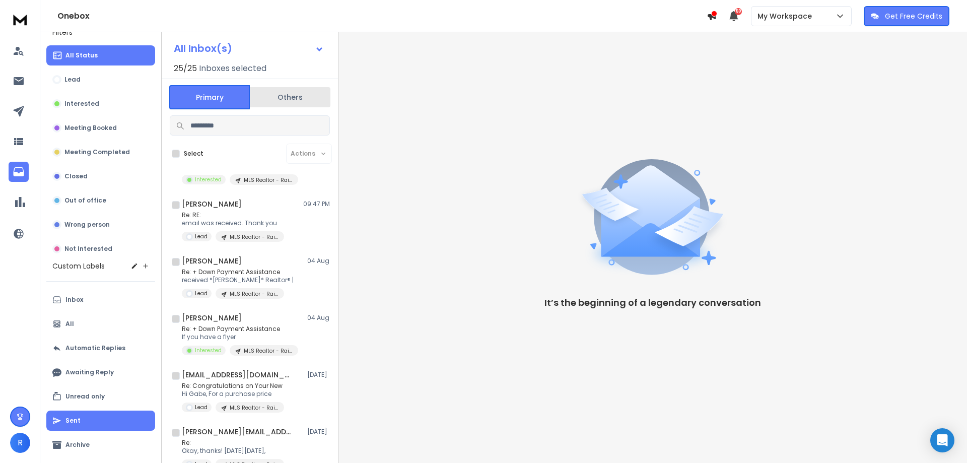
scroll to position [1033, 0]
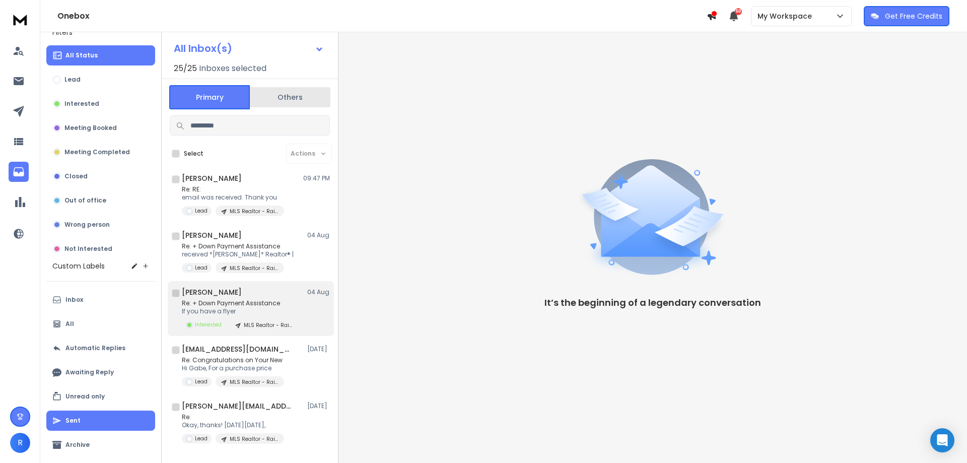
click at [242, 299] on p "Re: + Down Payment Assistance" at bounding box center [240, 303] width 116 height 8
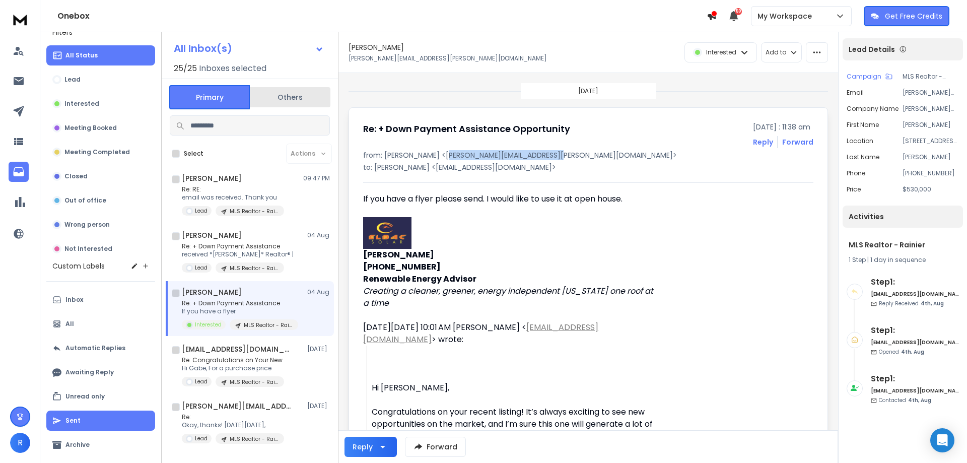
drag, startPoint x: 546, startPoint y: 157, endPoint x: 440, endPoint y: 154, distance: 105.8
click at [440, 154] on p "from: [PERSON_NAME] <[PERSON_NAME][EMAIL_ADDRESS][PERSON_NAME][DOMAIN_NAME]>" at bounding box center [588, 155] width 450 height 10
copy p "[PERSON_NAME][EMAIL_ADDRESS][PERSON_NAME][DOMAIN_NAME]"
click at [107, 413] on button "Sent" at bounding box center [100, 420] width 109 height 20
click at [205, 126] on input at bounding box center [250, 125] width 160 height 20
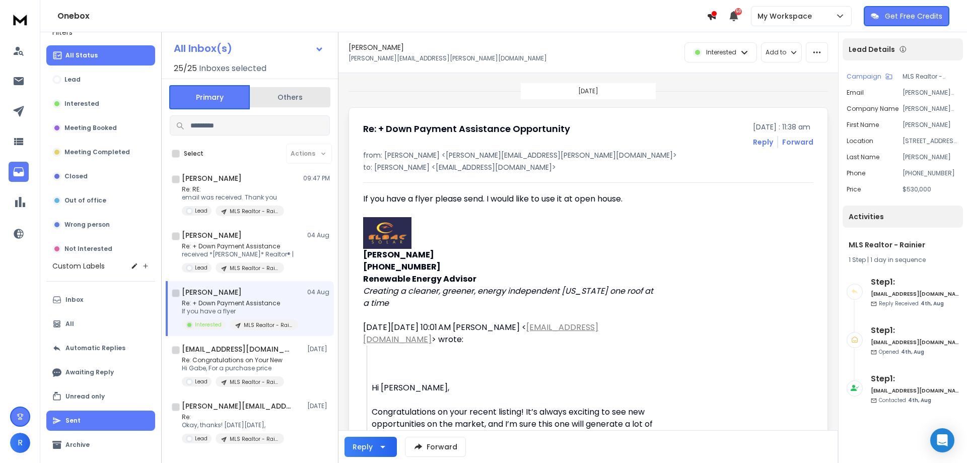
paste input "**********"
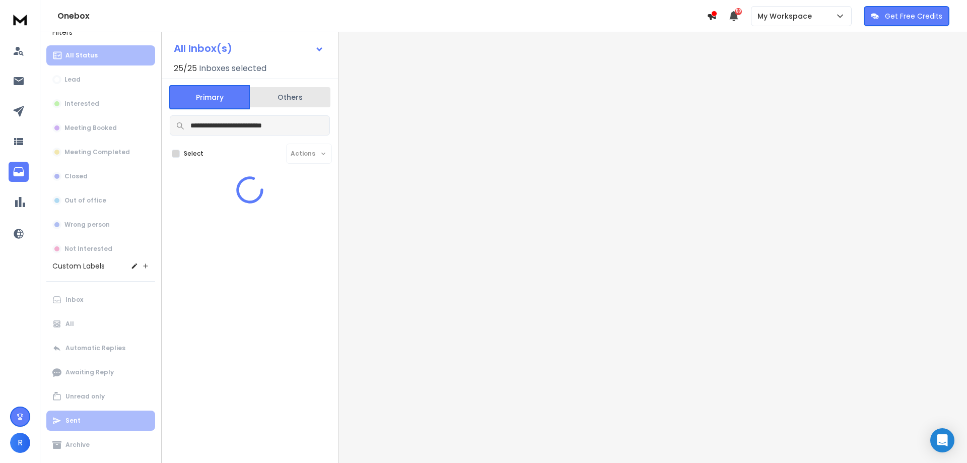
scroll to position [0, 0]
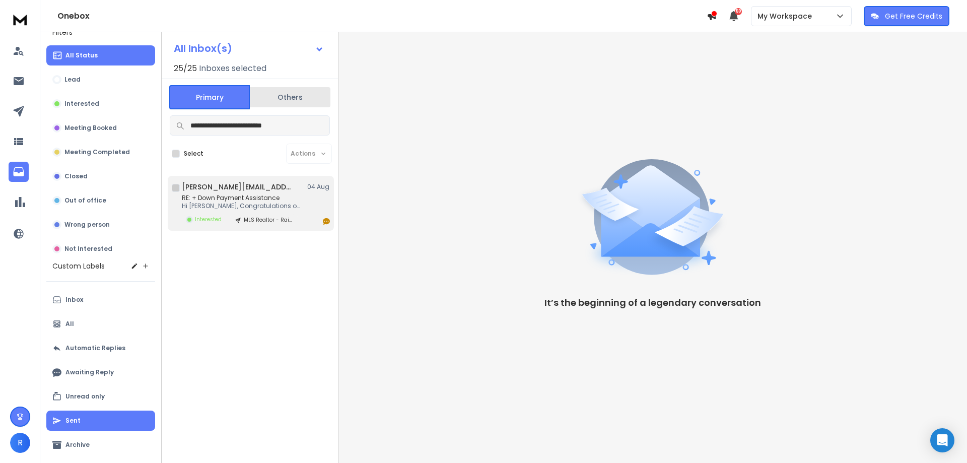
type input "**********"
click at [215, 196] on p "RE: + Down Payment Assistance" at bounding box center [242, 198] width 121 height 8
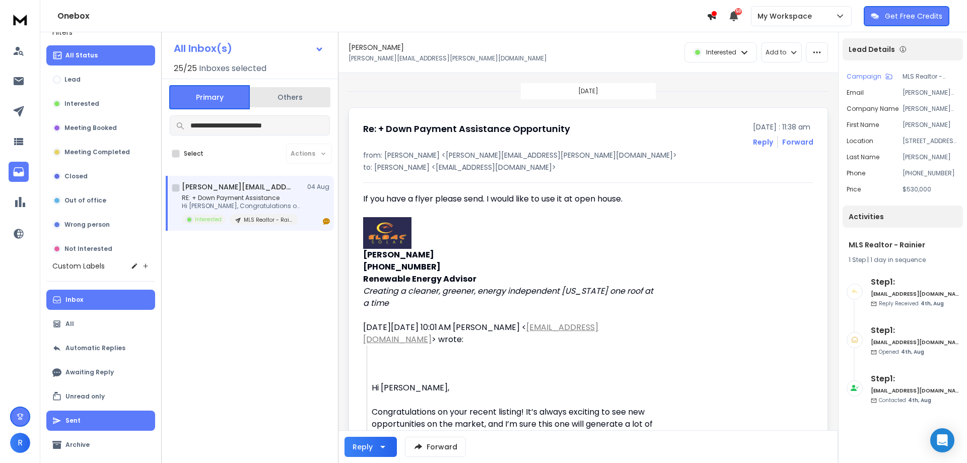
click at [78, 294] on div "Inbox" at bounding box center [67, 300] width 31 height 12
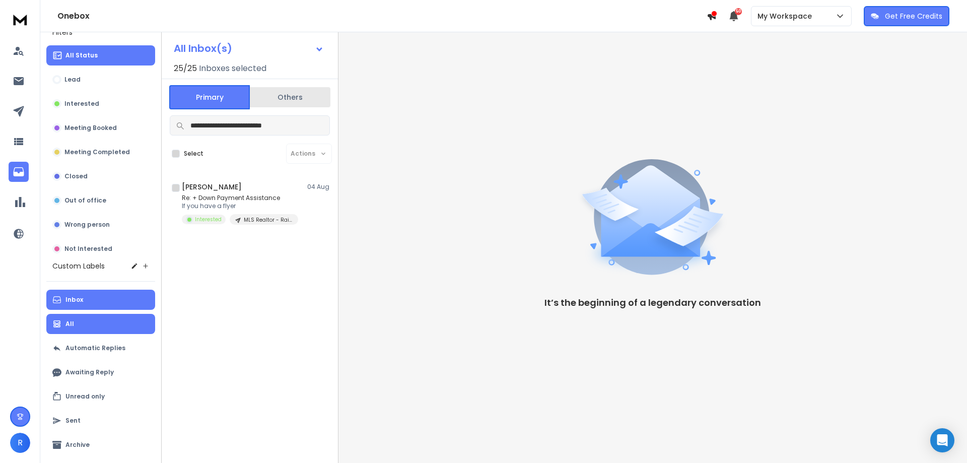
click at [77, 320] on button "All" at bounding box center [100, 324] width 109 height 20
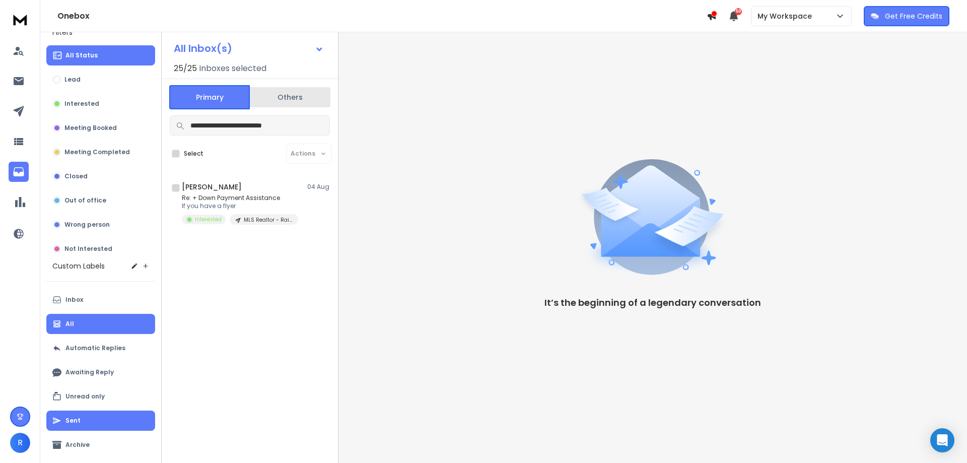
click at [100, 414] on button "Sent" at bounding box center [100, 420] width 109 height 20
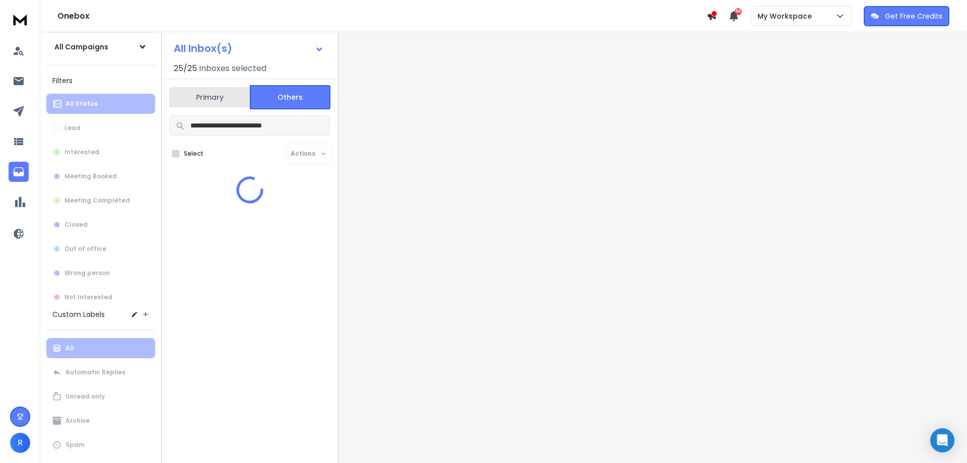
scroll to position [43, 0]
click at [284, 100] on button "Others" at bounding box center [290, 97] width 81 height 24
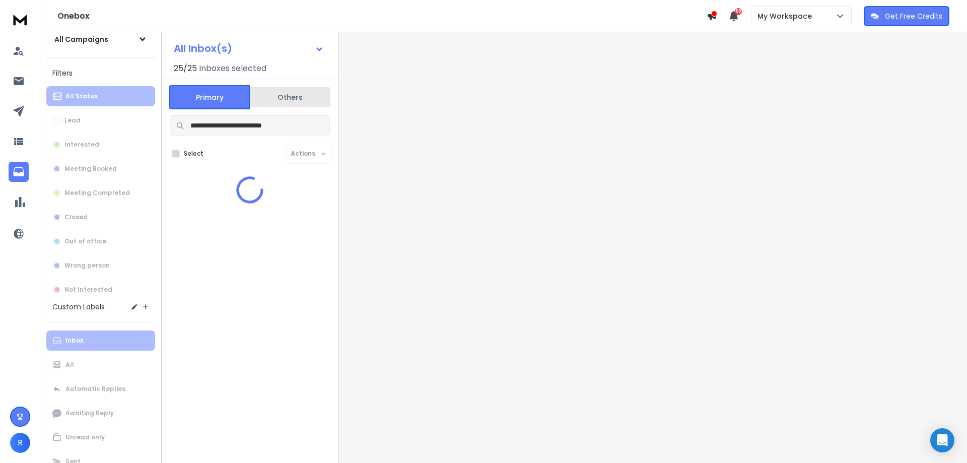
scroll to position [92, 0]
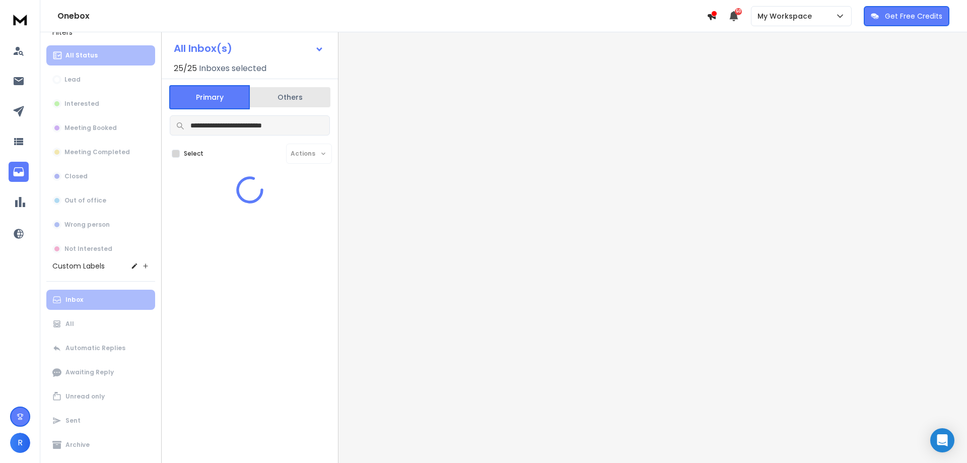
click at [219, 98] on button "Primary" at bounding box center [209, 97] width 81 height 24
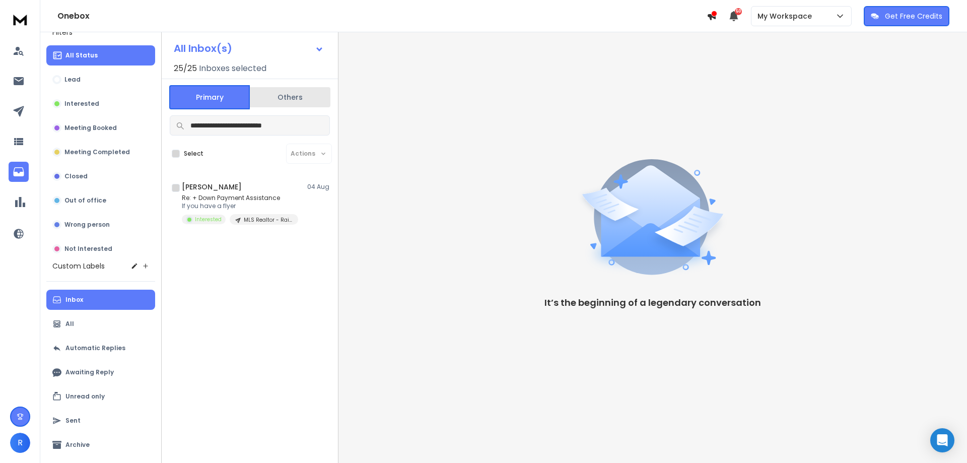
click at [70, 296] on p "Inbox" at bounding box center [74, 300] width 18 height 8
drag, startPoint x: 304, startPoint y: 126, endPoint x: 175, endPoint y: 126, distance: 128.4
click at [175, 126] on input "**********" at bounding box center [250, 125] width 160 height 20
type button "on"
click at [266, 287] on div "[PERSON_NAME] [DATE] Re: + Down Payment Assistance If you have a flyer Interest…" at bounding box center [250, 235] width 176 height 123
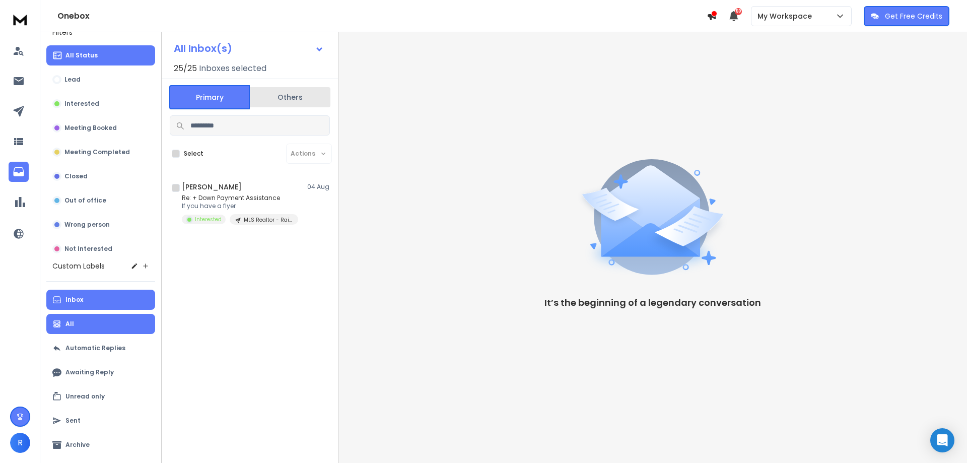
click at [84, 314] on button "All" at bounding box center [100, 324] width 109 height 20
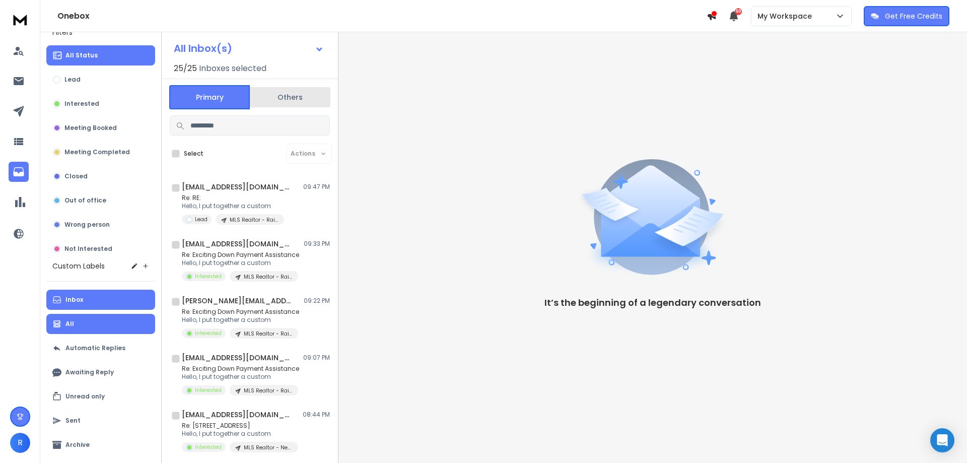
click at [83, 296] on button "Inbox" at bounding box center [100, 299] width 109 height 20
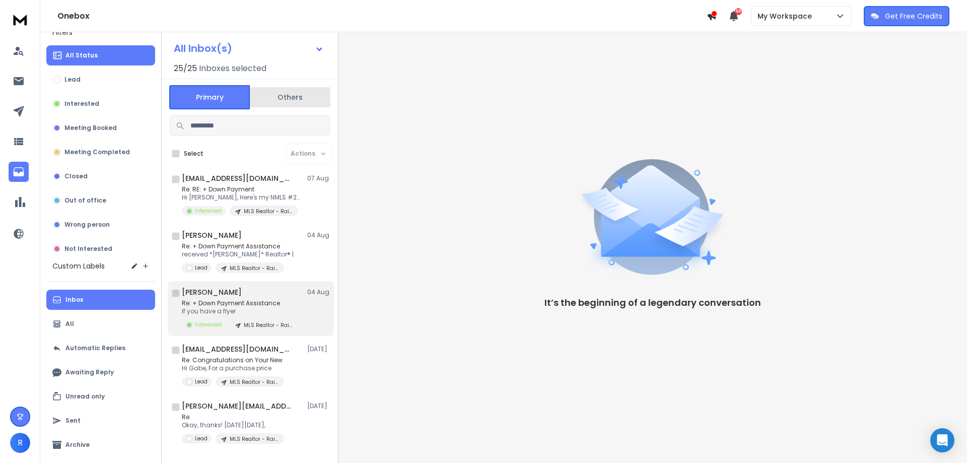
scroll to position [1033, 0]
click at [260, 312] on p "If you have a flyer" at bounding box center [240, 311] width 116 height 8
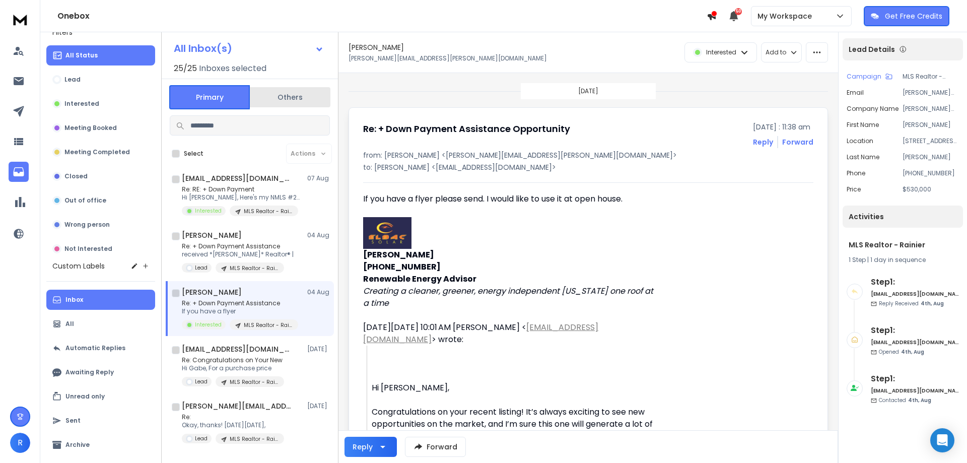
click at [910, 187] on p "$530,000" at bounding box center [930, 189] width 56 height 8
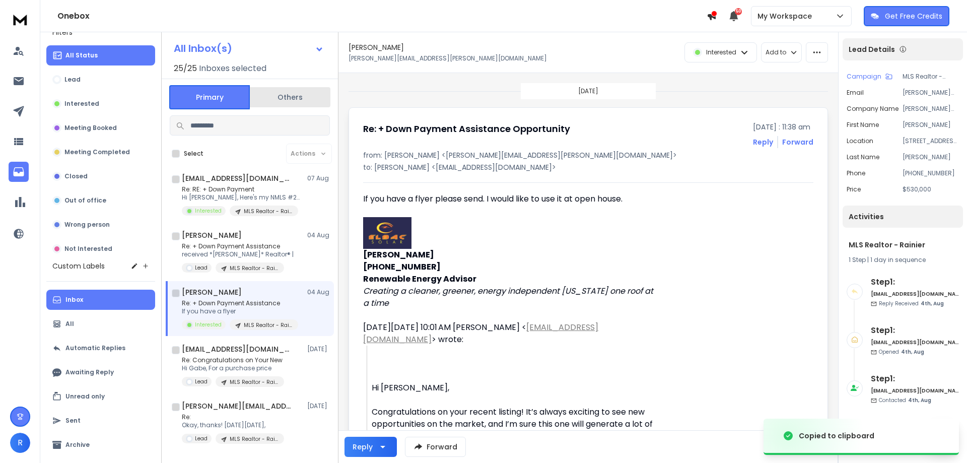
click at [382, 445] on icon "button" at bounding box center [383, 447] width 12 height 12
click at [375, 424] on p "Reply All" at bounding box center [374, 421] width 28 height 10
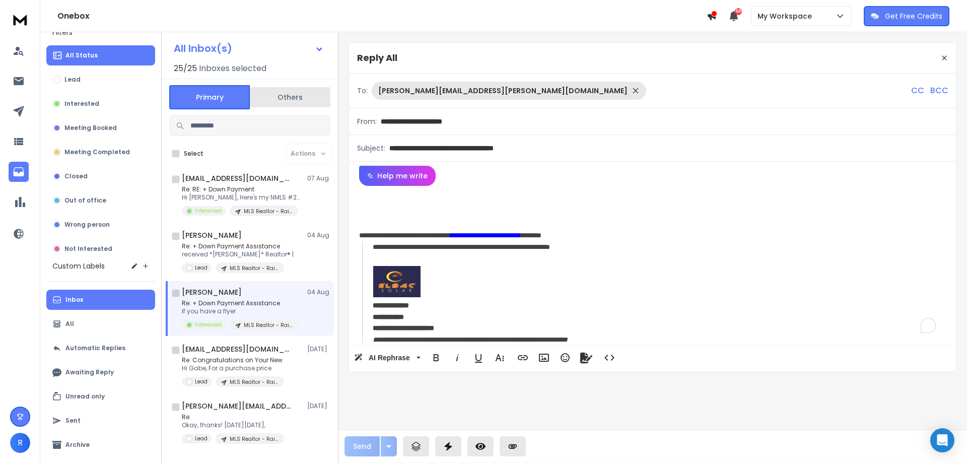
click at [913, 90] on p "CC" at bounding box center [917, 91] width 13 height 12
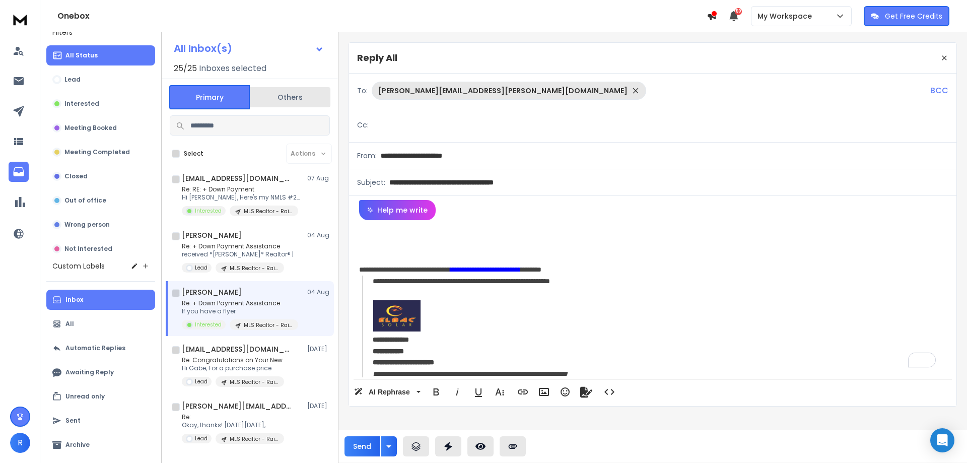
click at [547, 127] on div at bounding box center [660, 125] width 575 height 18
click at [499, 123] on div at bounding box center [660, 125] width 575 height 18
click at [412, 128] on input at bounding box center [408, 125] width 70 height 18
type input "**********"
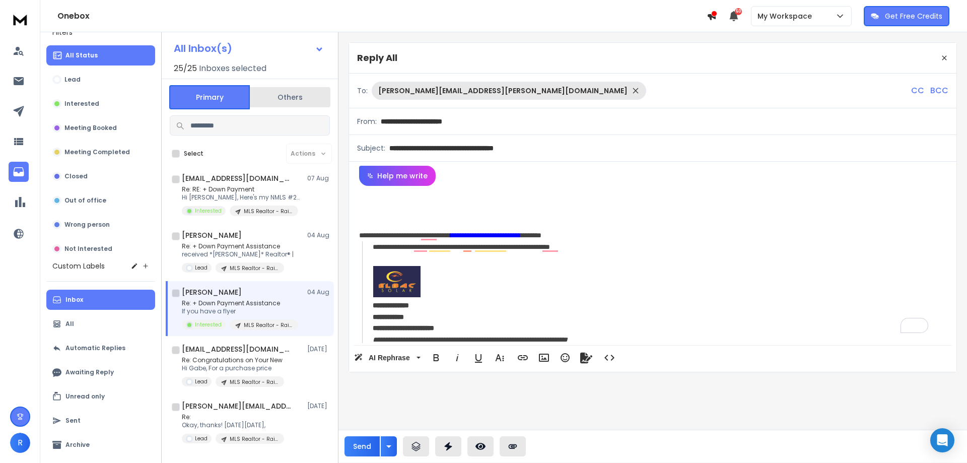
click at [386, 231] on div "**********" at bounding box center [652, 264] width 607 height 157
click at [418, 452] on button at bounding box center [416, 446] width 26 height 20
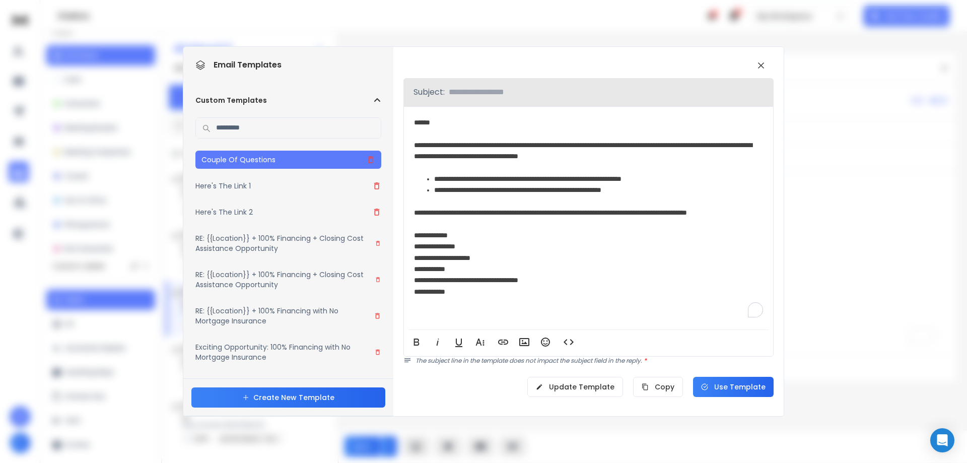
click at [246, 165] on h3 "Here's The Link 1" at bounding box center [238, 160] width 74 height 10
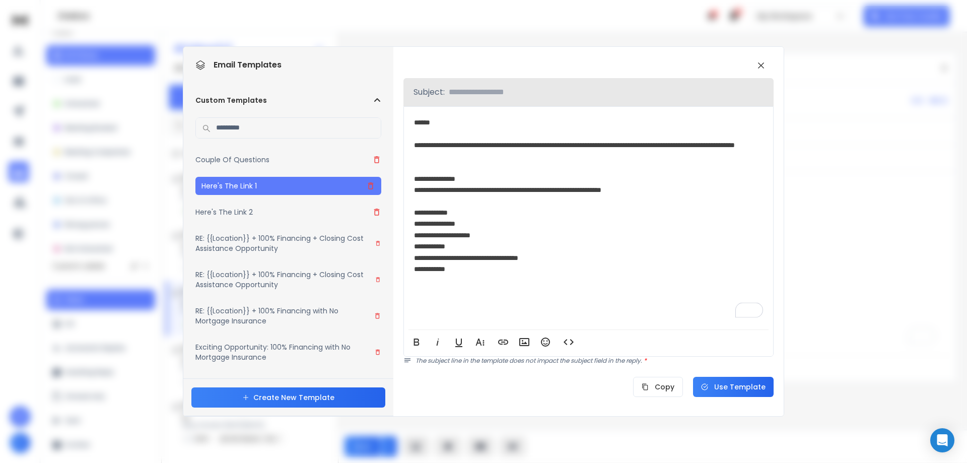
click at [478, 177] on div "**********" at bounding box center [588, 178] width 349 height 11
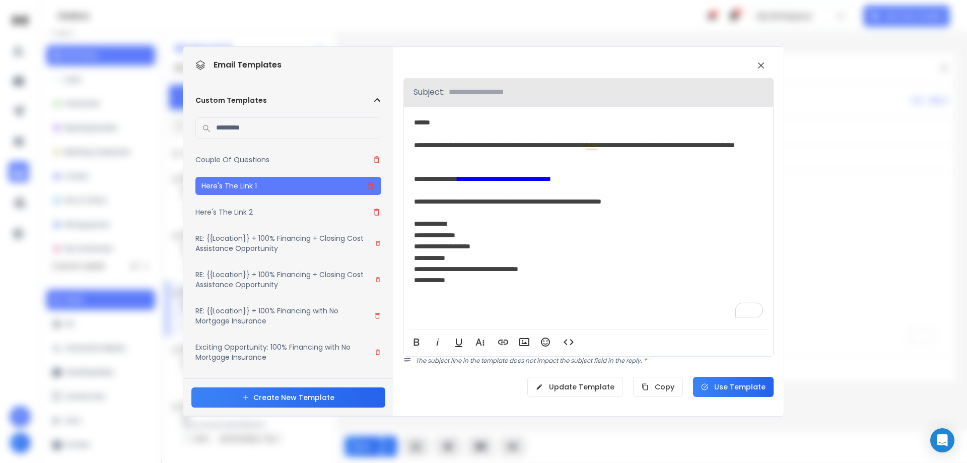
click at [730, 386] on button "Use Template" at bounding box center [733, 387] width 81 height 20
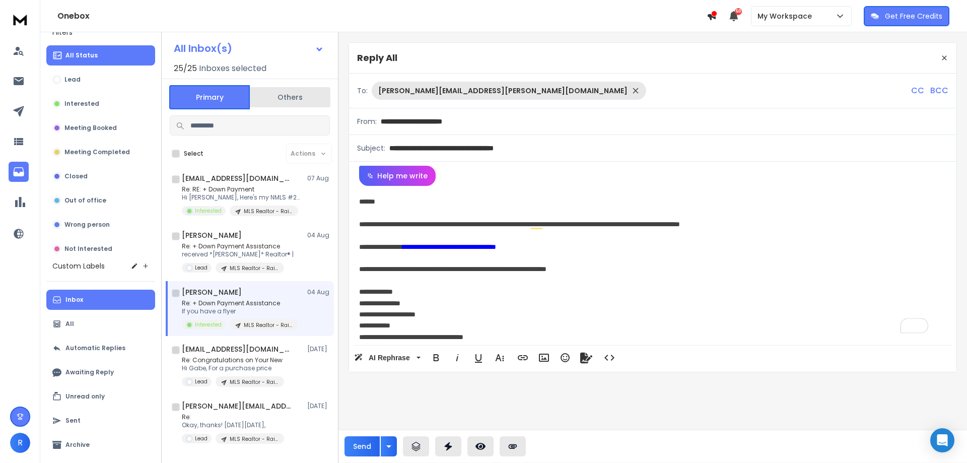
click at [354, 442] on button "Send" at bounding box center [361, 446] width 35 height 20
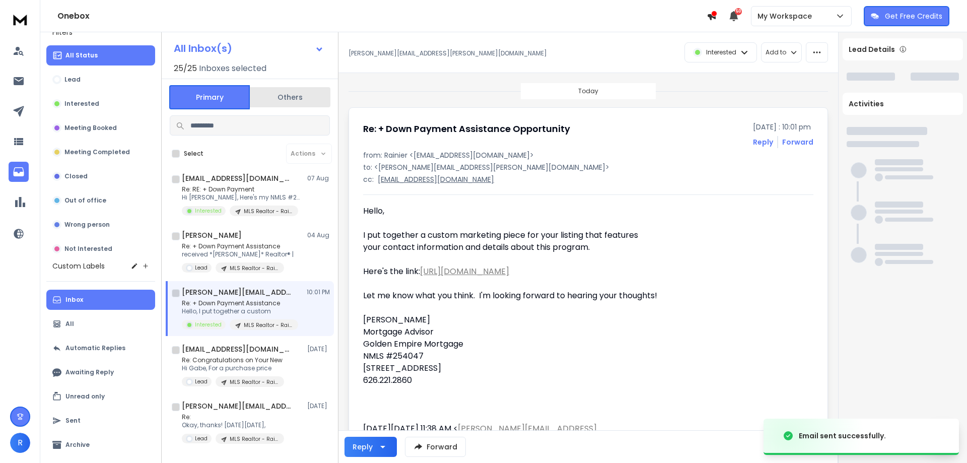
click at [231, 307] on p "Re: + Down Payment Assistance" at bounding box center [240, 303] width 116 height 8
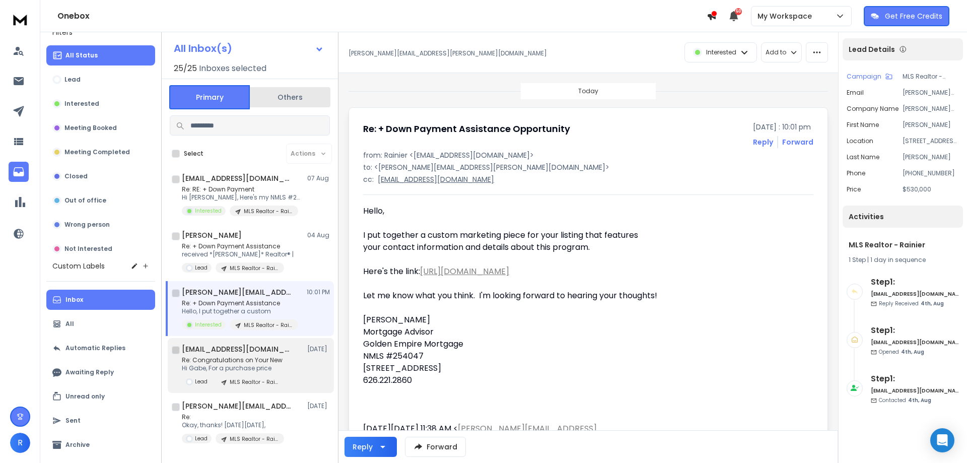
click at [233, 354] on div "[EMAIL_ADDRESS][DOMAIN_NAME] [DATE] Re: Congratulations on Your New Hi Gabe, Fo…" at bounding box center [256, 365] width 148 height 43
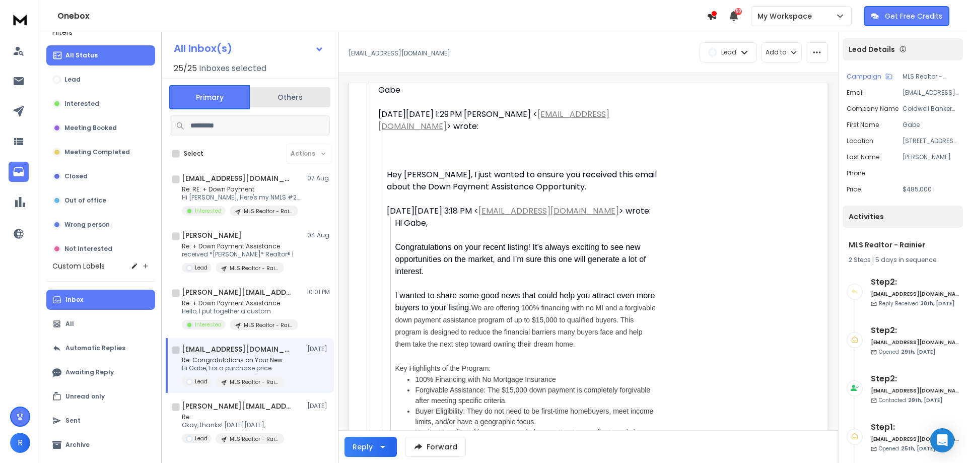
scroll to position [0, 0]
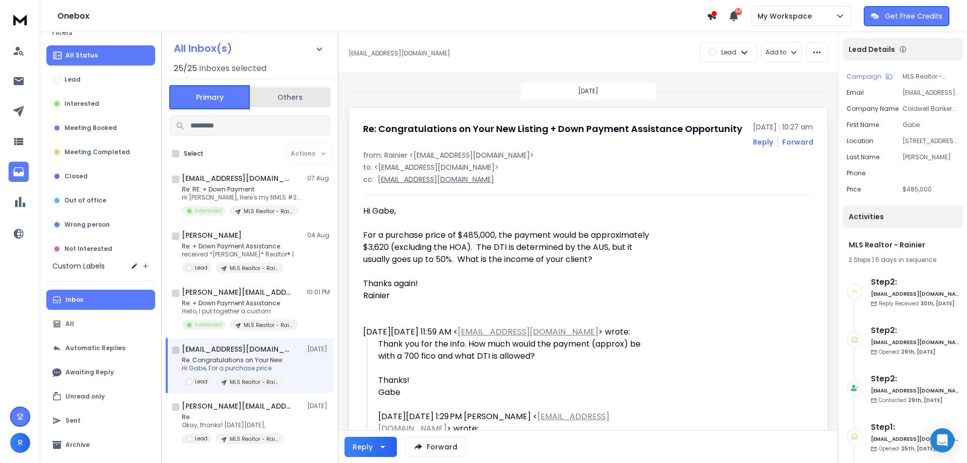
click at [921, 140] on p "[STREET_ADDRESS][PERSON_NAME]" at bounding box center [930, 141] width 56 height 8
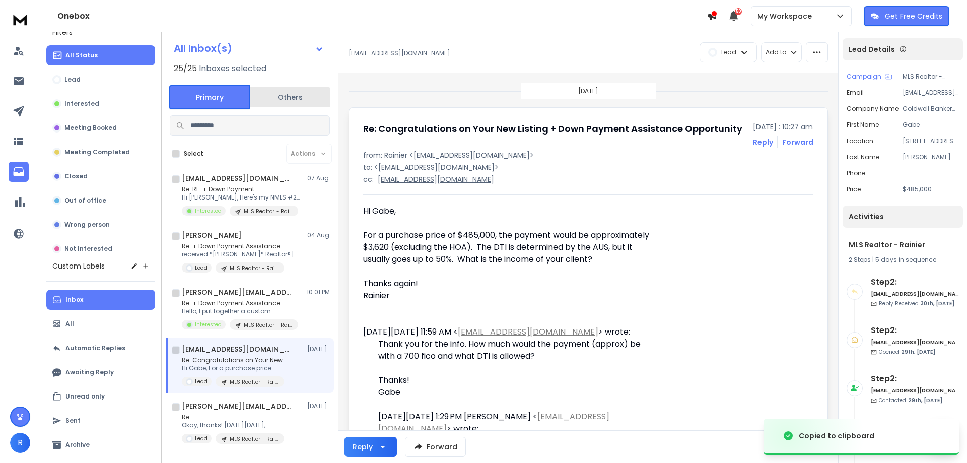
click at [913, 143] on p "[STREET_ADDRESS][PERSON_NAME]" at bounding box center [930, 141] width 56 height 8
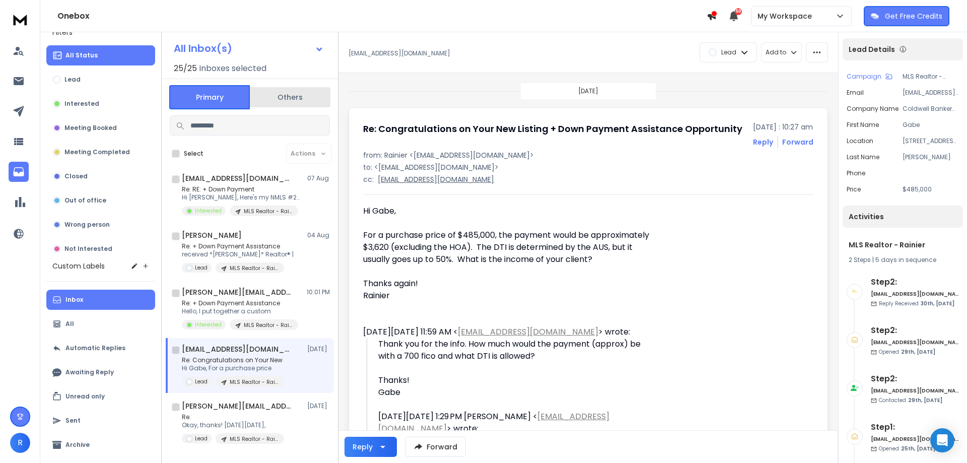
click at [906, 125] on p "Gabe" at bounding box center [930, 125] width 56 height 8
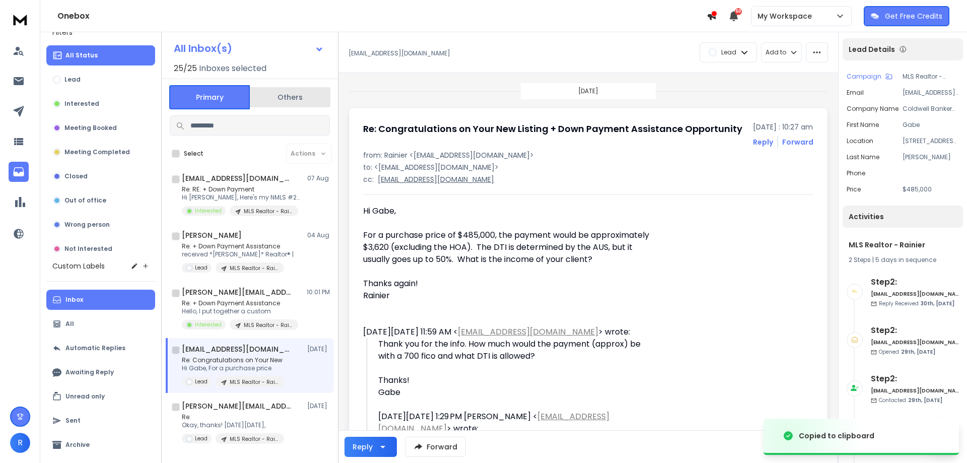
drag, startPoint x: 904, startPoint y: 156, endPoint x: 963, endPoint y: 141, distance: 60.7
click at [904, 155] on p "[PERSON_NAME]" at bounding box center [930, 157] width 56 height 8
click at [927, 108] on p "Coldwell Banker West" at bounding box center [930, 109] width 56 height 8
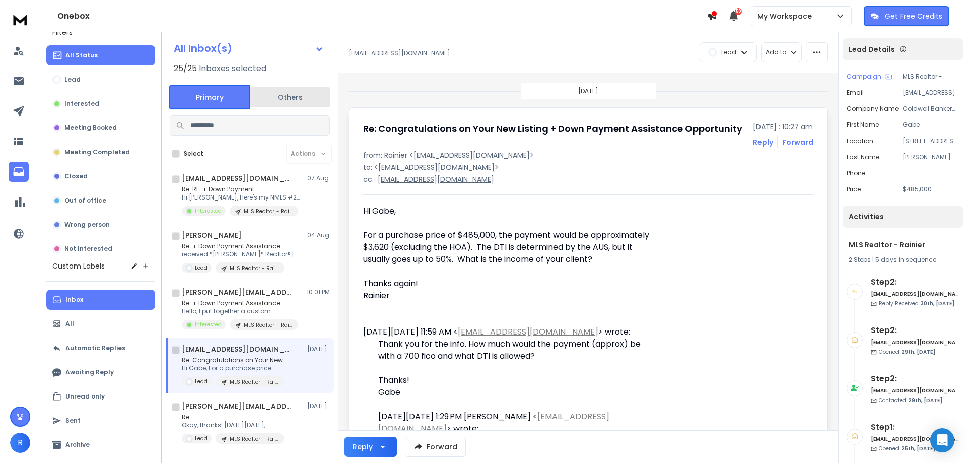
click at [921, 92] on p "[EMAIL_ADDRESS][DOMAIN_NAME]" at bounding box center [930, 93] width 56 height 8
click at [912, 109] on p "Coldwell Banker West" at bounding box center [930, 109] width 56 height 8
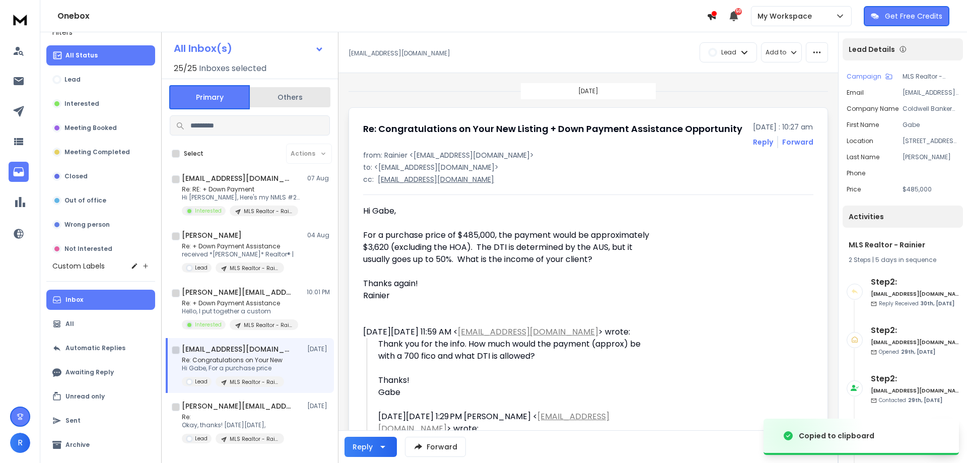
click at [911, 139] on p "[STREET_ADDRESS][PERSON_NAME]" at bounding box center [930, 141] width 56 height 8
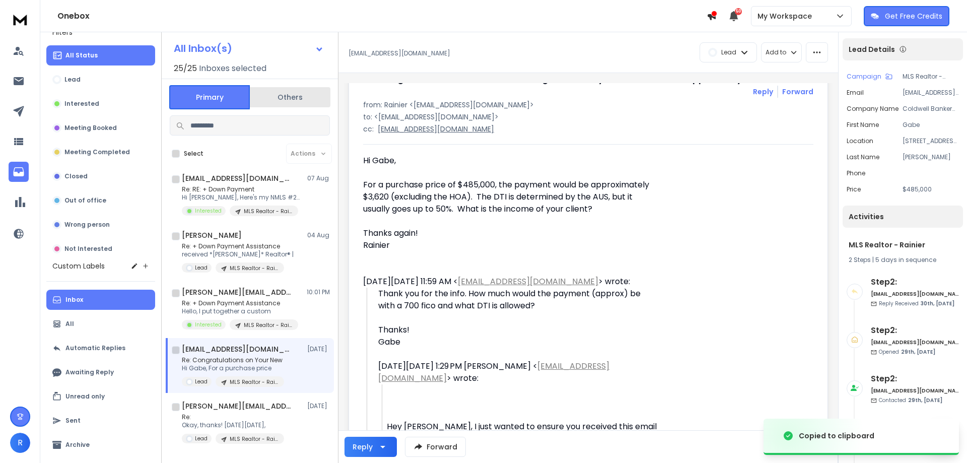
drag, startPoint x: 907, startPoint y: 190, endPoint x: 954, endPoint y: 199, distance: 47.1
click at [908, 190] on p "$485,000" at bounding box center [930, 189] width 56 height 8
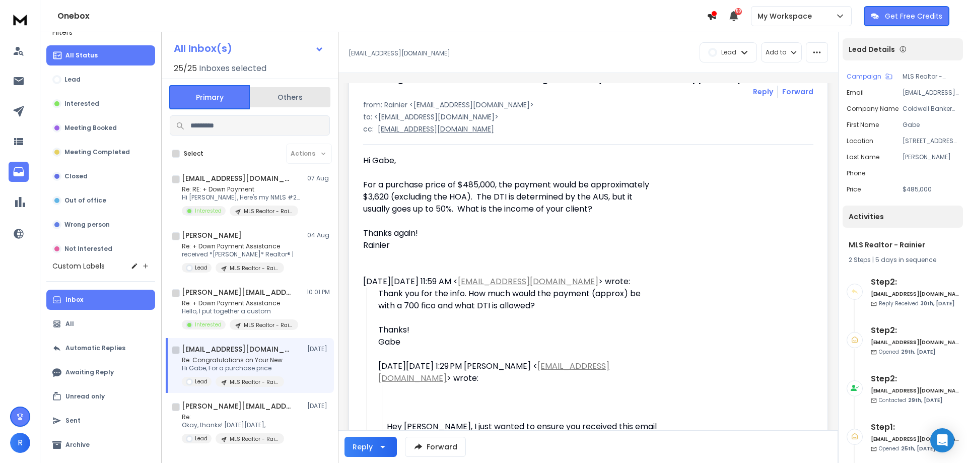
click at [221, 366] on p "Hi Gabe, For a purchase price" at bounding box center [233, 368] width 102 height 8
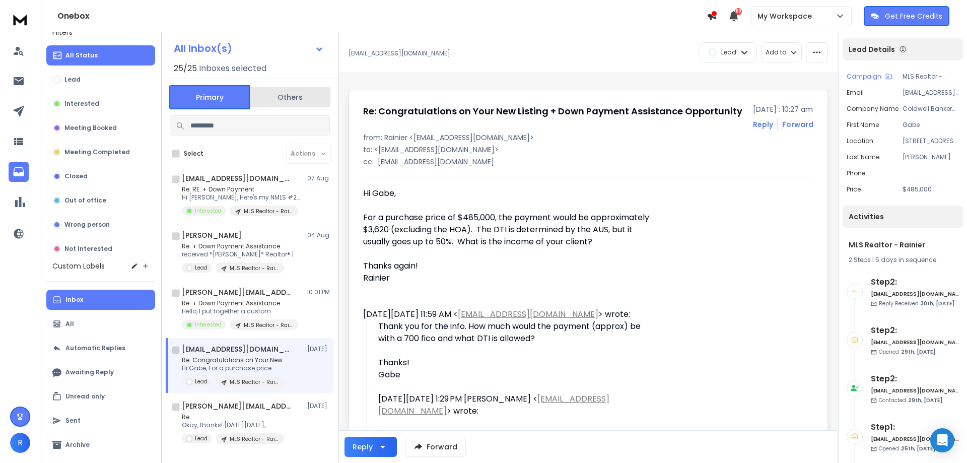
scroll to position [0, 0]
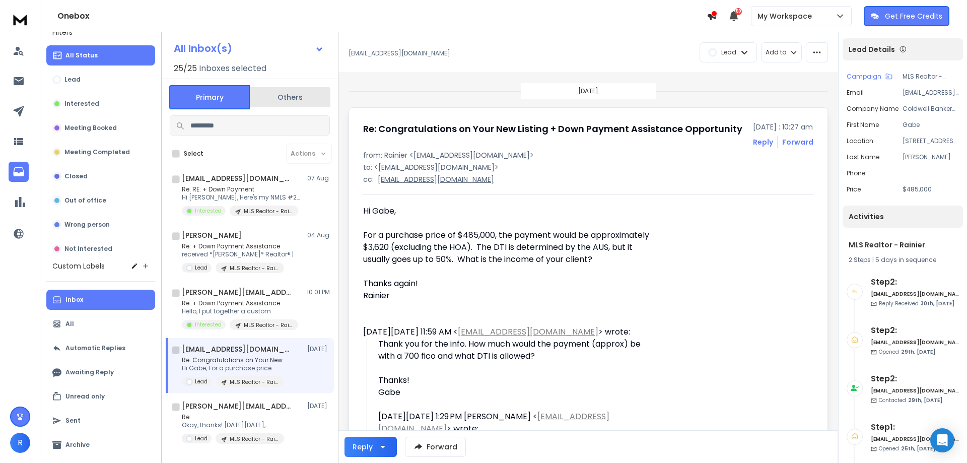
click at [615, 274] on div at bounding box center [510, 271] width 294 height 12
click at [380, 446] on icon "button" at bounding box center [382, 447] width 5 height 3
drag, startPoint x: 382, startPoint y: 422, endPoint x: 388, endPoint y: 387, distance: 35.7
click at [382, 422] on p "Reply All" at bounding box center [374, 421] width 28 height 10
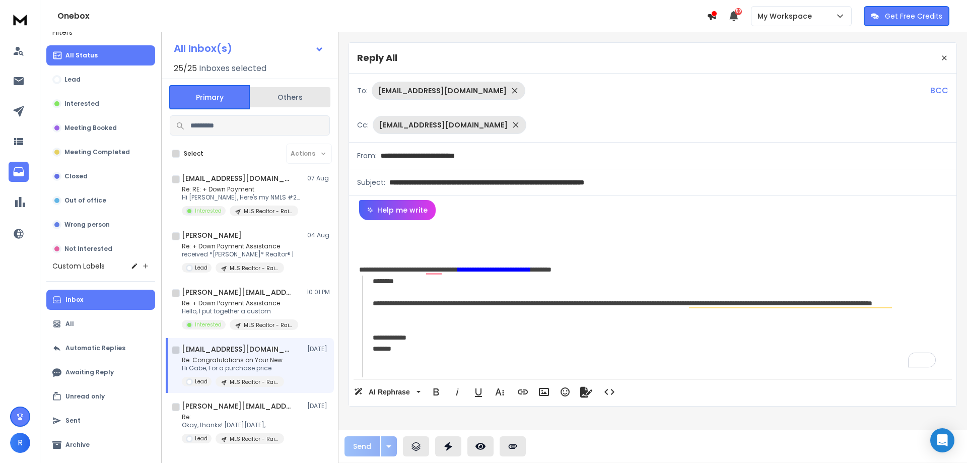
click at [417, 231] on div "**********" at bounding box center [652, 298] width 607 height 157
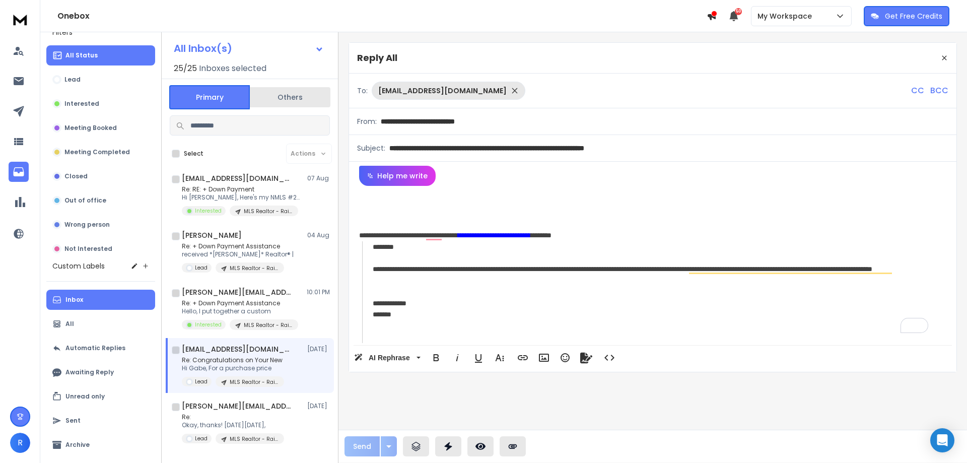
click at [370, 204] on div "To enrich screen reader interactions, please activate Accessibility in Grammarl…" at bounding box center [652, 201] width 587 height 11
click at [418, 445] on icon at bounding box center [416, 446] width 10 height 10
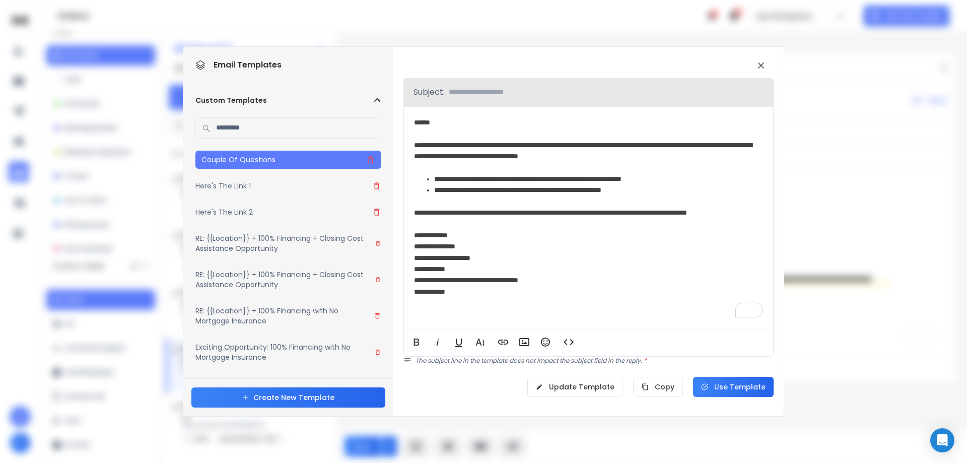
click at [285, 165] on div "Here's The Link 1" at bounding box center [288, 160] width 174 height 10
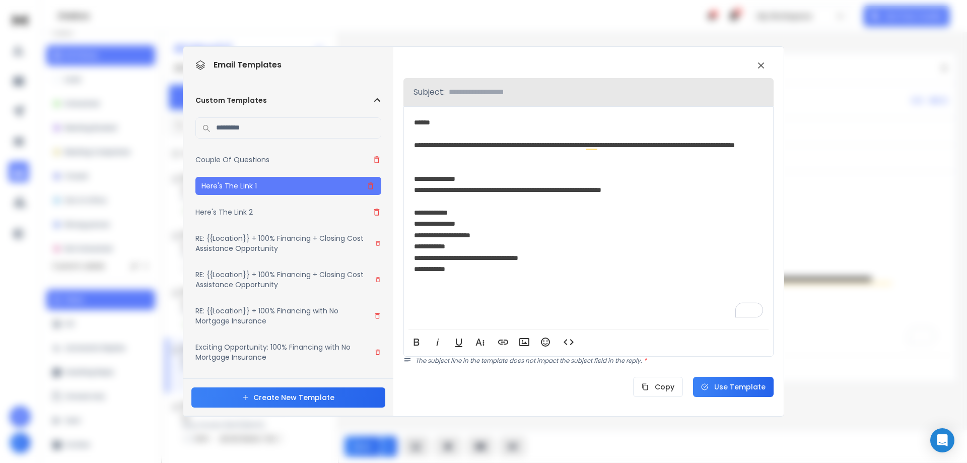
click at [474, 175] on div "**********" at bounding box center [588, 178] width 349 height 11
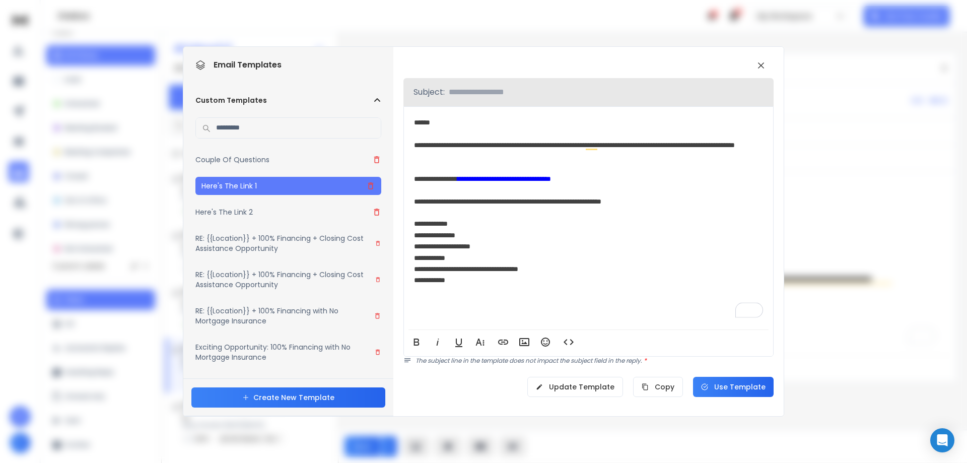
click at [709, 392] on button "Use Template" at bounding box center [733, 387] width 81 height 20
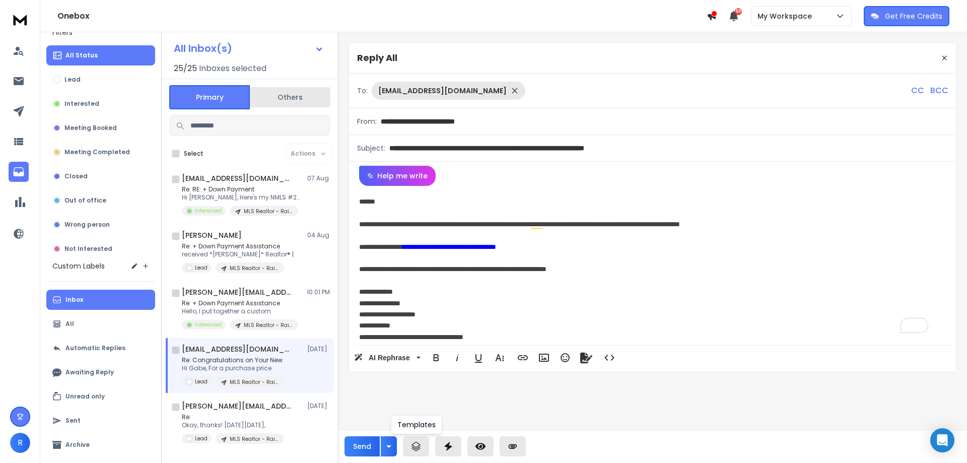
click at [418, 451] on icon at bounding box center [416, 446] width 10 height 10
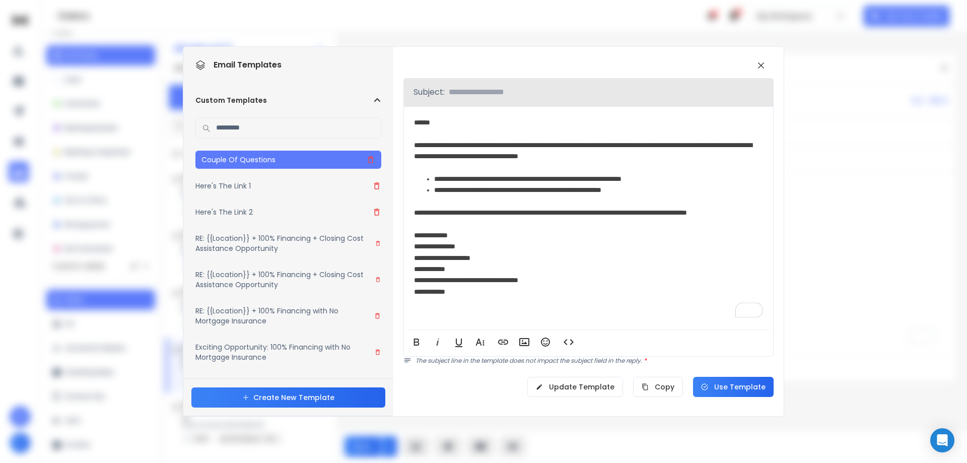
click at [305, 165] on div "Here's The Link 2" at bounding box center [288, 160] width 174 height 10
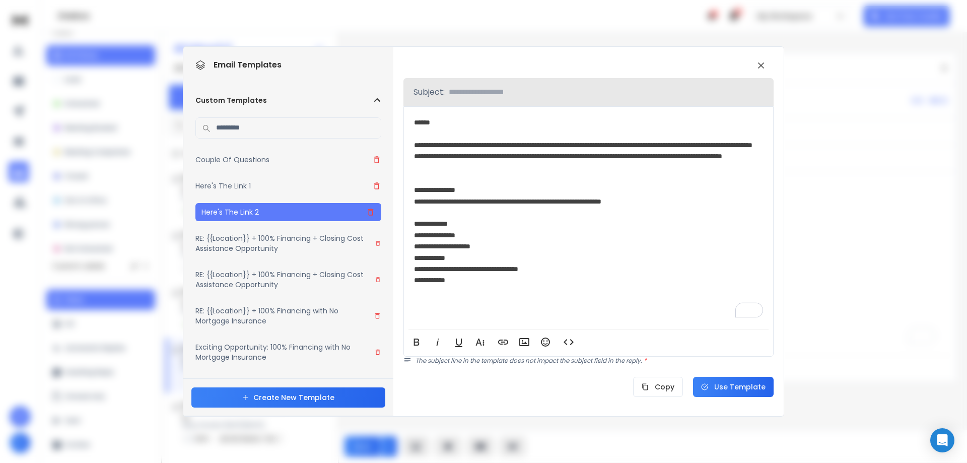
click at [481, 188] on div "**********" at bounding box center [588, 189] width 349 height 11
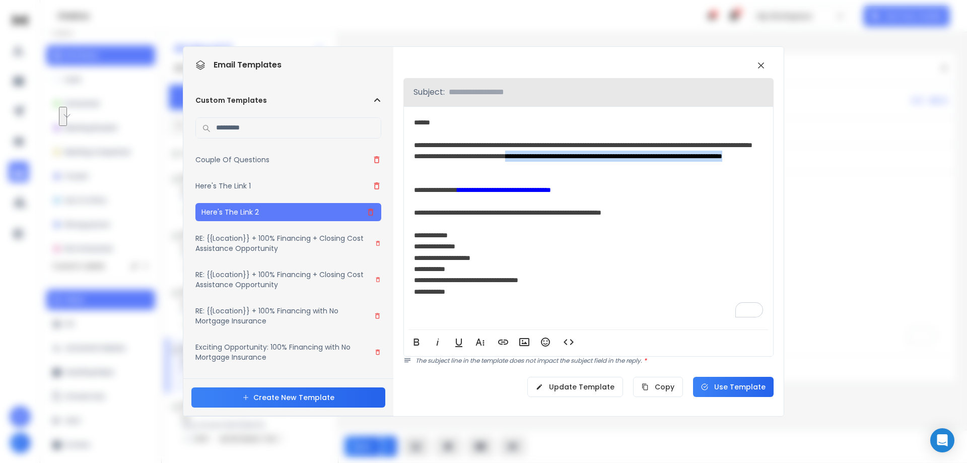
drag, startPoint x: 530, startPoint y: 168, endPoint x: 595, endPoint y: 158, distance: 65.7
click at [595, 158] on div "**********" at bounding box center [588, 156] width 349 height 34
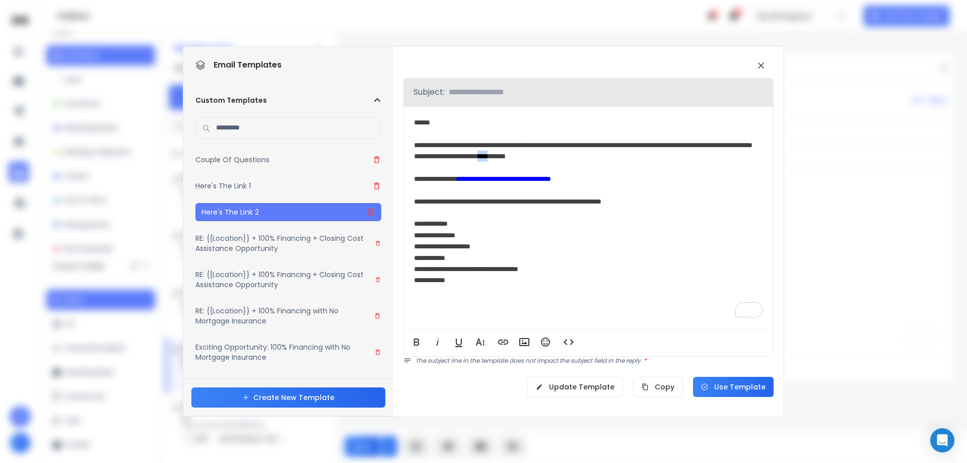
drag, startPoint x: 573, startPoint y: 155, endPoint x: 563, endPoint y: 157, distance: 10.3
click at [563, 157] on div "**********" at bounding box center [588, 150] width 349 height 23
click at [718, 386] on button "Use Template" at bounding box center [733, 387] width 81 height 20
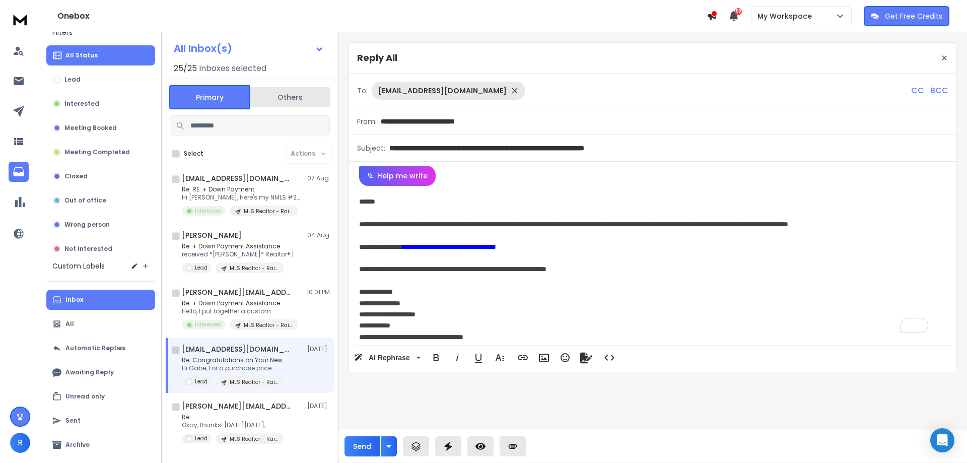
click at [911, 90] on p "CC" at bounding box center [917, 91] width 13 height 12
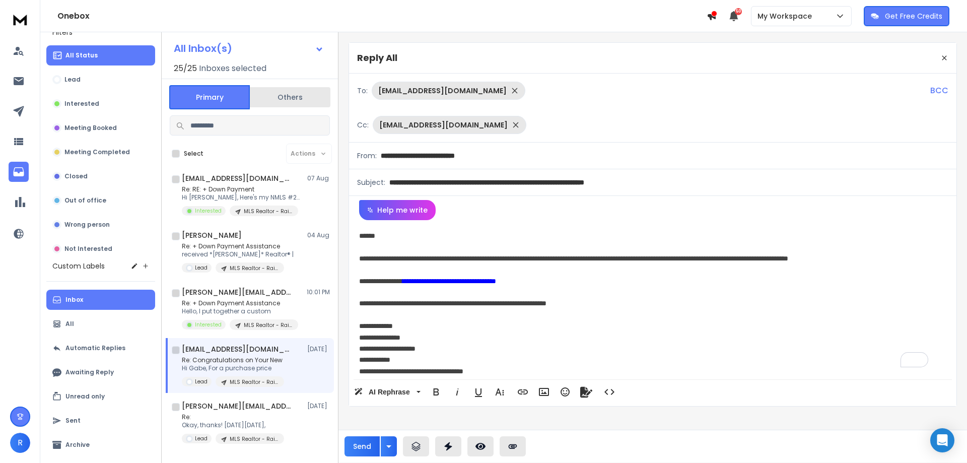
click at [363, 443] on button "Send" at bounding box center [361, 446] width 35 height 20
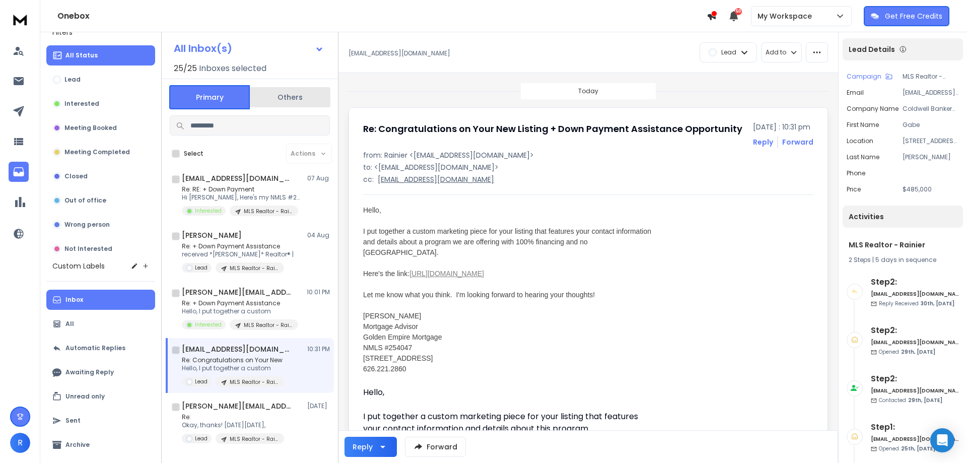
click at [231, 361] on p "Re: Congratulations on Your New" at bounding box center [233, 360] width 102 height 8
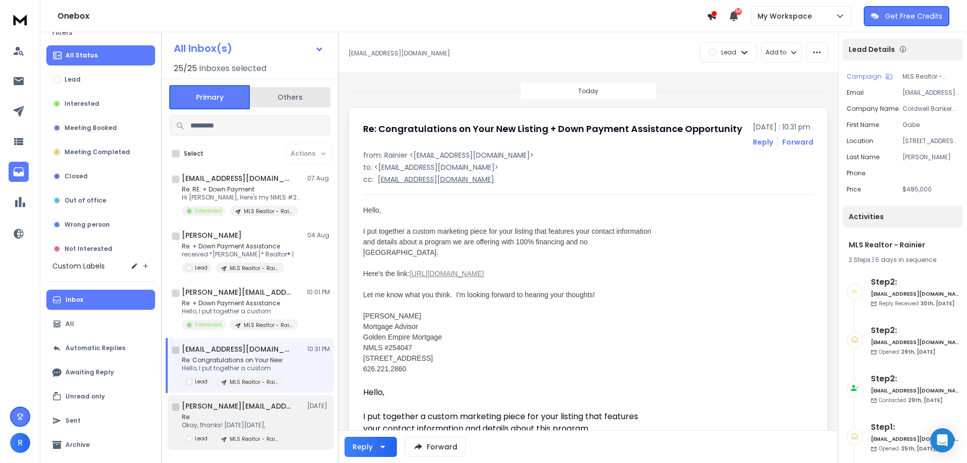
click at [232, 409] on h1 "[PERSON_NAME][EMAIL_ADDRESS][DOMAIN_NAME]" at bounding box center [237, 406] width 111 height 10
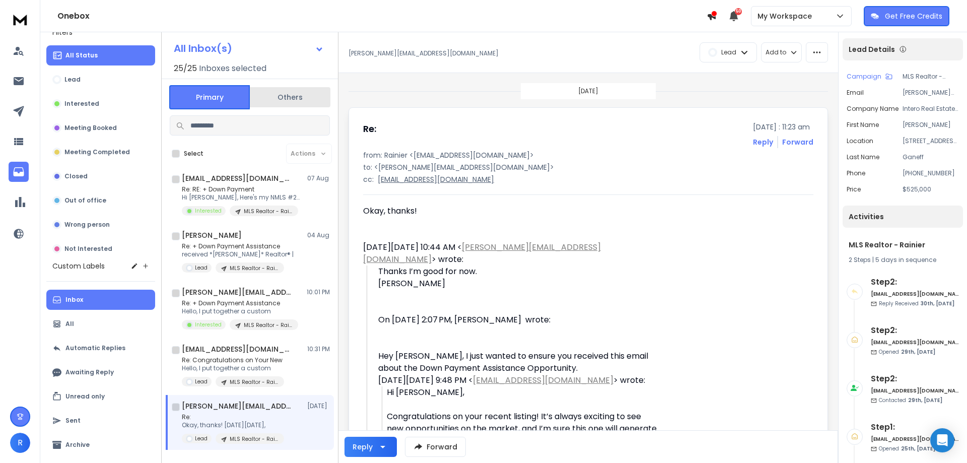
click at [917, 140] on p "[STREET_ADDRESS][PERSON_NAME]" at bounding box center [930, 141] width 56 height 8
